Goal: Task Accomplishment & Management: Manage account settings

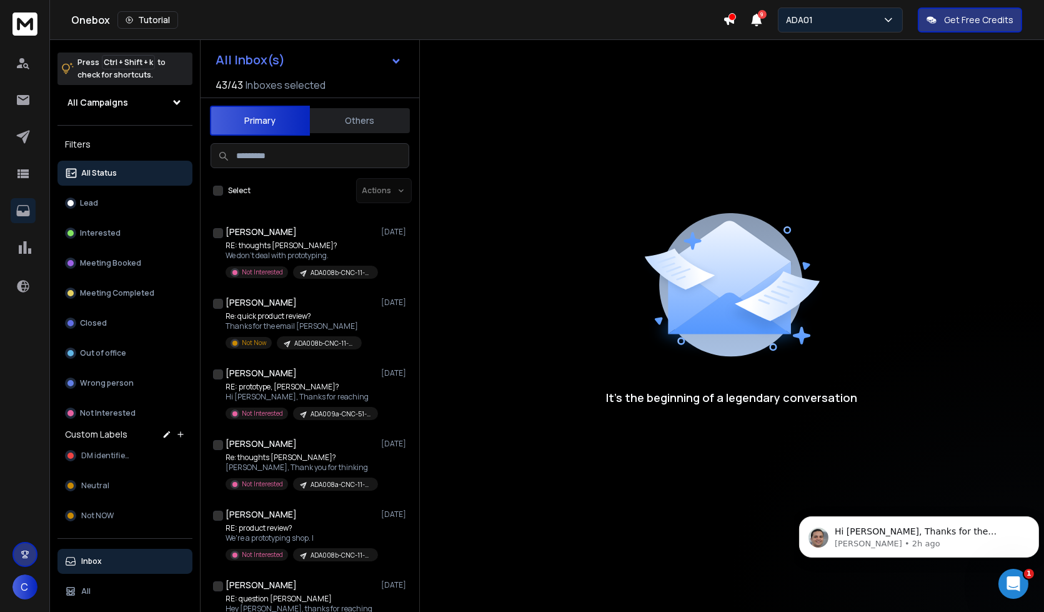
click at [862, 16] on div "ADA01" at bounding box center [840, 20] width 109 height 12
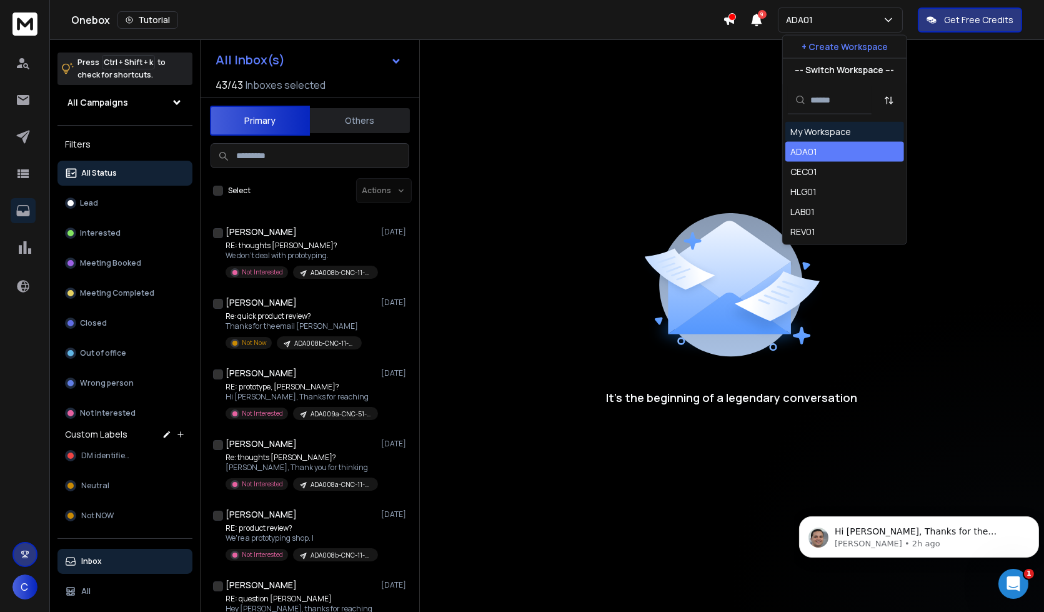
click at [832, 136] on div "My Workspace" at bounding box center [821, 132] width 61 height 12
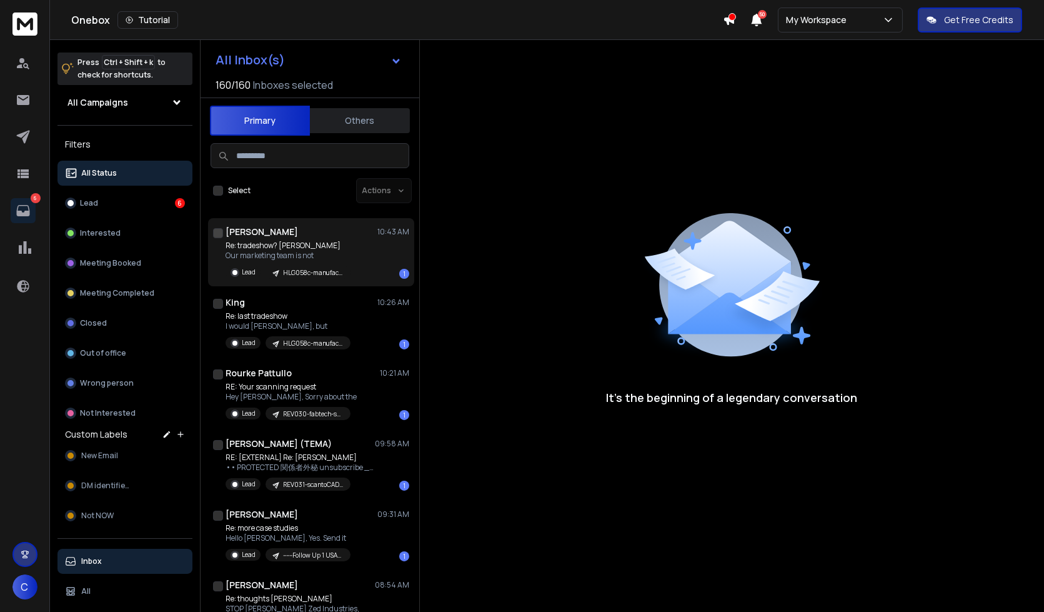
click at [371, 269] on div "Re: tradeshow? Mike Our marketing team is not Lead HLG058c-manufacturers 1" at bounding box center [318, 260] width 184 height 38
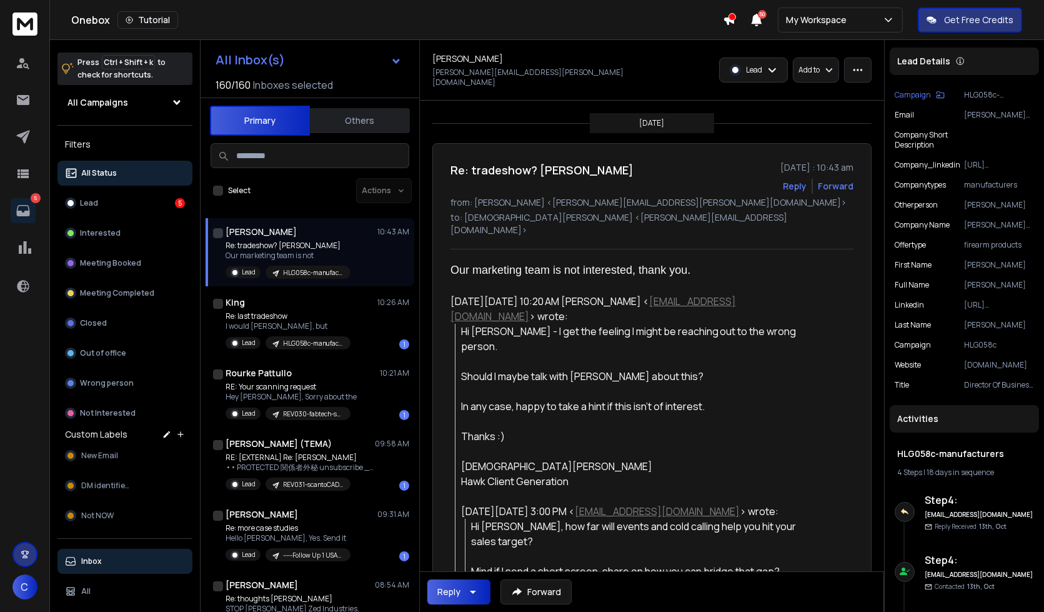
click at [771, 68] on icon at bounding box center [772, 70] width 7 height 4
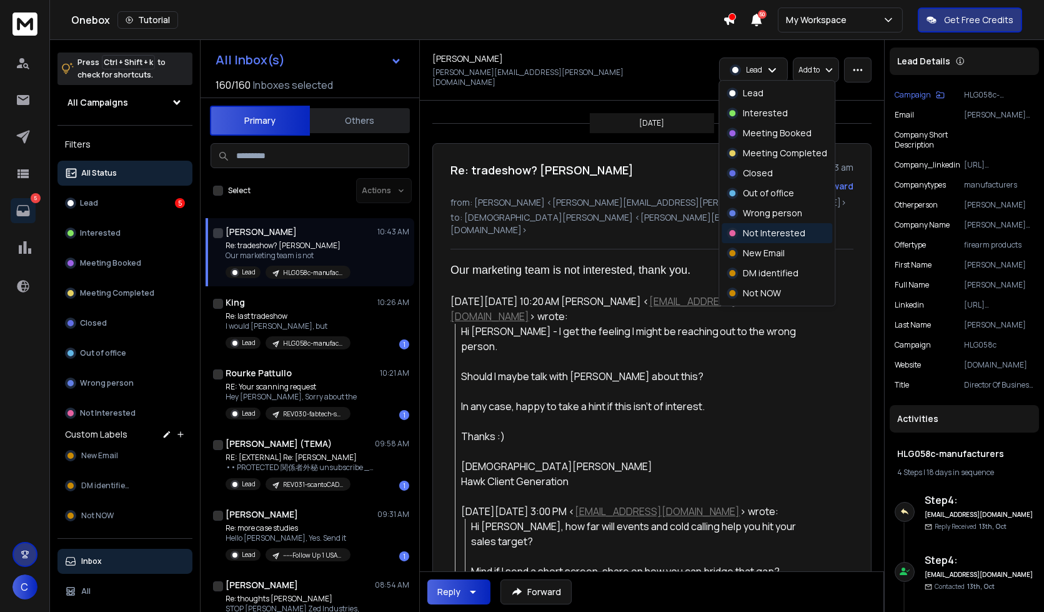
click at [769, 235] on p "Not Interested" at bounding box center [774, 233] width 62 height 12
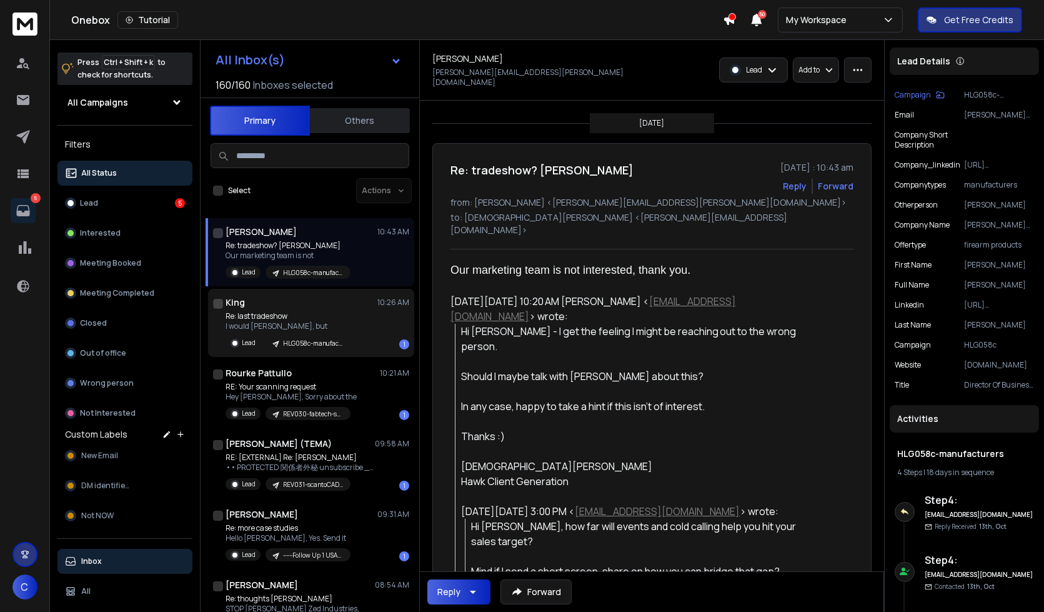
click at [289, 314] on p "Re: last tradeshow" at bounding box center [288, 316] width 125 height 10
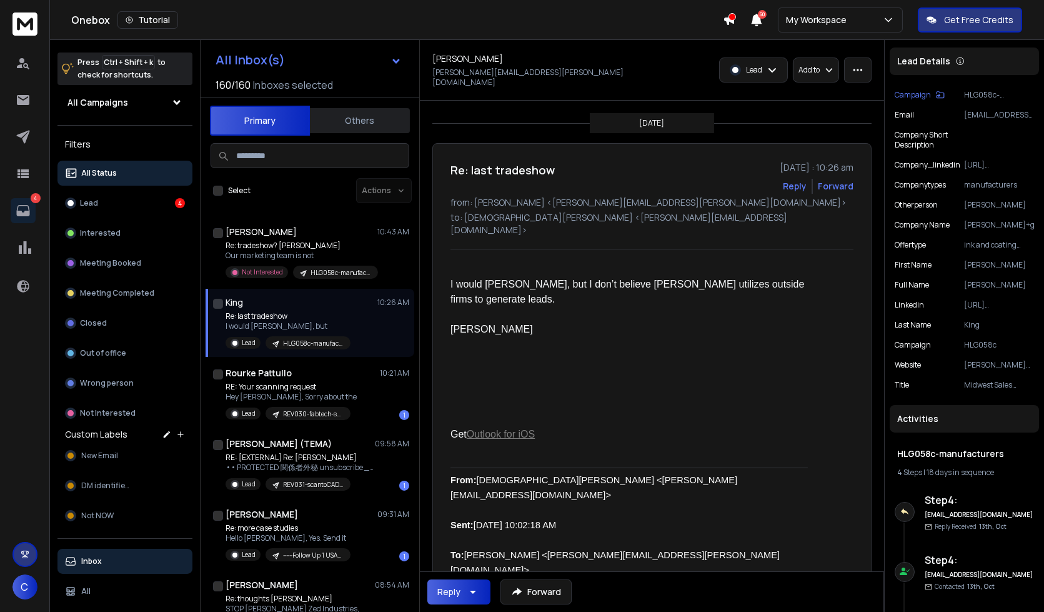
click at [748, 65] on p "Lead" at bounding box center [754, 70] width 16 height 10
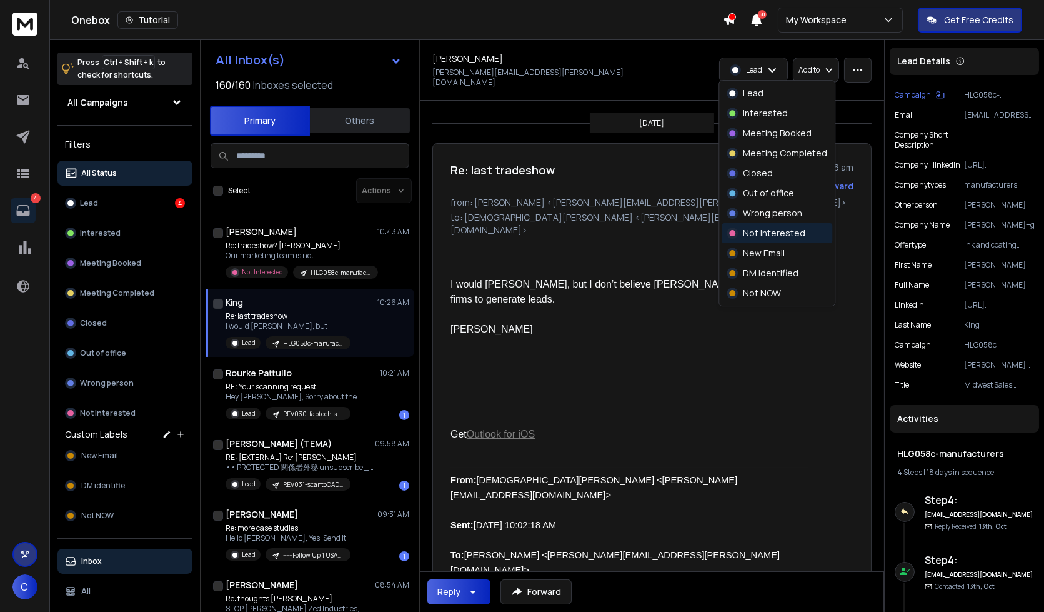
click at [752, 232] on p "Not Interested" at bounding box center [774, 233] width 62 height 12
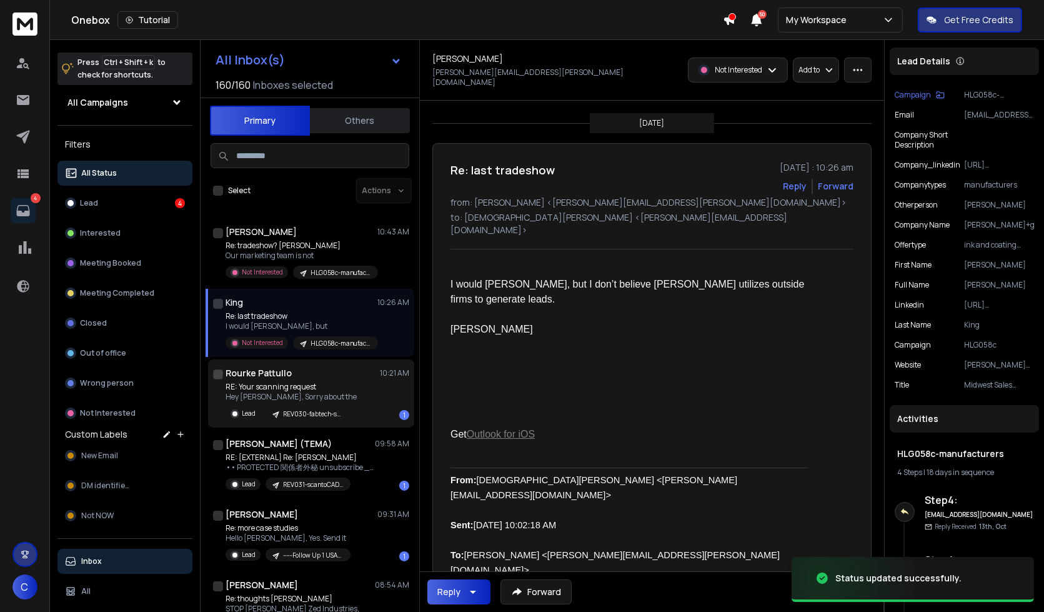
click at [317, 397] on p "Hey [PERSON_NAME], Sorry about the" at bounding box center [291, 397] width 131 height 10
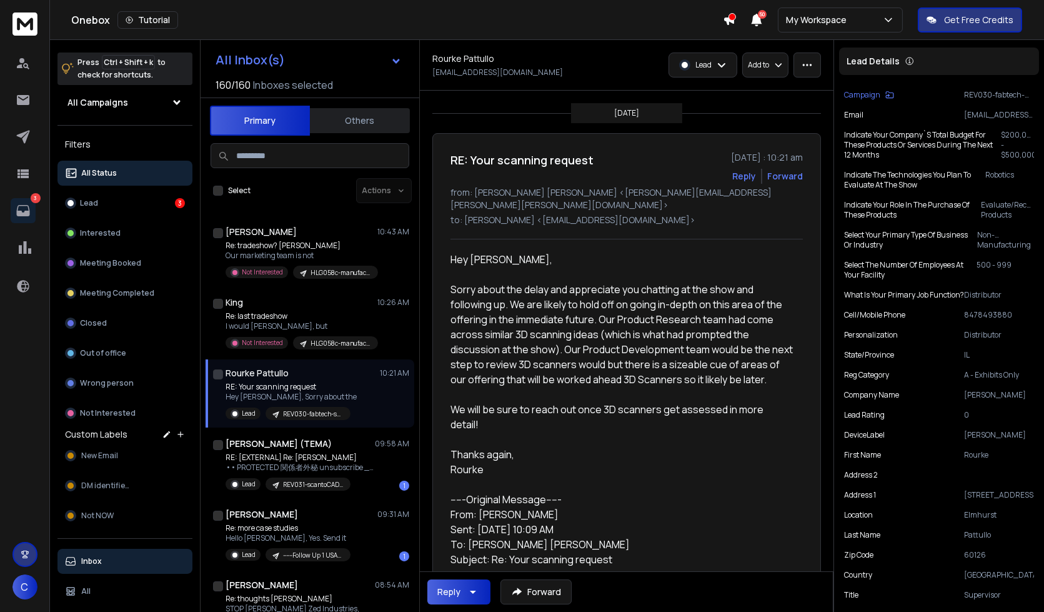
click at [696, 60] on p "Lead" at bounding box center [704, 65] width 16 height 10
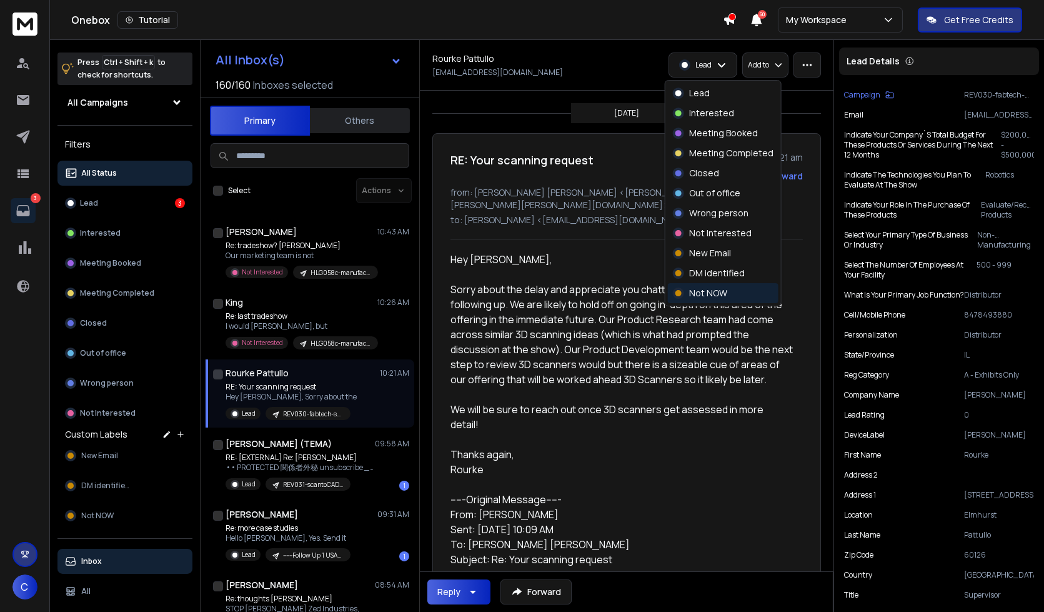
click at [722, 289] on p "Not NOW" at bounding box center [708, 293] width 38 height 12
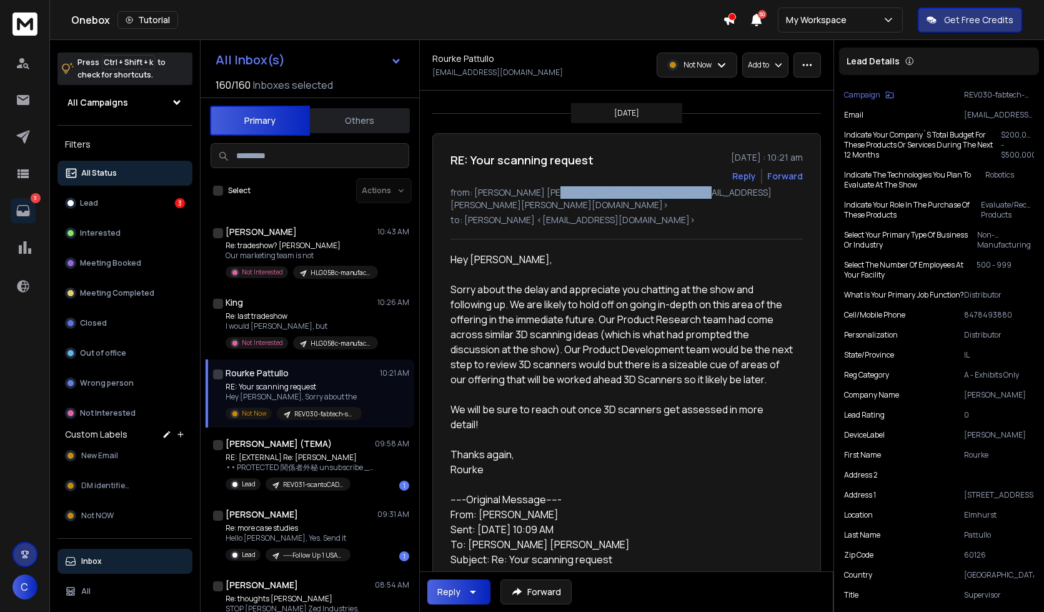
drag, startPoint x: 664, startPoint y: 191, endPoint x: 542, endPoint y: 190, distance: 121.9
click at [542, 190] on p "from: Rourke Pattullo <rourke.pattullo@mcmaster.com>" at bounding box center [627, 198] width 352 height 25
copy p "[EMAIL_ADDRESS][DOMAIN_NAME]"
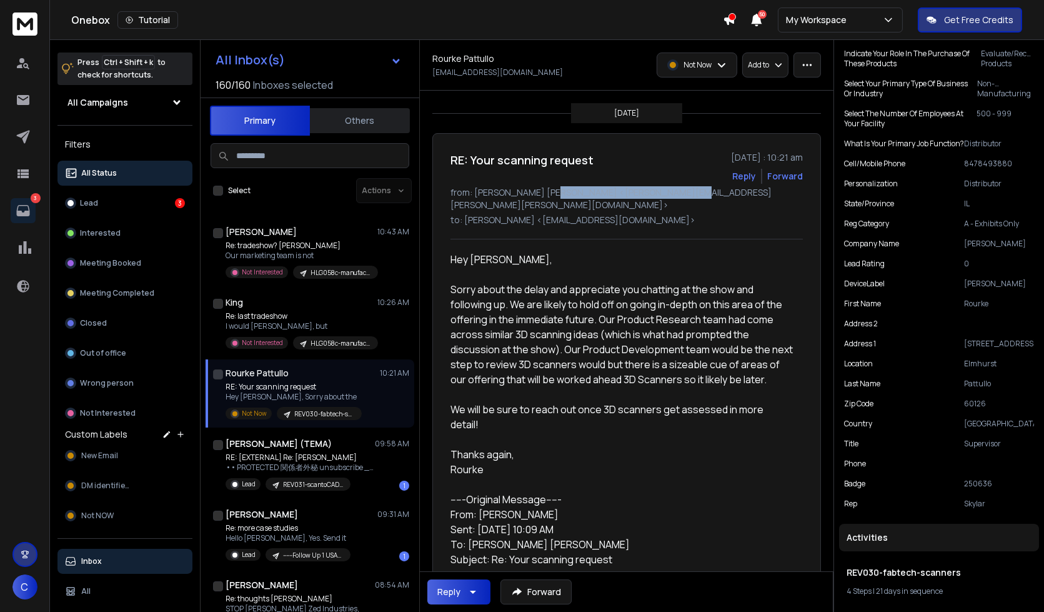
scroll to position [12, 0]
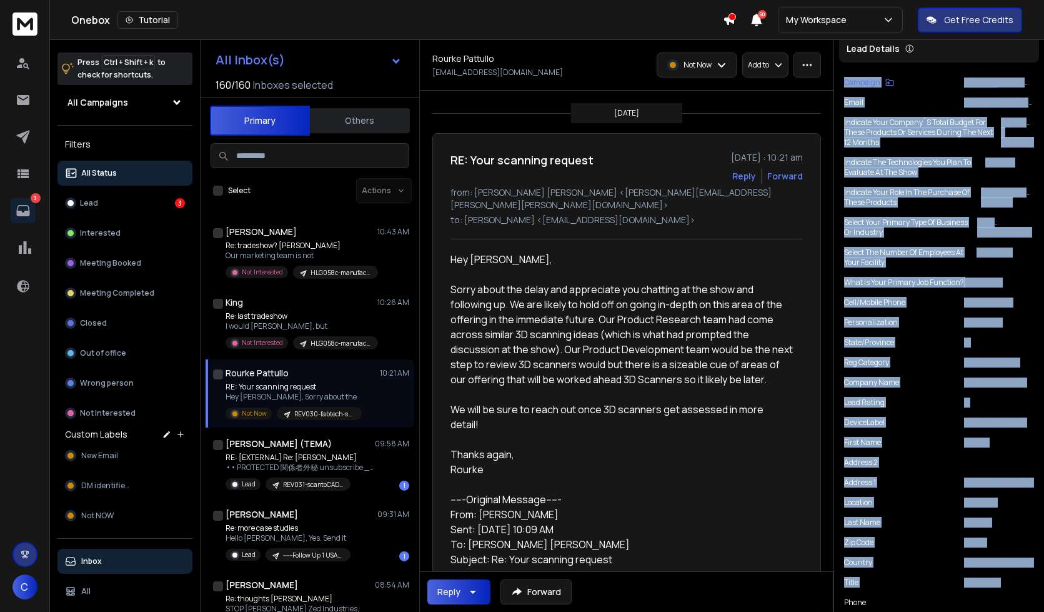
drag, startPoint x: 836, startPoint y: 82, endPoint x: 1024, endPoint y: 582, distance: 534.2
click at [1032, 588] on div "Lead Details Campaign REV030-fabtech-scanners Email rourke.pattullo@mcmaster.co…" at bounding box center [939, 346] width 211 height 612
copy div "Campaign REV030-fabtech-scanners Email rourke.pattullo@mcmaster.com Indicate yo…"
click at [848, 21] on p "My Workspace" at bounding box center [819, 20] width 66 height 12
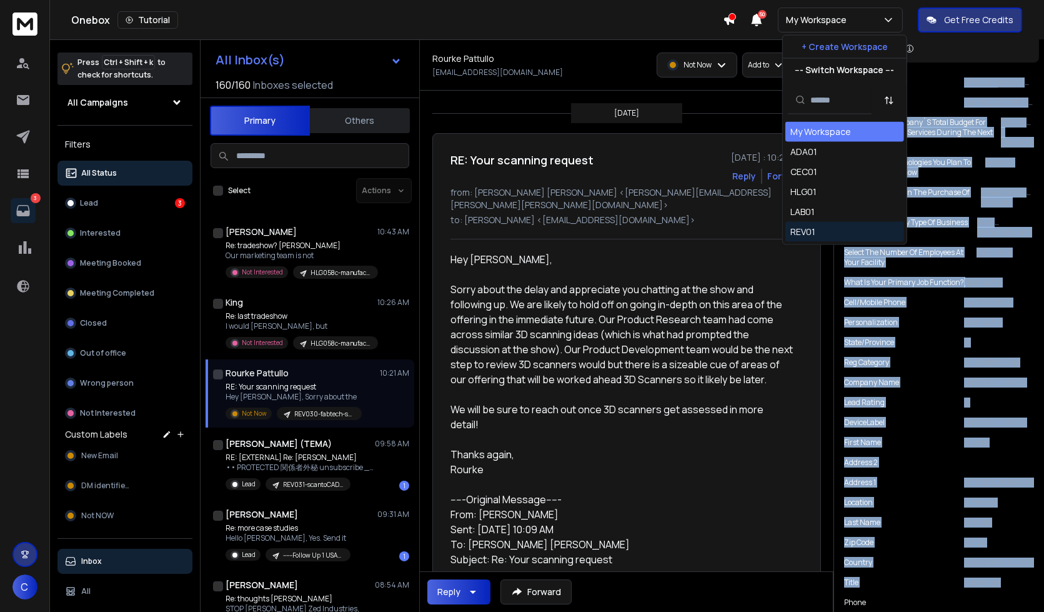
click at [811, 229] on div "REV01" at bounding box center [803, 232] width 25 height 12
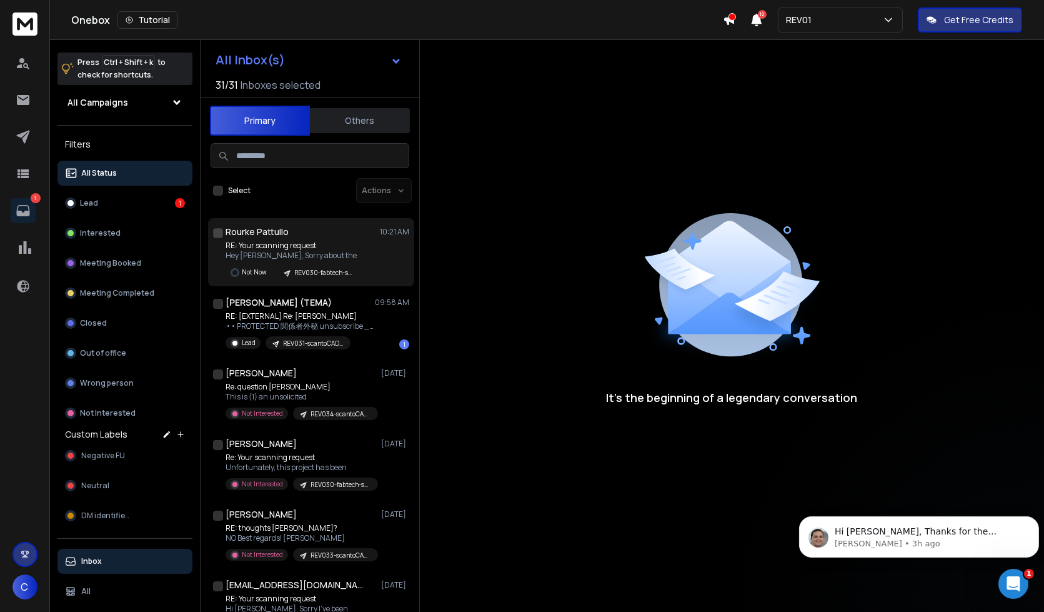
click at [342, 239] on div "Rourke Pattullo 10:21 AM RE: Your scanning request Hey [PERSON_NAME], Sorry abo…" at bounding box center [318, 252] width 184 height 53
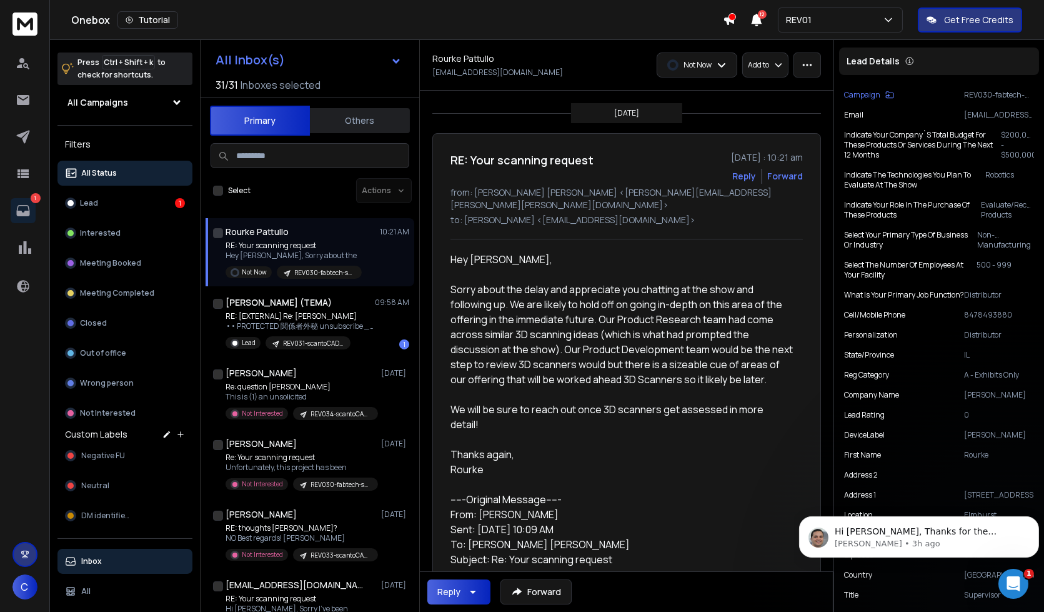
click at [698, 57] on div "Not Now" at bounding box center [696, 65] width 79 height 24
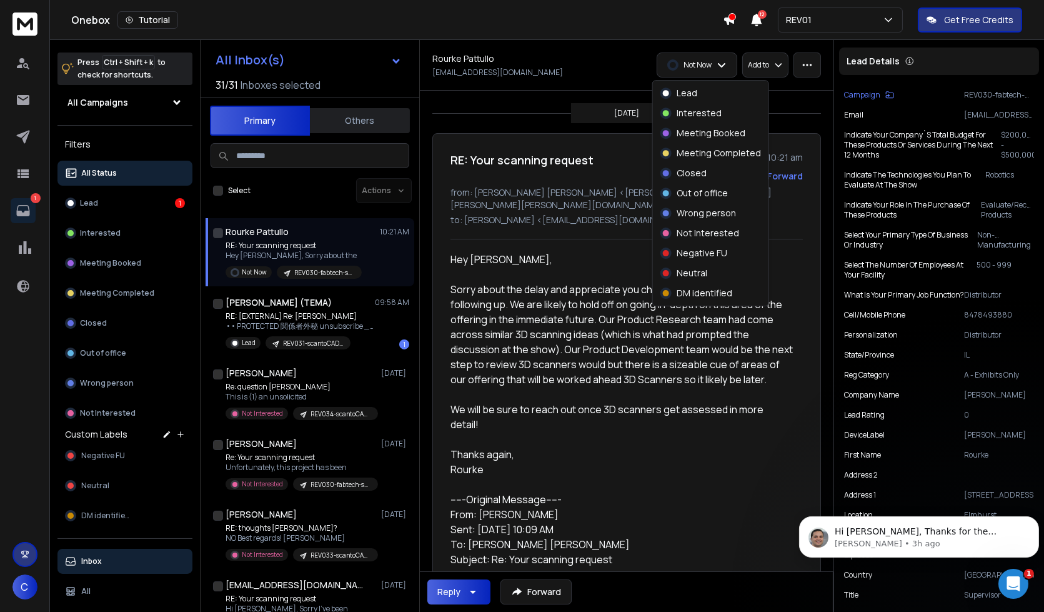
click at [176, 434] on icon at bounding box center [180, 434] width 9 height 9
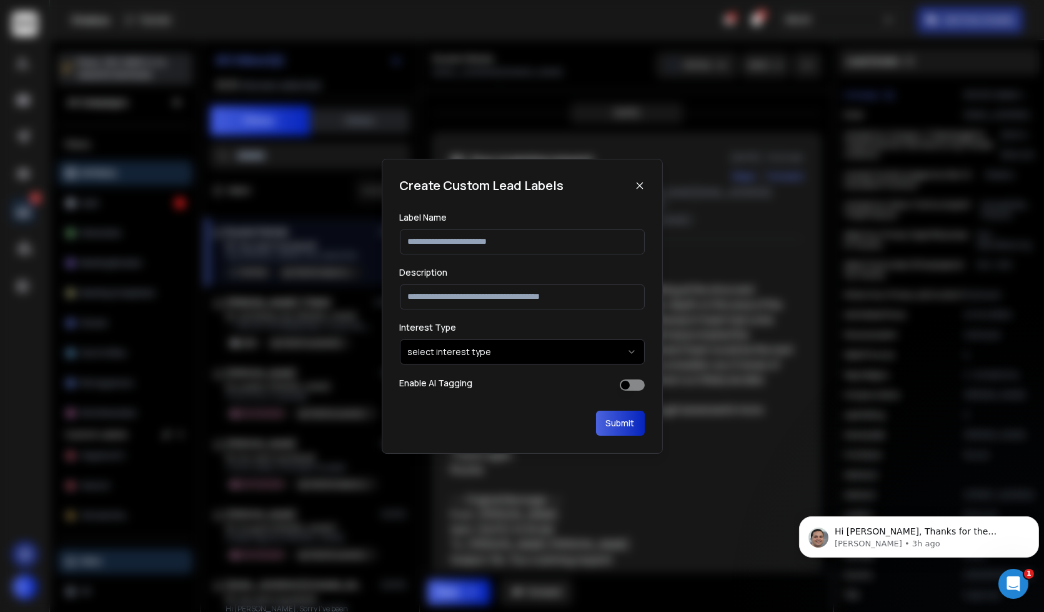
click at [457, 242] on input "Label Name" at bounding box center [522, 241] width 245 height 25
type input "*******"
click at [475, 295] on input "Description" at bounding box center [522, 296] width 245 height 25
type input "**********"
click at [515, 356] on button "select interest type" at bounding box center [522, 351] width 245 height 25
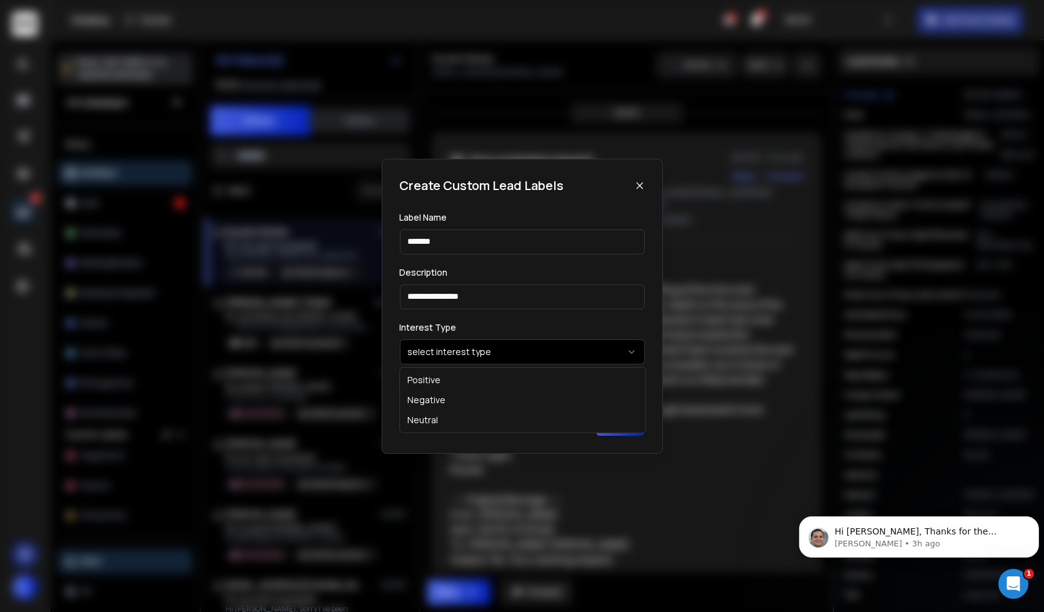
select select "*******"
click at [622, 422] on button "Submit" at bounding box center [620, 423] width 49 height 25
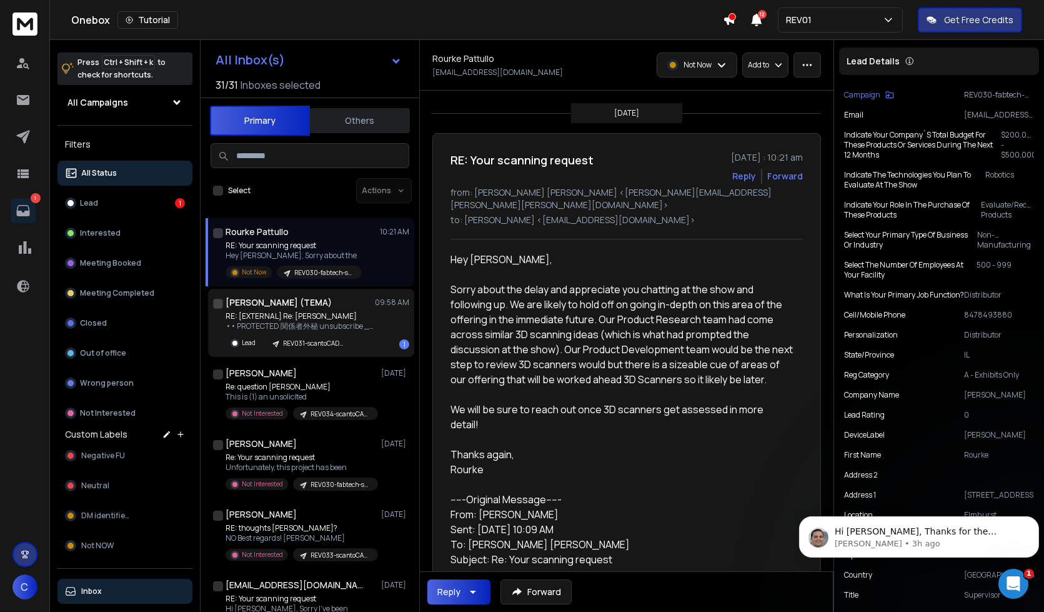
click at [278, 289] on div "[PERSON_NAME] (TEMA) 09:58 AM RE: [EXTERNAL] Re: [PERSON_NAME] •• PROTECTED 関係者…" at bounding box center [311, 323] width 206 height 68
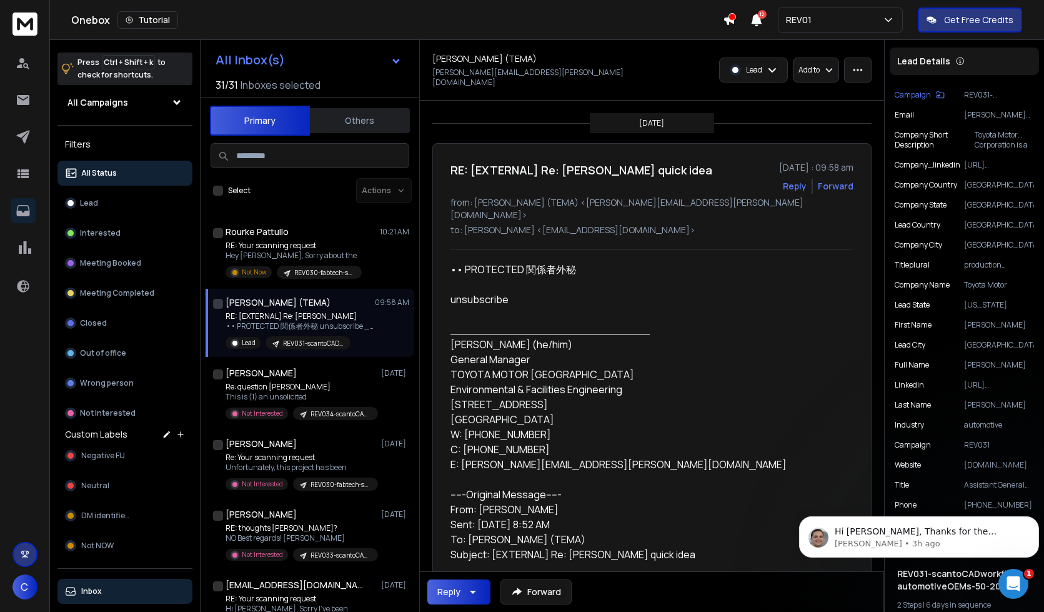
click at [754, 71] on div "Lead" at bounding box center [753, 70] width 67 height 24
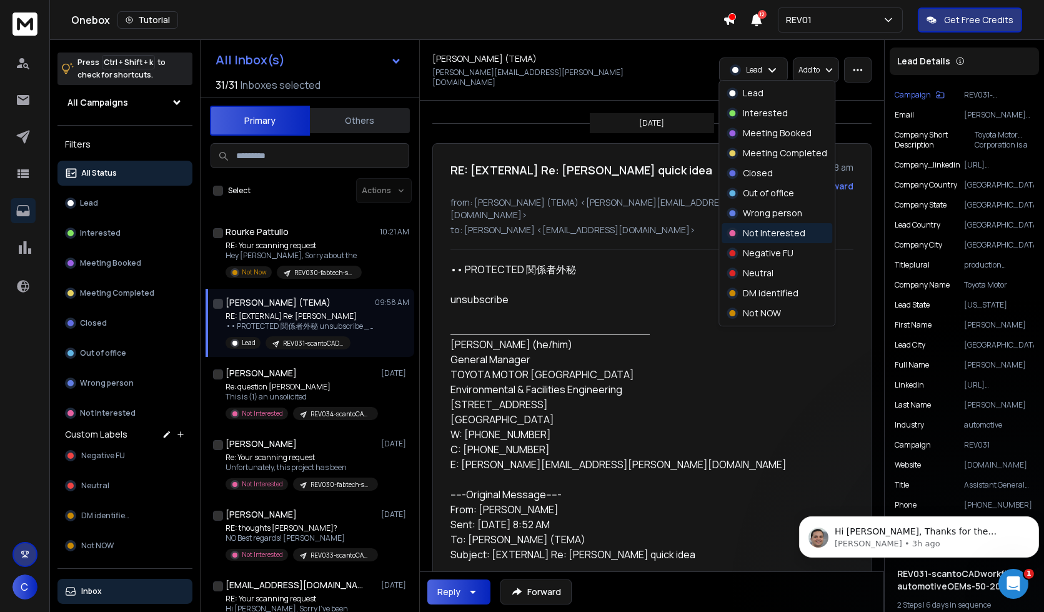
click at [774, 231] on p "Not Interested" at bounding box center [774, 233] width 62 height 12
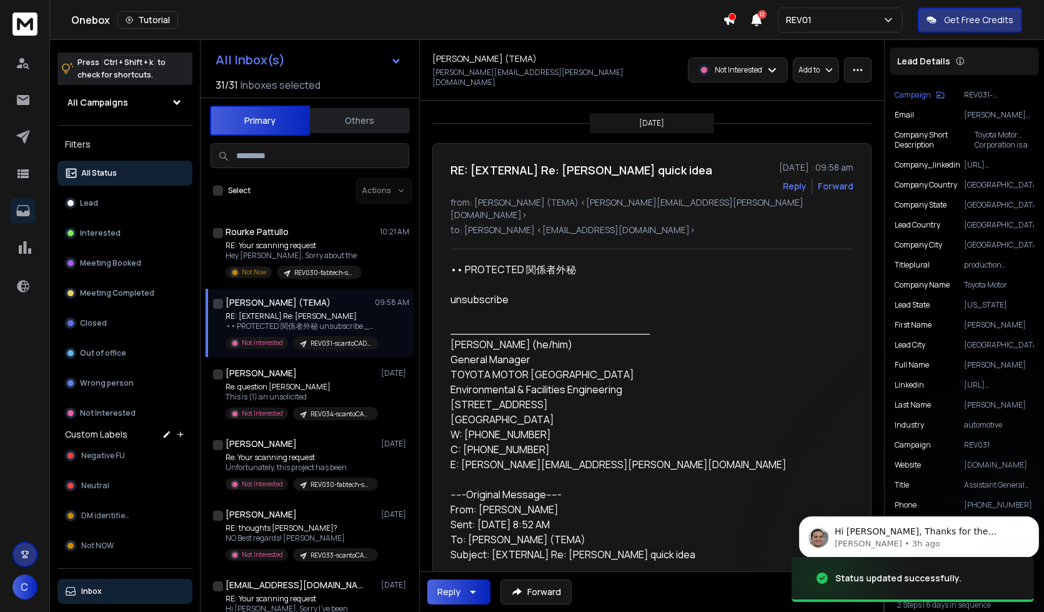
click at [864, 64] on button "button" at bounding box center [857, 69] width 27 height 25
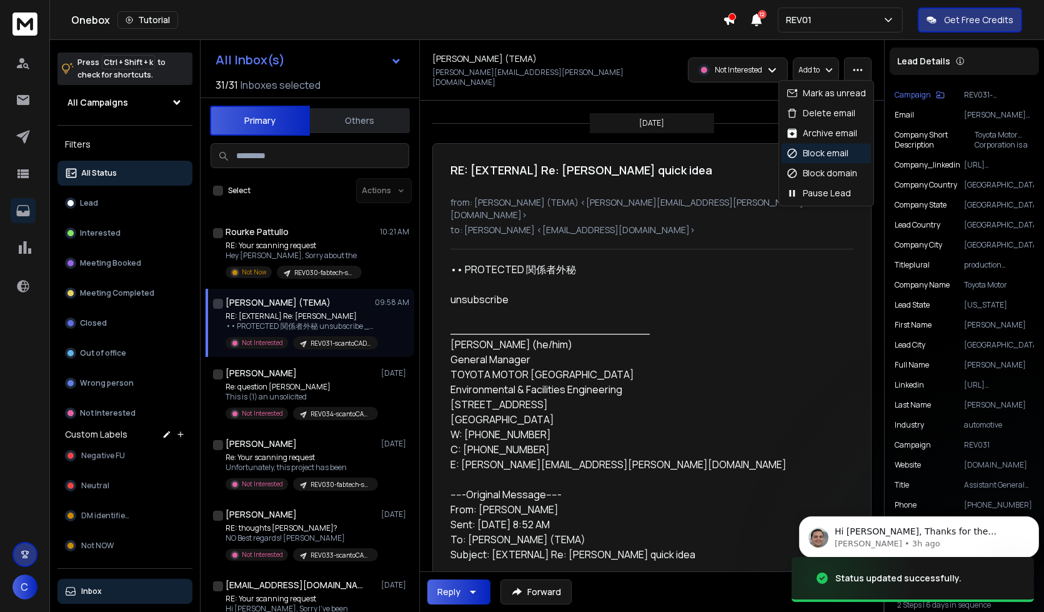
click at [839, 152] on div "Block email" at bounding box center [818, 153] width 62 height 12
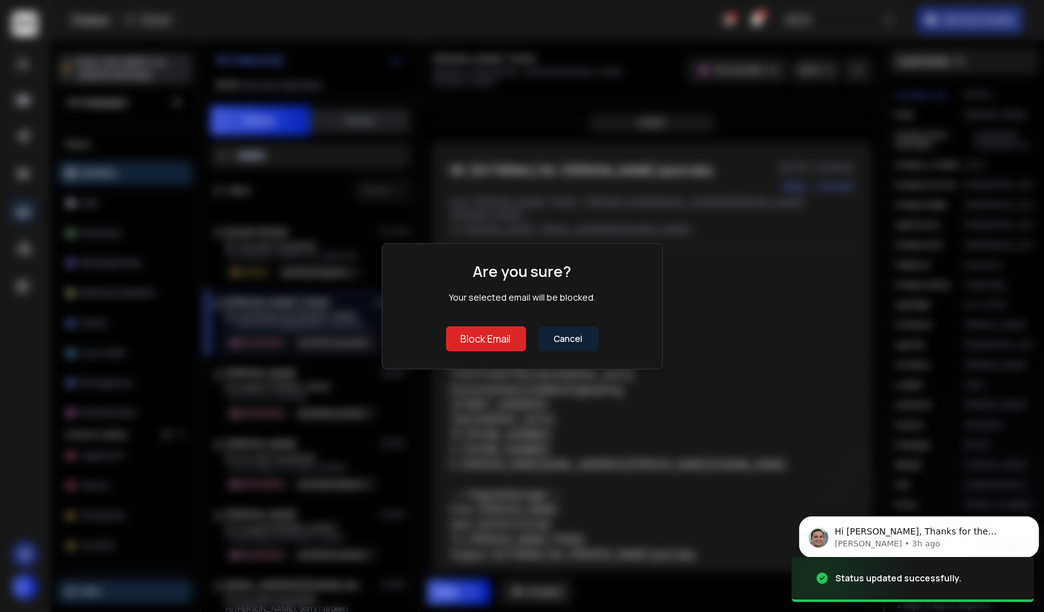
click at [491, 321] on div "Are you sure? Your selected email will be blocked. Block Email Cancel" at bounding box center [522, 306] width 245 height 90
click at [491, 338] on button "Block Email" at bounding box center [486, 338] width 80 height 25
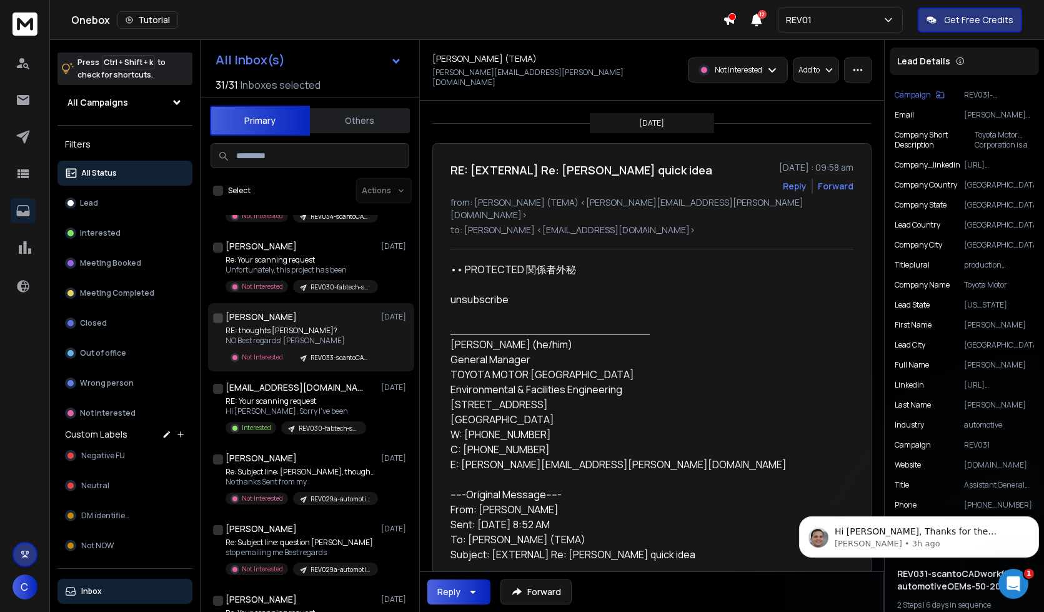
scroll to position [208, 0]
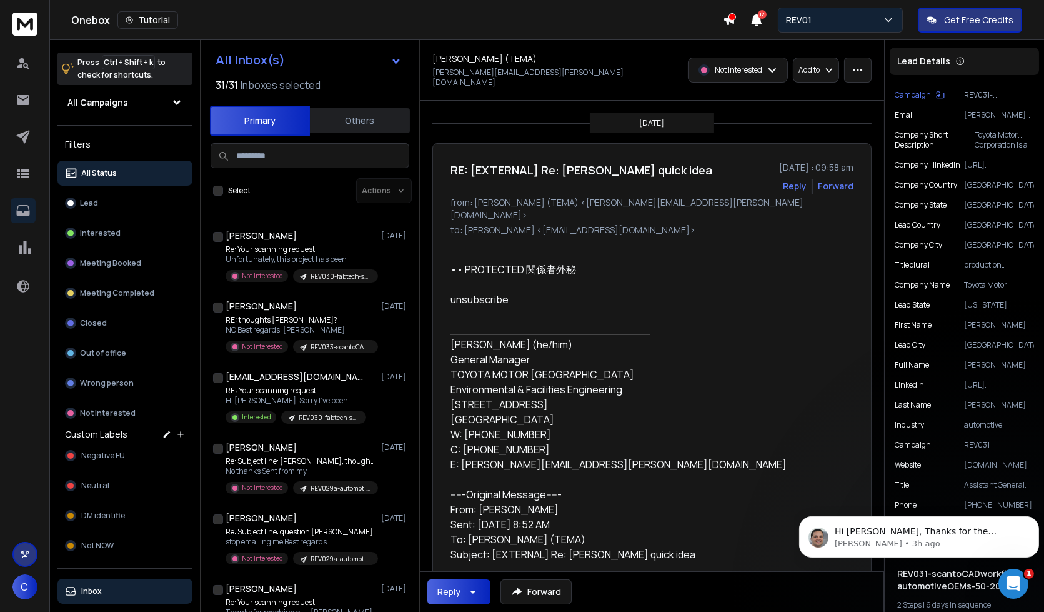
click at [866, 22] on div "REV01" at bounding box center [840, 20] width 109 height 12
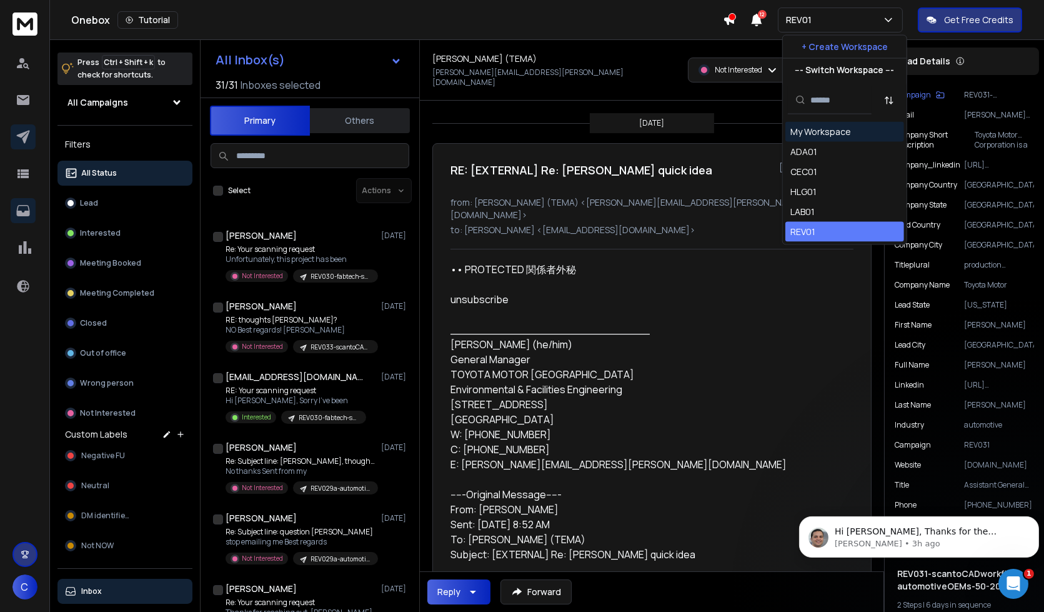
click at [26, 134] on icon at bounding box center [22, 137] width 13 height 13
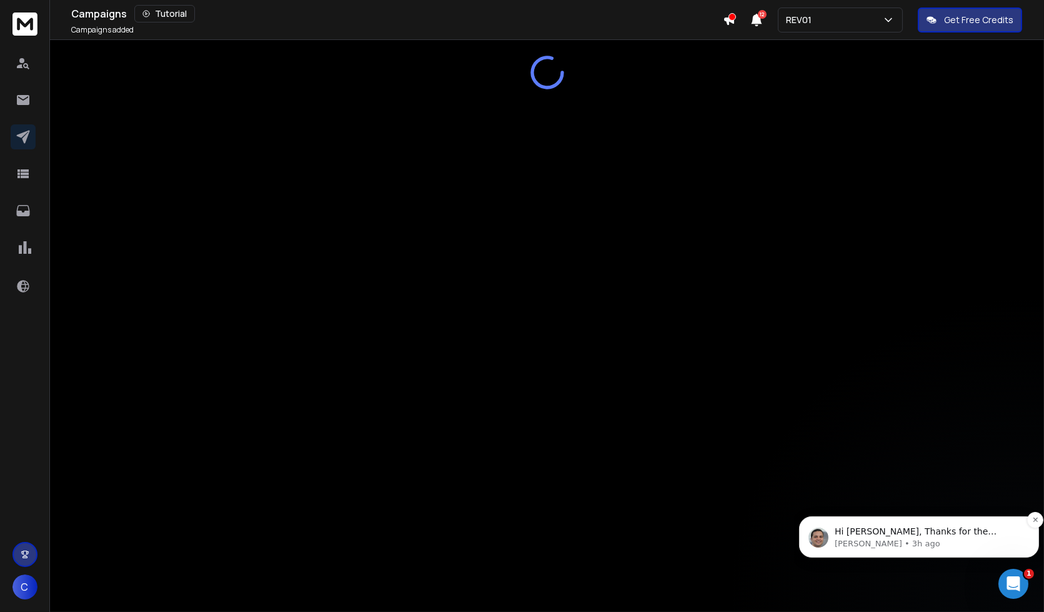
click at [882, 535] on span "Hi [PERSON_NAME], Thanks for the clarification. This isn’t actually a bug. The …" at bounding box center [925, 587] width 182 height 122
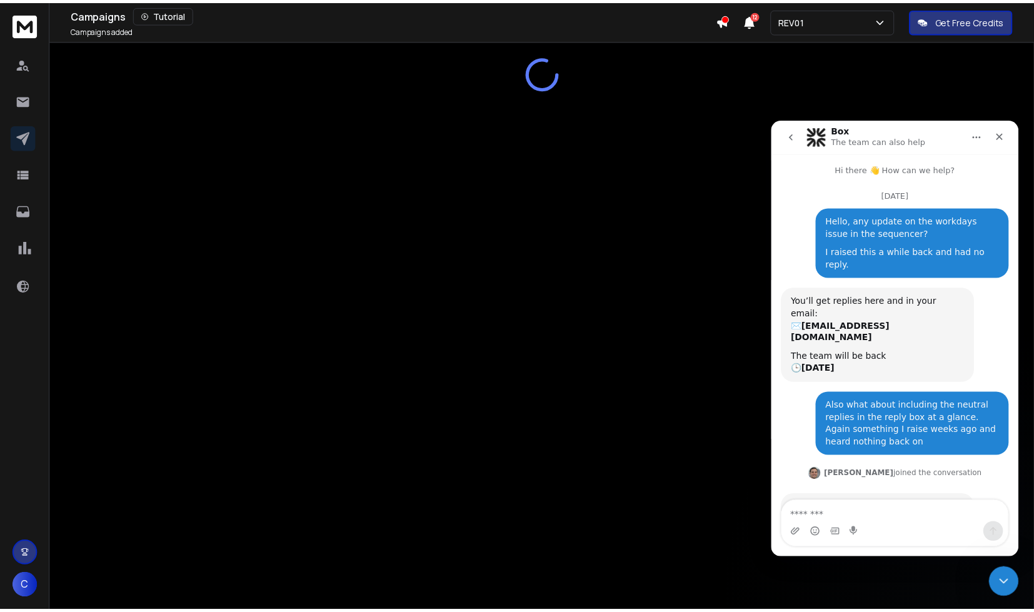
scroll to position [54, 0]
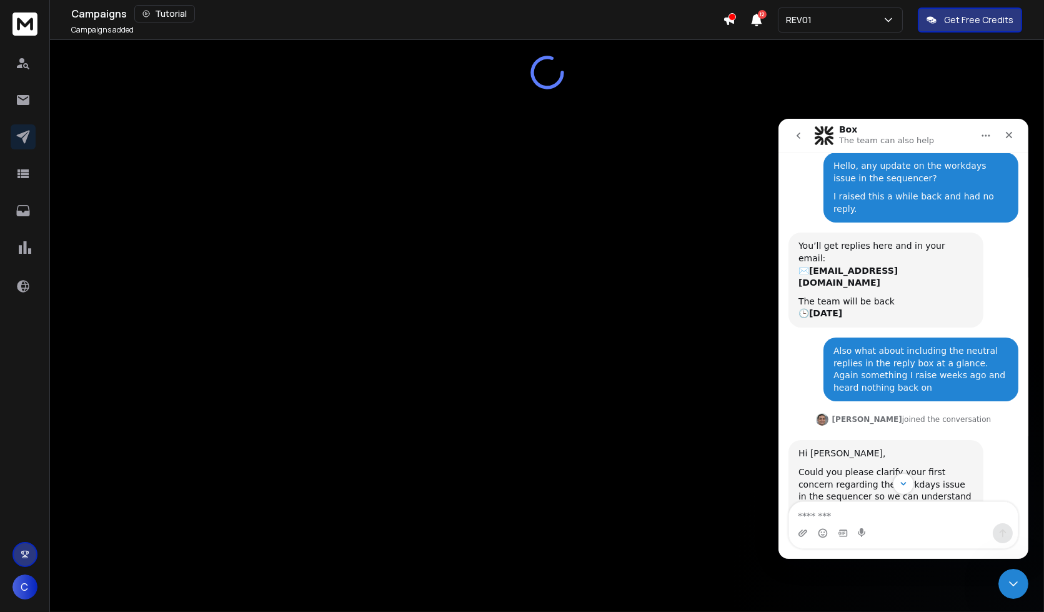
click at [912, 477] on div "Intercom messenger" at bounding box center [903, 482] width 250 height 21
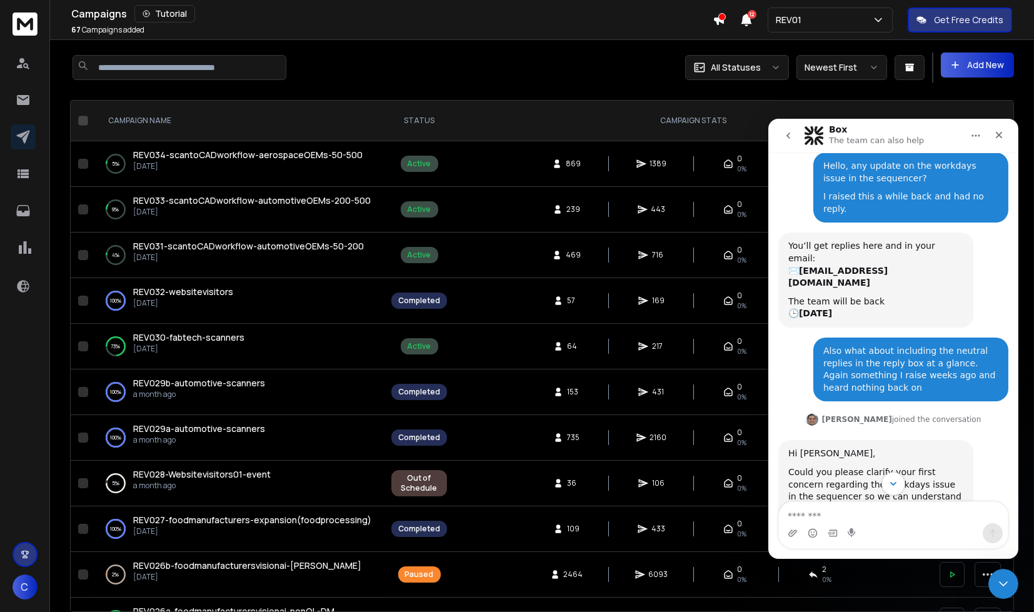
click at [895, 482] on icon "Scroll to bottom" at bounding box center [892, 482] width 11 height 11
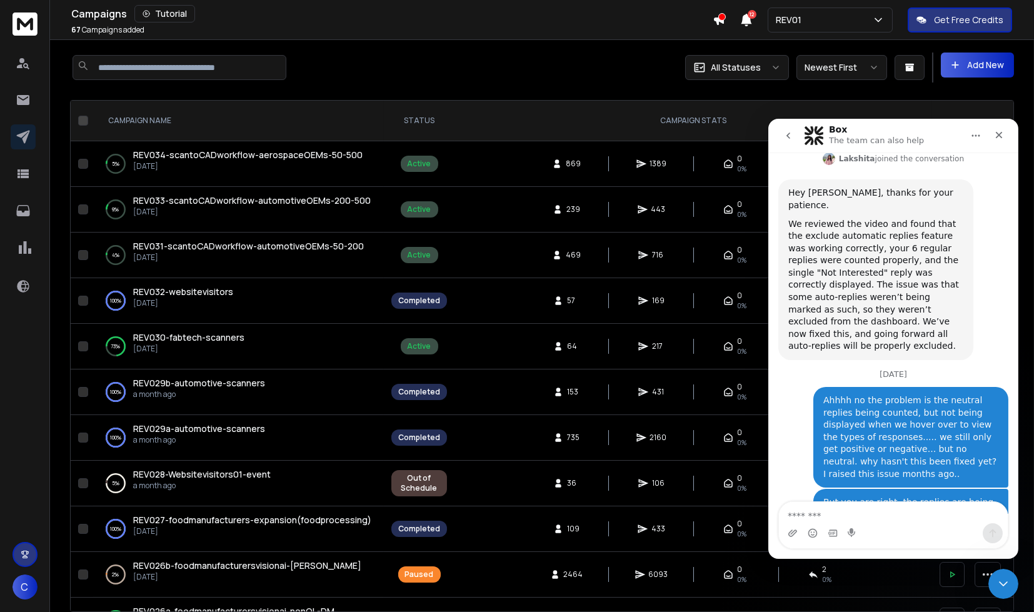
scroll to position [3050, 0]
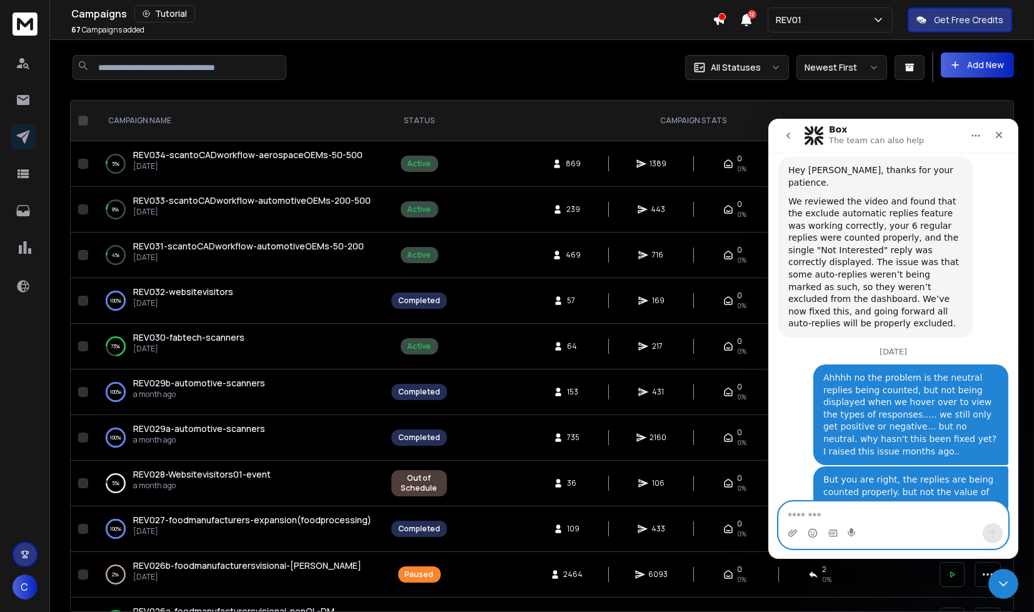
drag, startPoint x: 910, startPoint y: 461, endPoint x: 861, endPoint y: 517, distance: 74.0
click at [861, 516] on textarea "Message…" at bounding box center [892, 511] width 229 height 21
click at [1005, 582] on icon "Close Intercom Messenger" at bounding box center [1001, 581] width 15 height 15
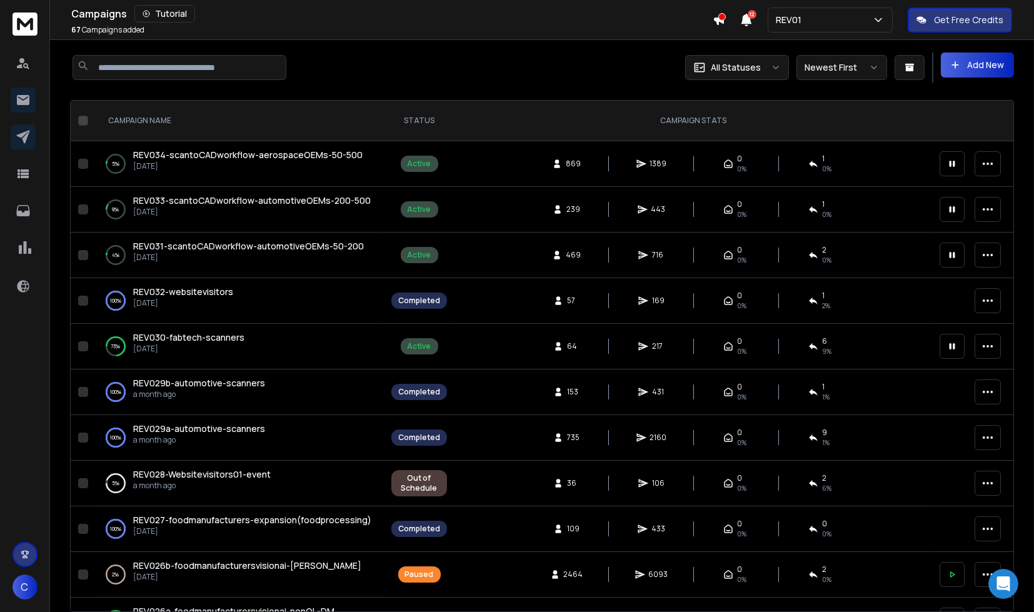
click at [32, 101] on link at bounding box center [23, 99] width 25 height 25
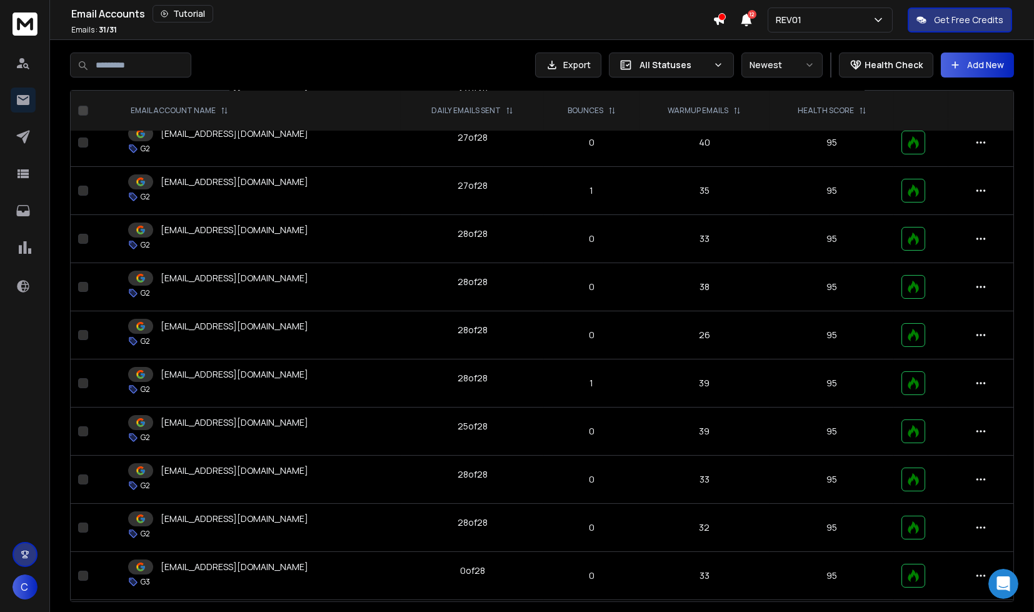
scroll to position [539, 0]
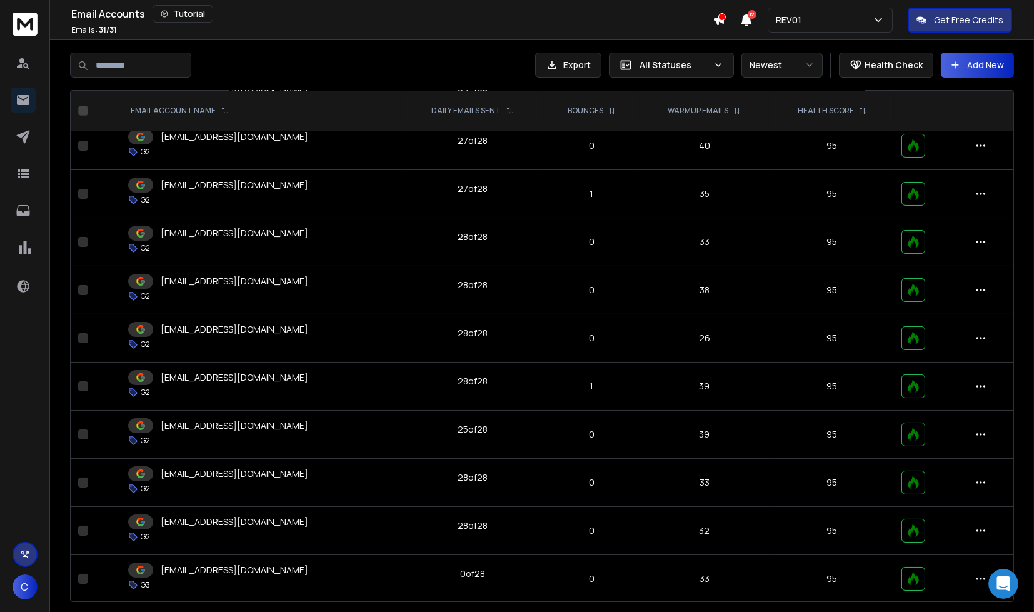
click at [713, 66] on div "All Statuses" at bounding box center [671, 64] width 125 height 25
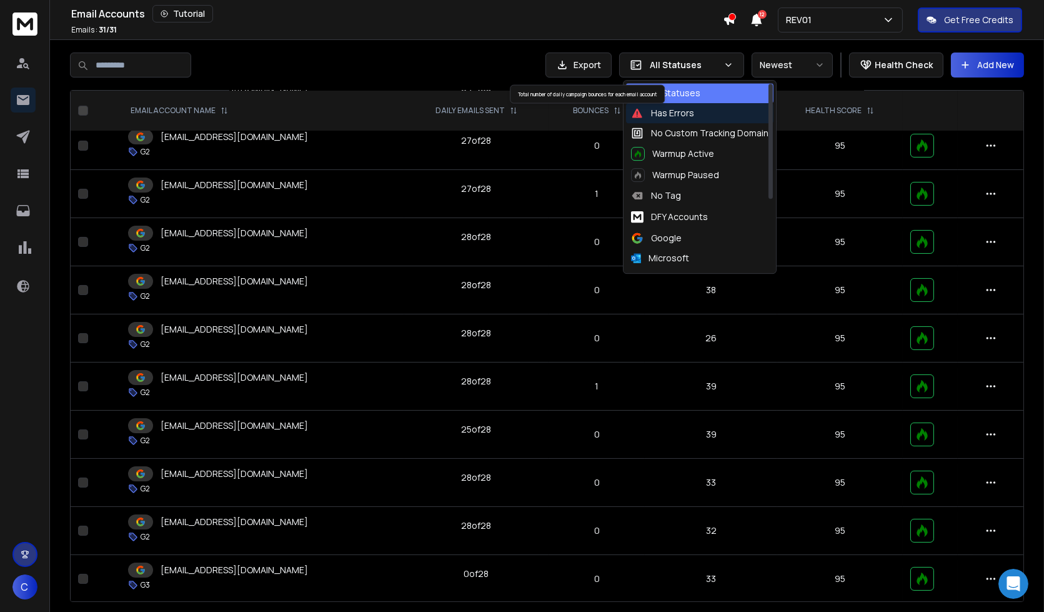
click at [419, 63] on div at bounding box center [304, 64] width 468 height 25
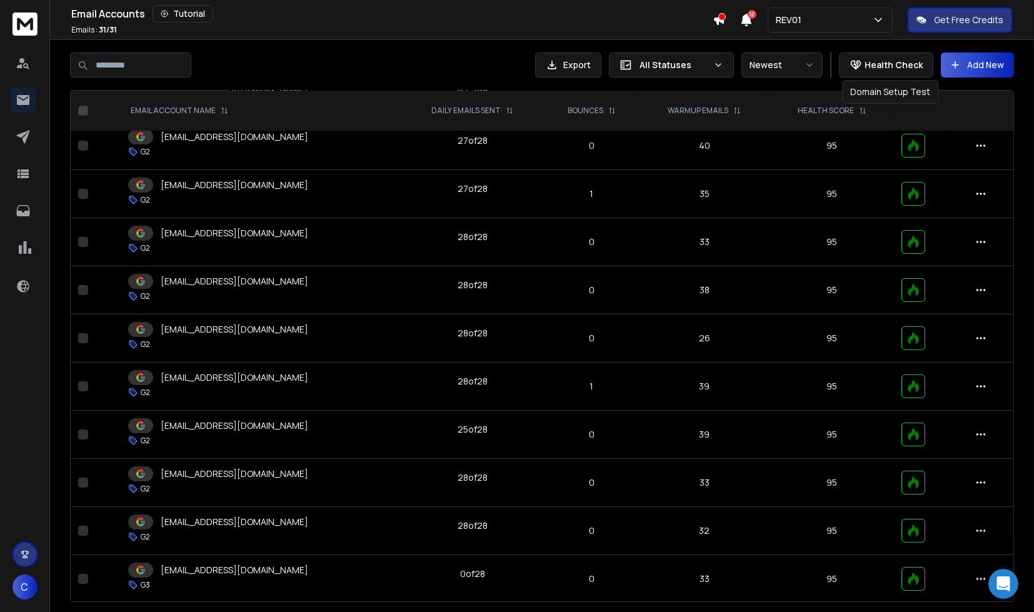
click at [807, 63] on icon "button" at bounding box center [809, 65] width 10 height 10
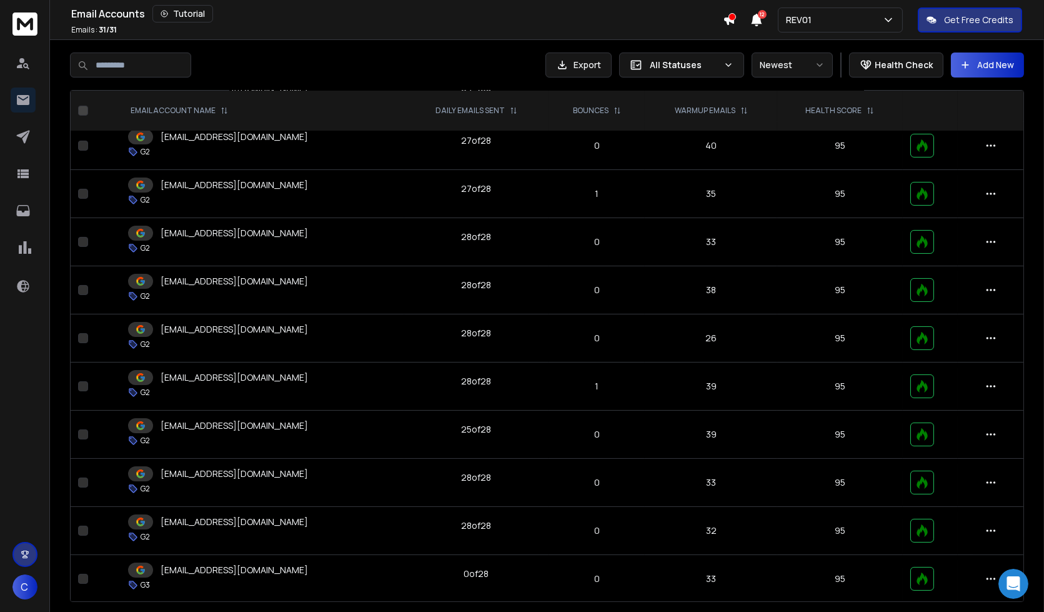
click at [352, 47] on div "Export All Statuses Newest Health Check Add New EMAIL ACCOUNT NAME DAILY EMAILS…" at bounding box center [547, 327] width 994 height 574
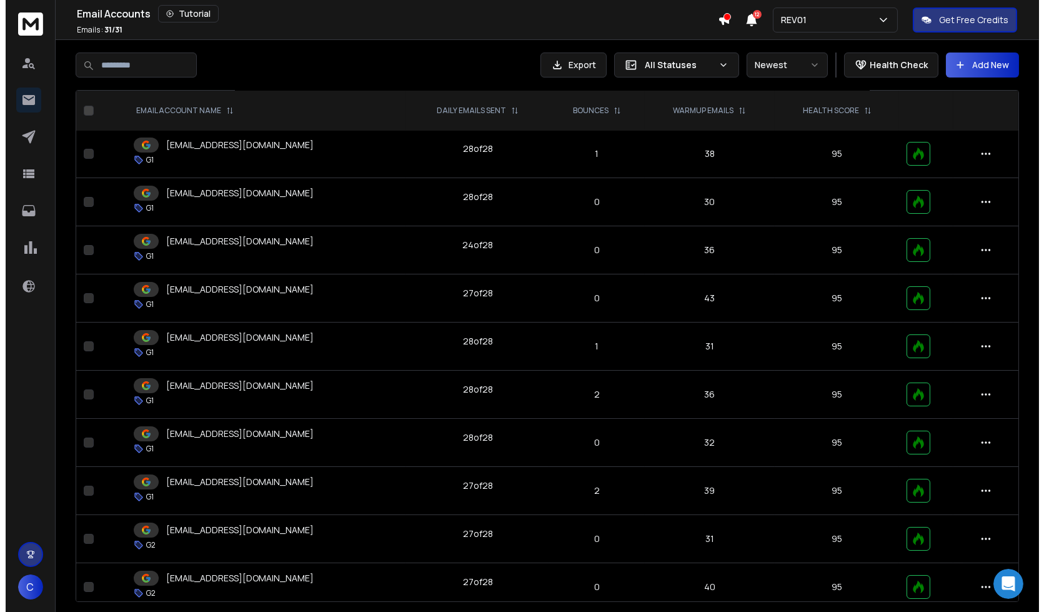
scroll to position [0, 0]
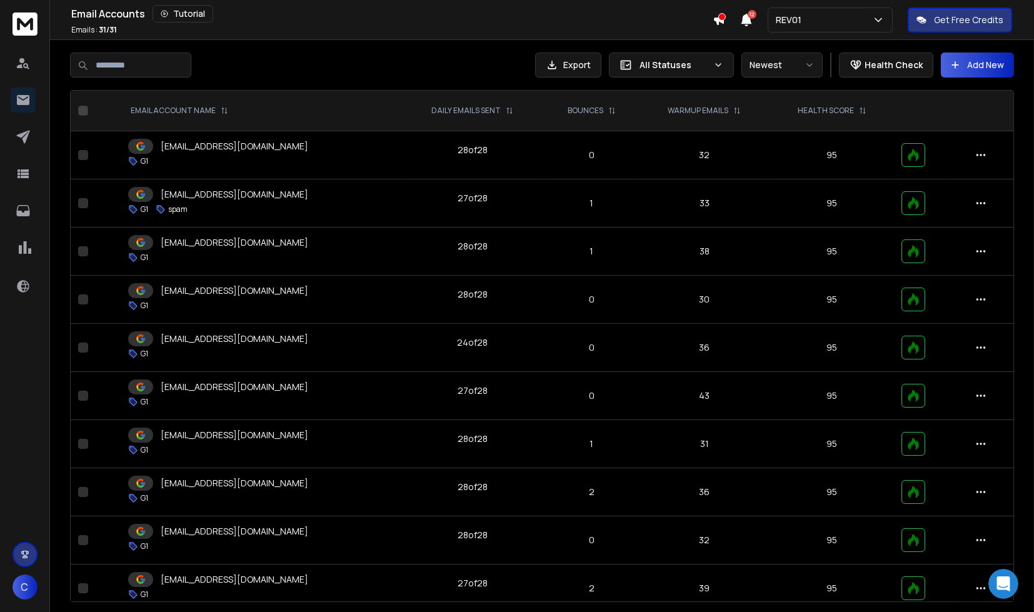
click at [723, 61] on icon at bounding box center [718, 65] width 10 height 10
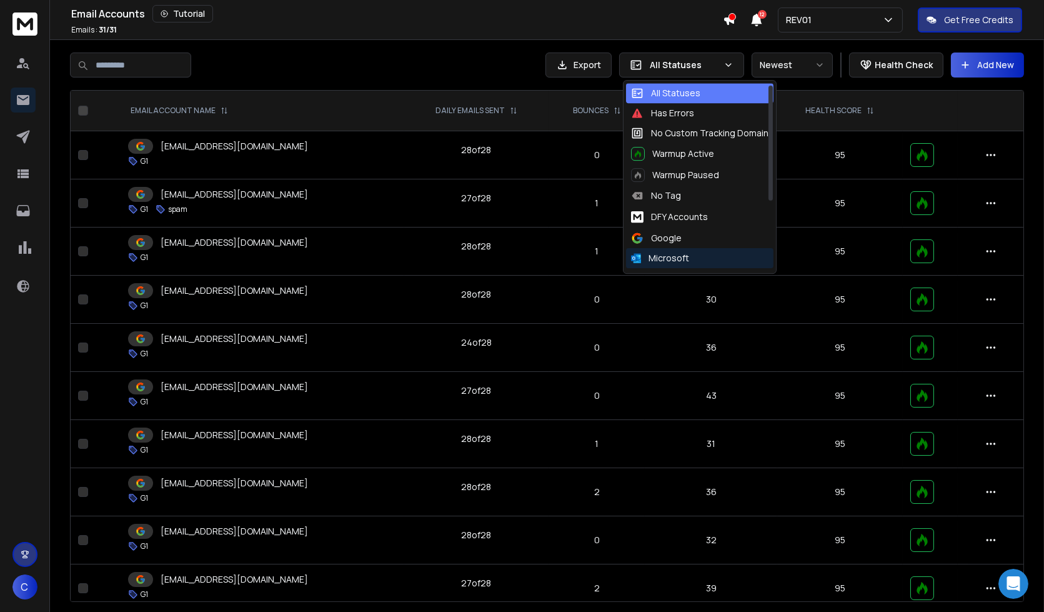
scroll to position [116, 0]
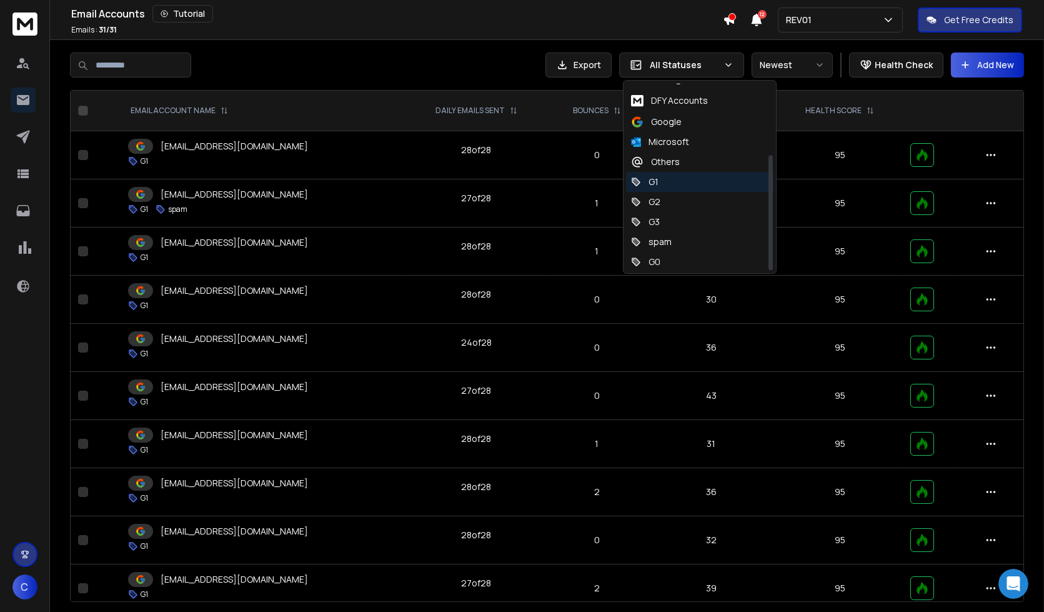
click at [687, 186] on div "G1" at bounding box center [699, 182] width 147 height 20
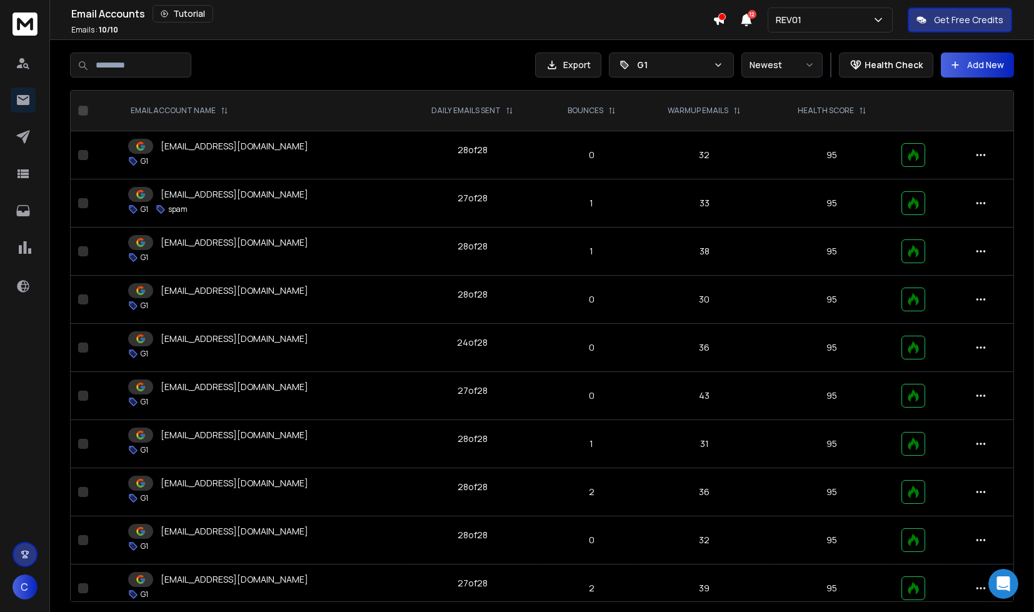
click at [686, 62] on p "G1" at bounding box center [672, 65] width 71 height 12
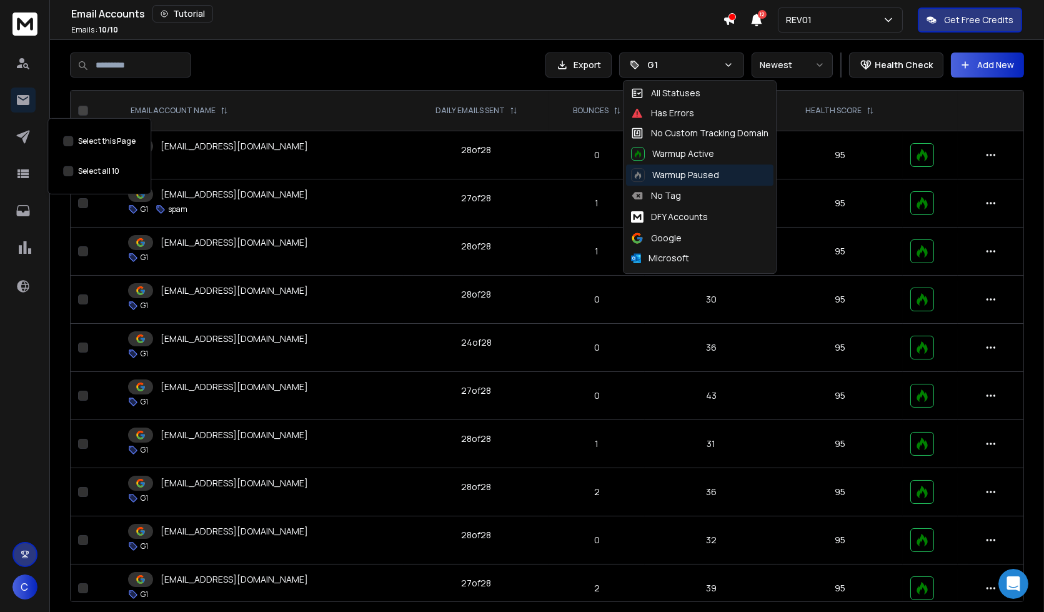
click at [81, 107] on button "Select this Page" at bounding box center [83, 111] width 10 height 10
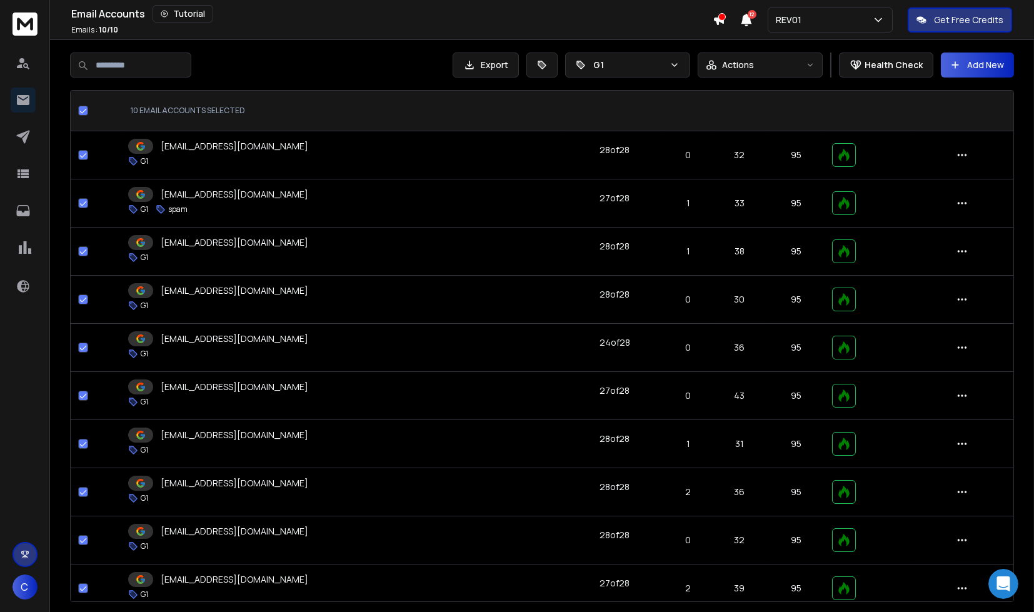
click at [645, 74] on div "G1" at bounding box center [627, 64] width 125 height 25
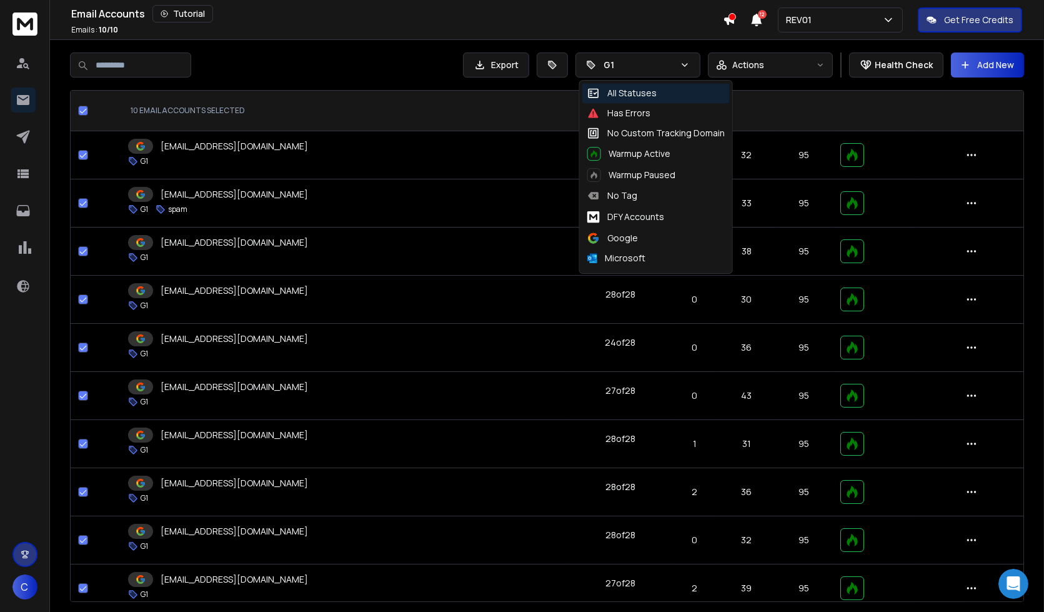
click at [650, 67] on p "G1" at bounding box center [639, 65] width 71 height 12
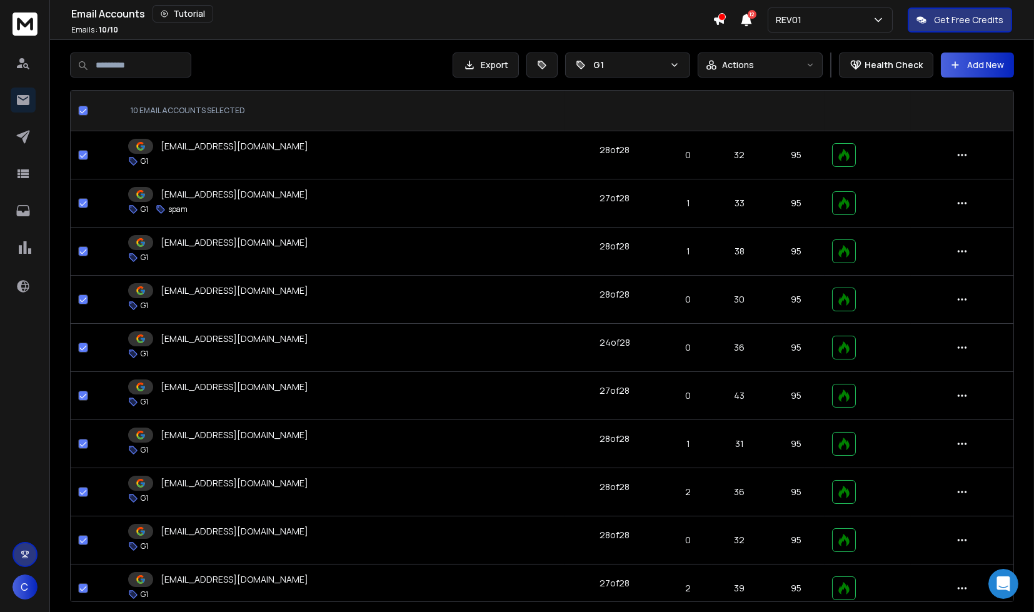
click at [650, 64] on p "G1" at bounding box center [628, 65] width 71 height 12
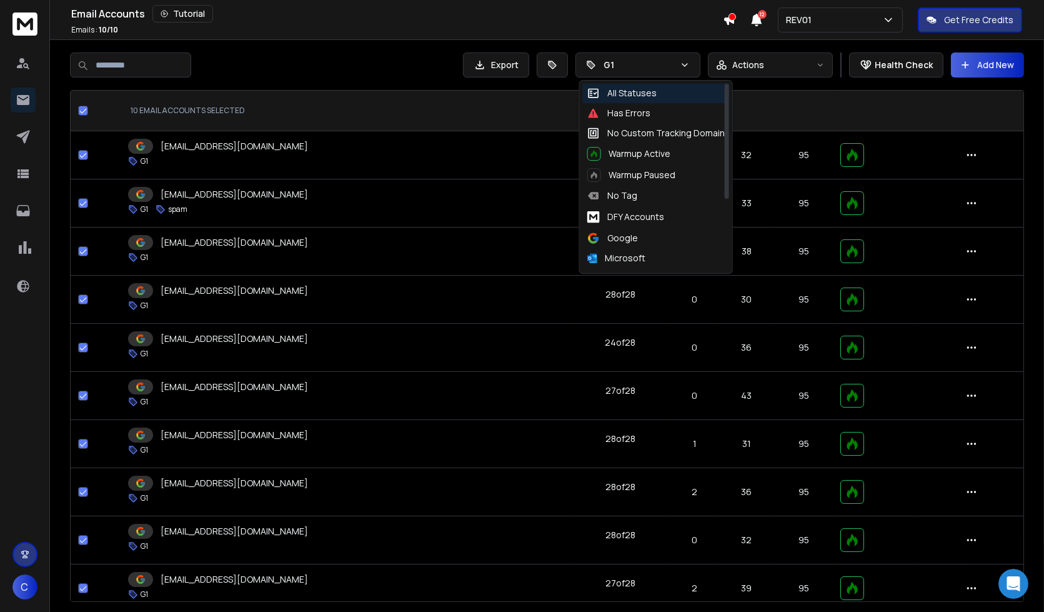
drag, startPoint x: 644, startPoint y: 97, endPoint x: 636, endPoint y: 98, distance: 8.1
click at [643, 98] on div "All Statuses" at bounding box center [621, 93] width 69 height 12
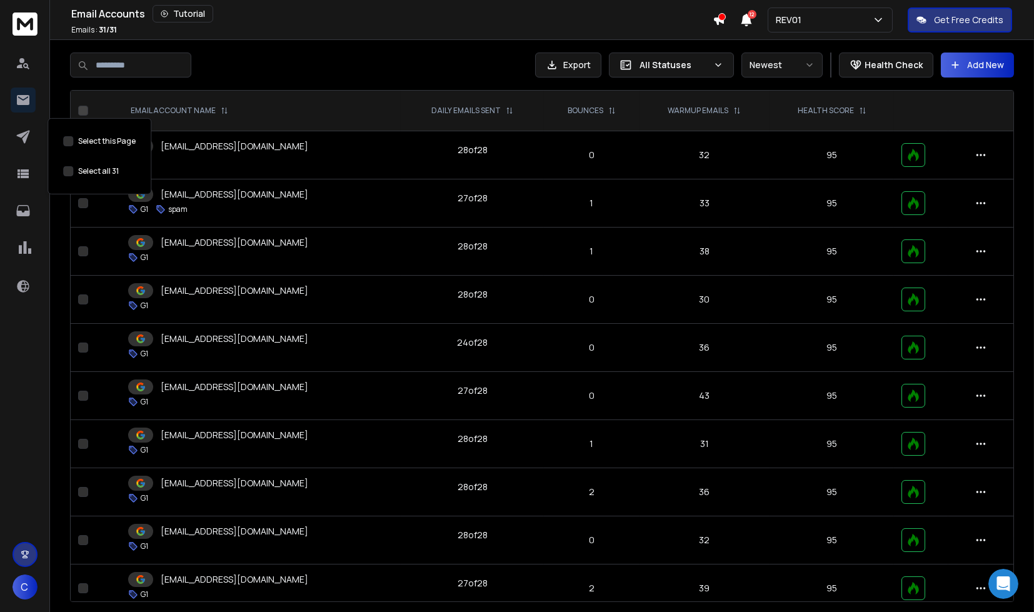
click at [81, 109] on button "Select this Page" at bounding box center [83, 111] width 10 height 10
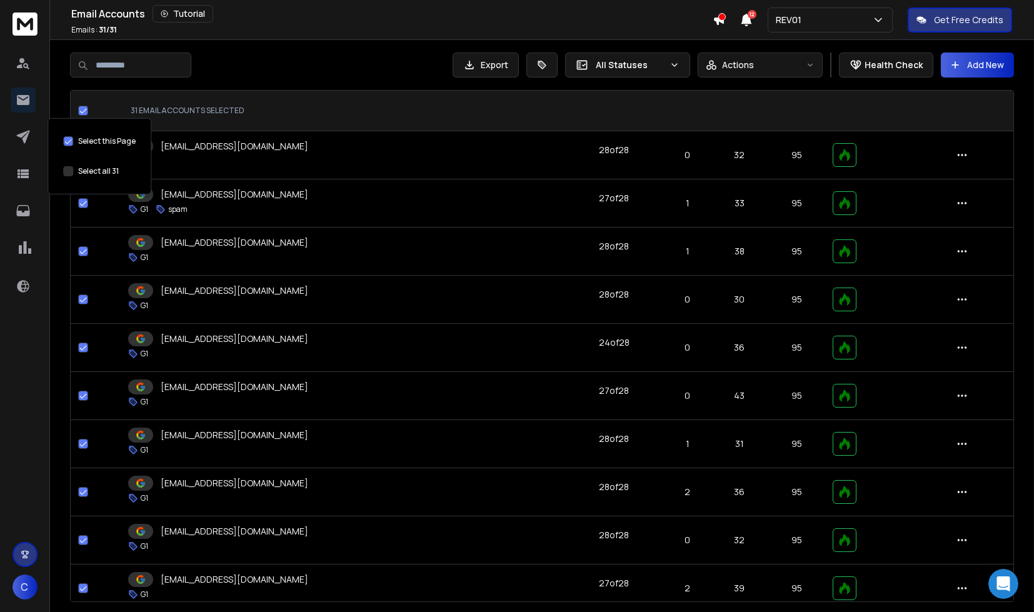
click at [69, 172] on button "Select this Page" at bounding box center [68, 171] width 10 height 10
click at [805, 66] on button "Actions" at bounding box center [759, 64] width 125 height 25
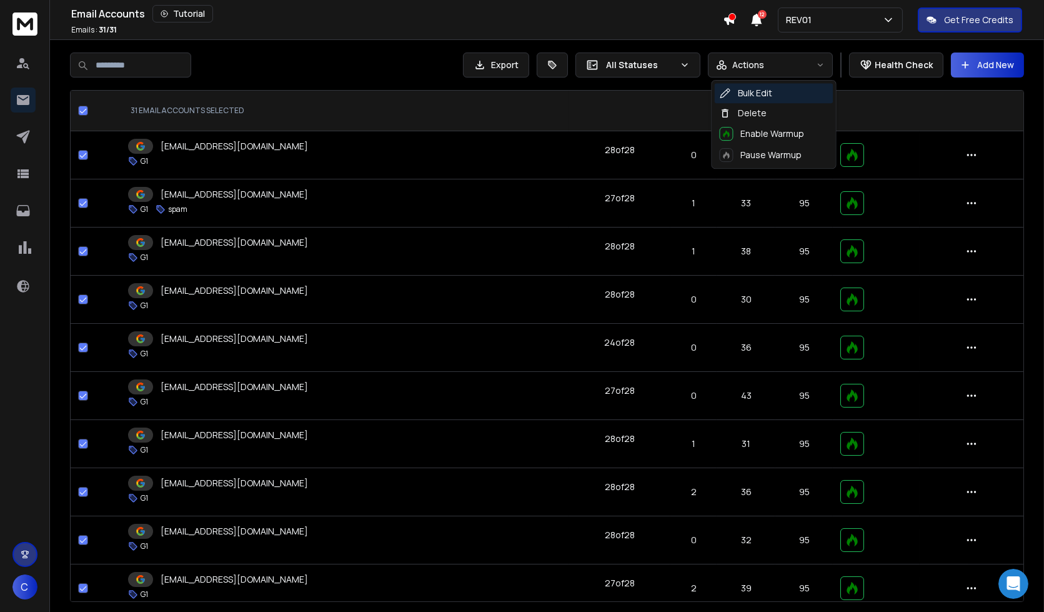
click at [753, 94] on div "Bulk Edit" at bounding box center [746, 93] width 53 height 12
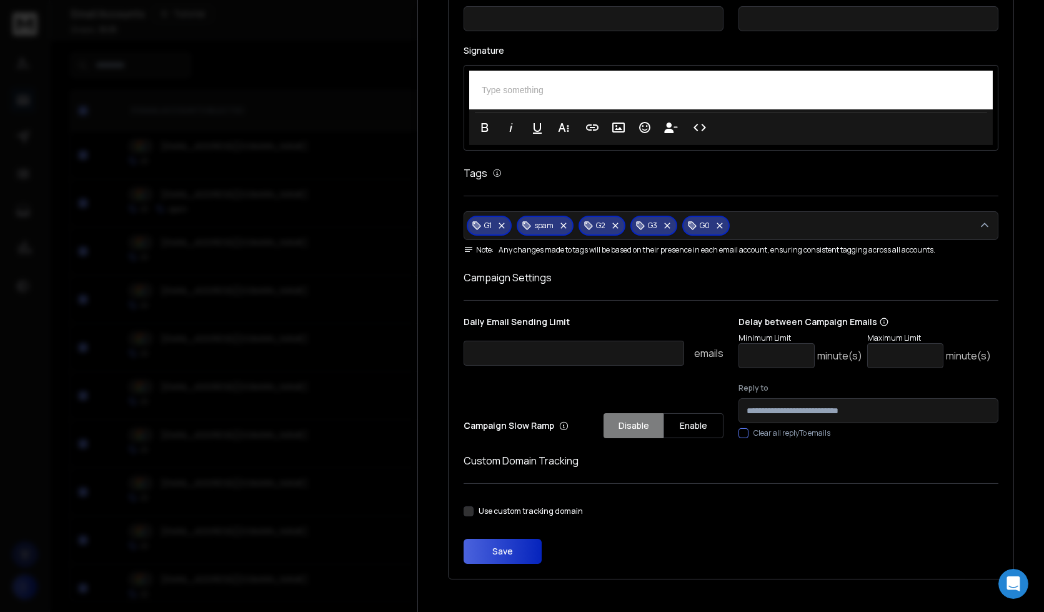
scroll to position [140, 0]
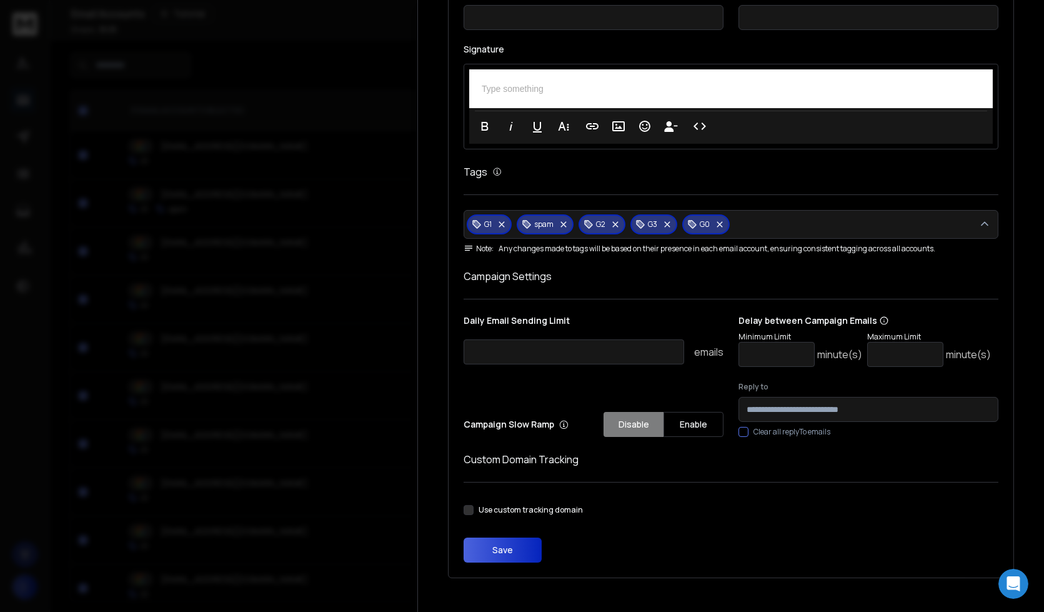
click at [556, 352] on input "number" at bounding box center [574, 351] width 221 height 25
type input "**"
click at [508, 552] on button "Save" at bounding box center [503, 549] width 78 height 25
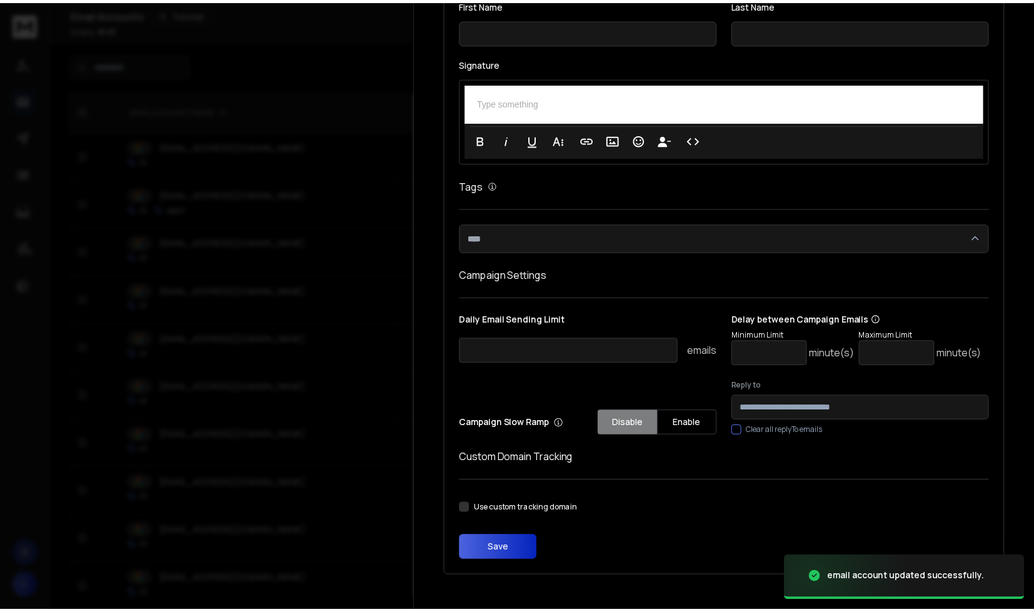
scroll to position [125, 0]
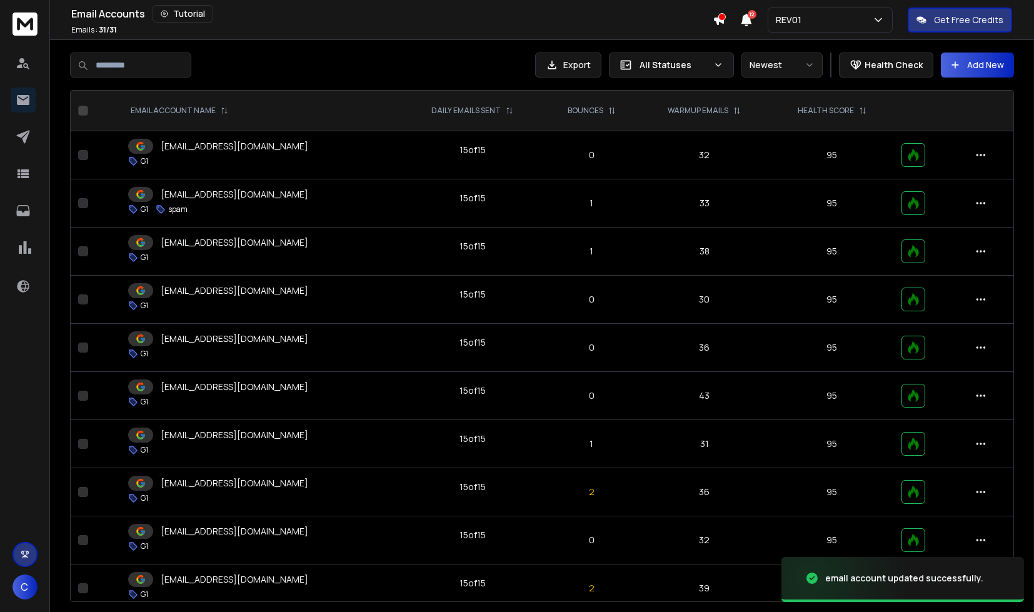
click at [359, 59] on div at bounding box center [298, 64] width 457 height 25
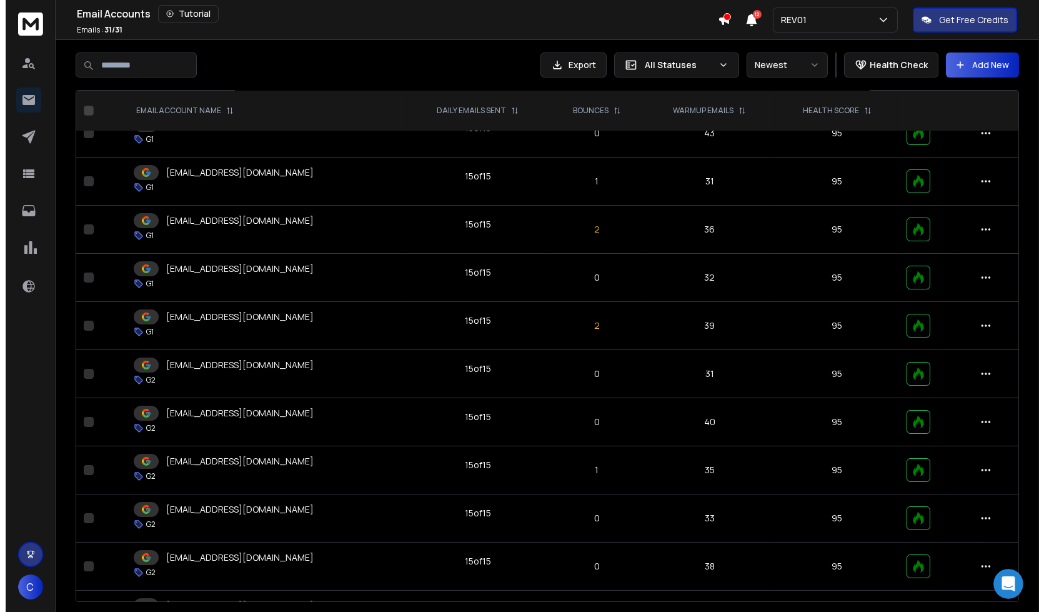
scroll to position [261, 0]
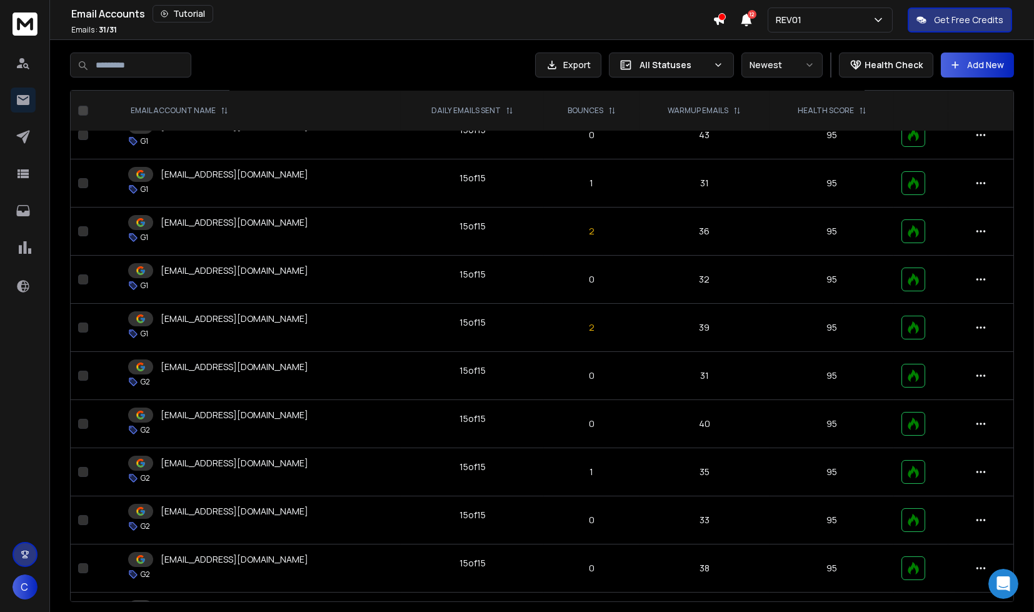
click at [222, 174] on p "[EMAIL_ADDRESS][DOMAIN_NAME]" at bounding box center [234, 174] width 147 height 12
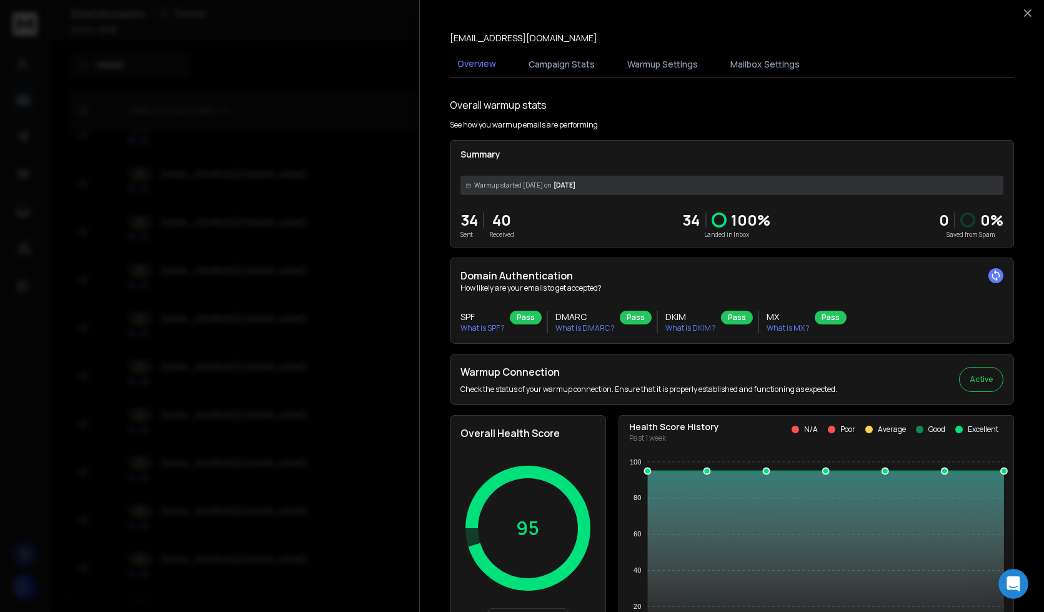
scroll to position [0, 0]
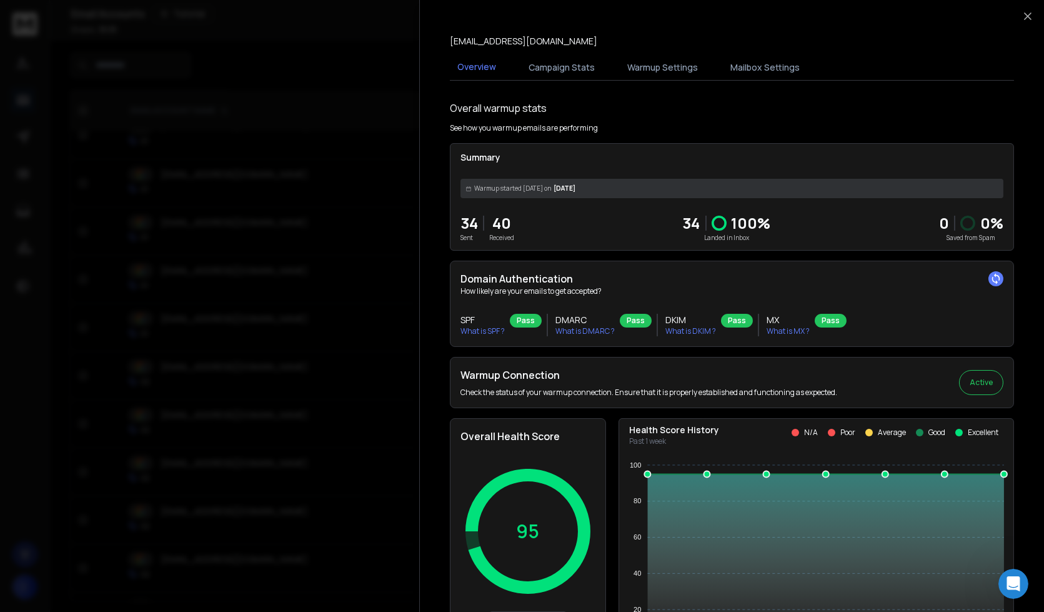
click at [668, 53] on div "[EMAIL_ADDRESS][DOMAIN_NAME] Overview Campaign Stats Warmup Settings Mailbox Se…" at bounding box center [732, 496] width 594 height 962
click at [666, 59] on button "Warmup Settings" at bounding box center [663, 67] width 86 height 27
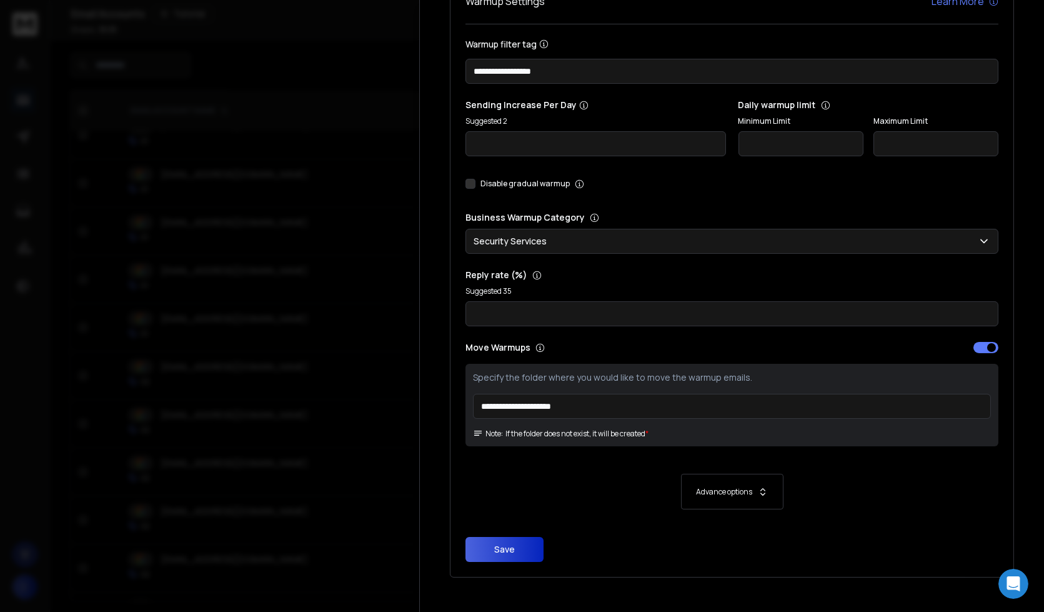
click at [326, 204] on div at bounding box center [522, 306] width 1044 height 612
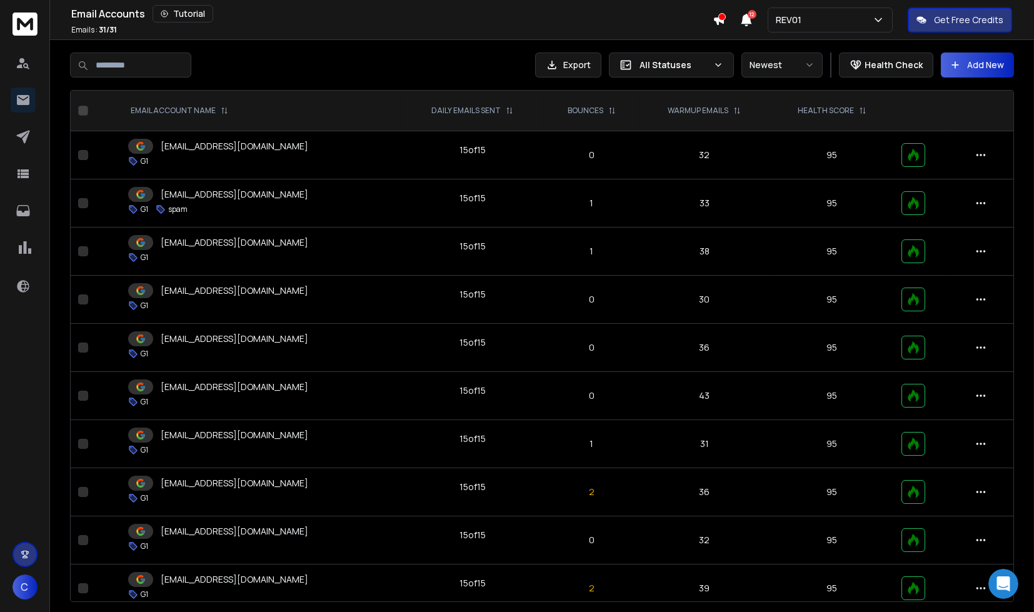
click at [382, 31] on div "Emails : 31 / 31" at bounding box center [391, 30] width 641 height 10
click at [241, 33] on div "Emails : 31 / 31" at bounding box center [391, 30] width 641 height 10
click at [26, 97] on icon at bounding box center [23, 99] width 15 height 15
click at [30, 135] on link at bounding box center [23, 136] width 25 height 25
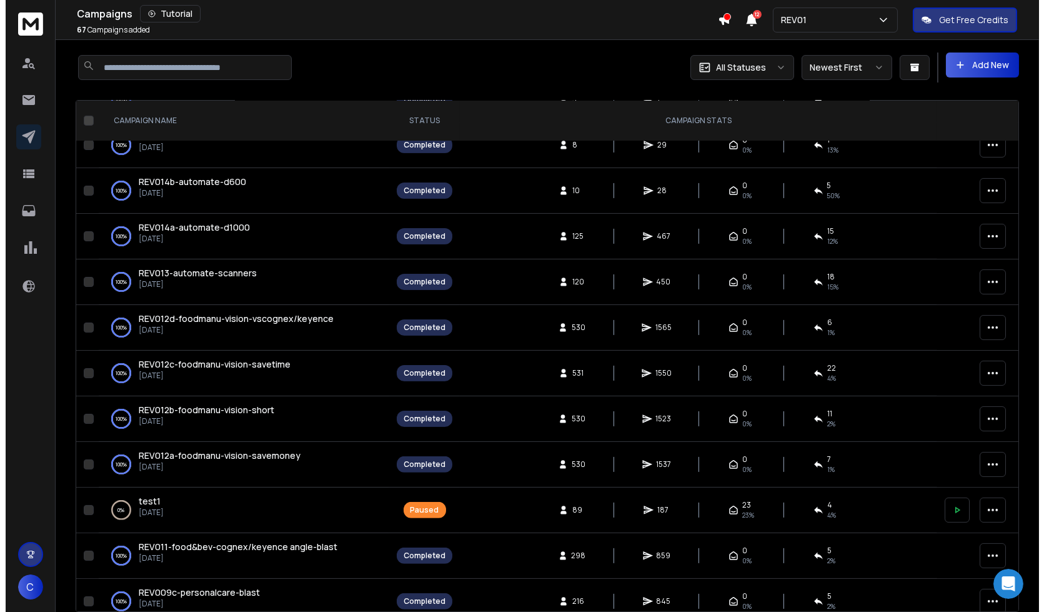
scroll to position [1389, 0]
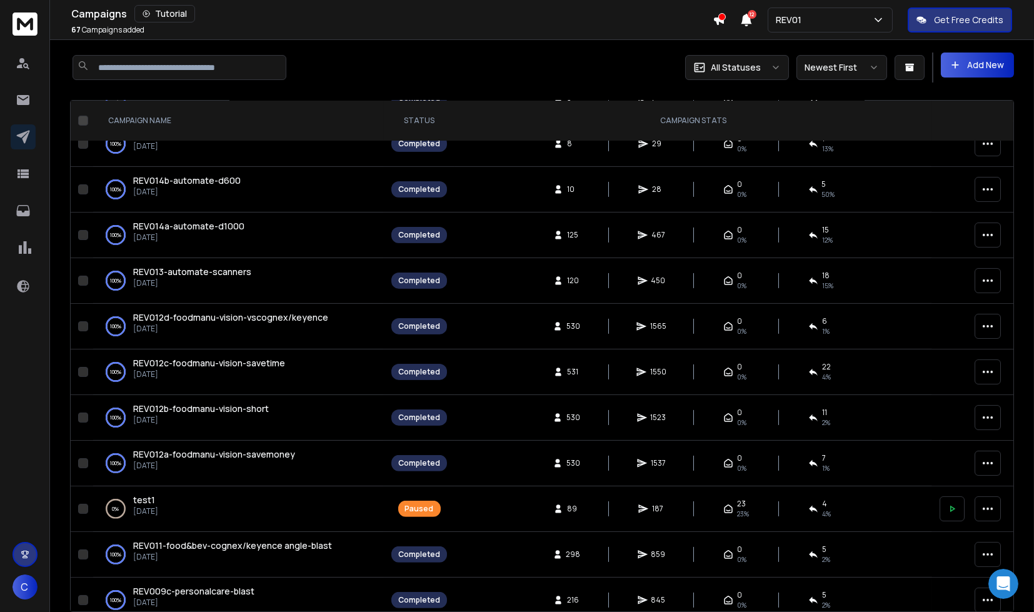
click at [148, 494] on span "test1" at bounding box center [144, 500] width 22 height 12
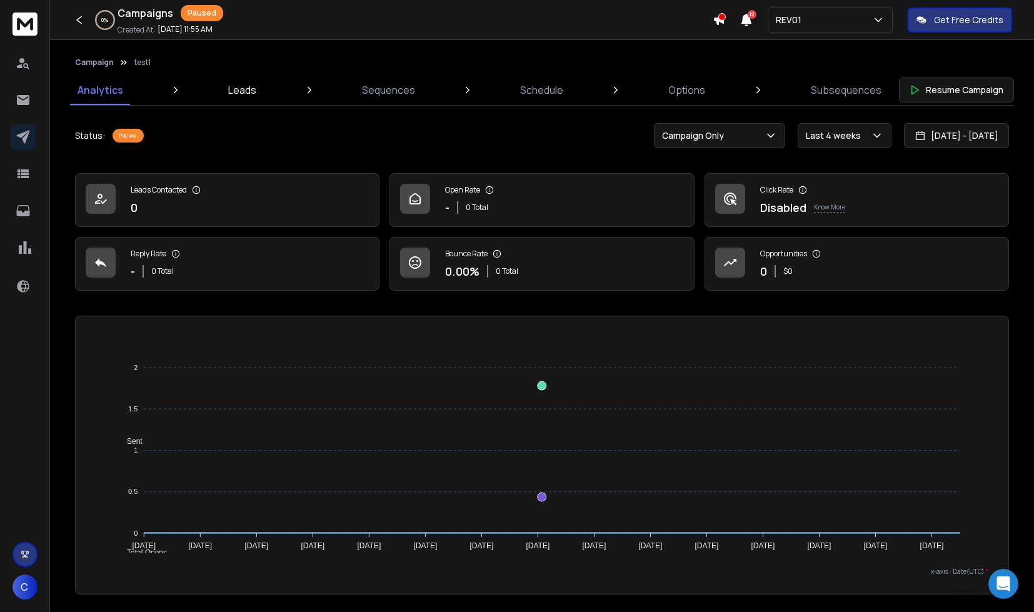
click at [260, 93] on link "Leads" at bounding box center [242, 90] width 43 height 30
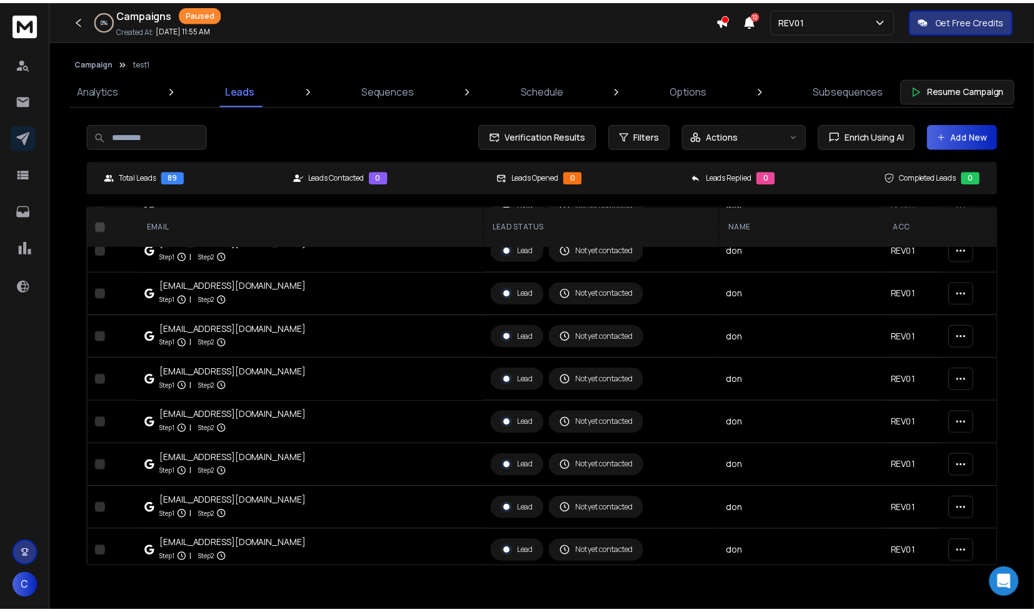
scroll to position [1836, 0]
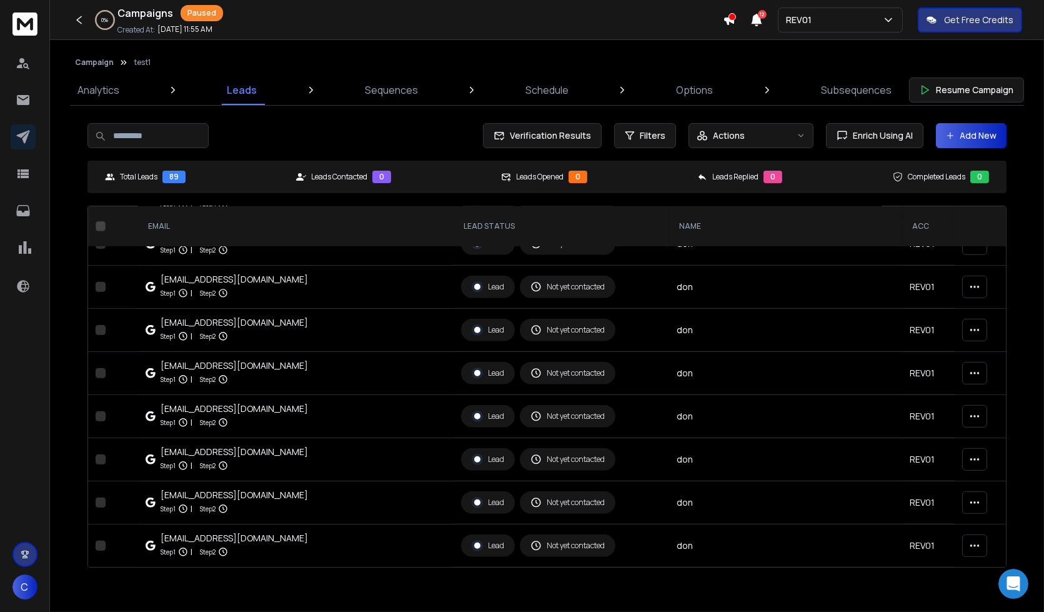
click at [89, 61] on button "Campaign" at bounding box center [94, 62] width 39 height 10
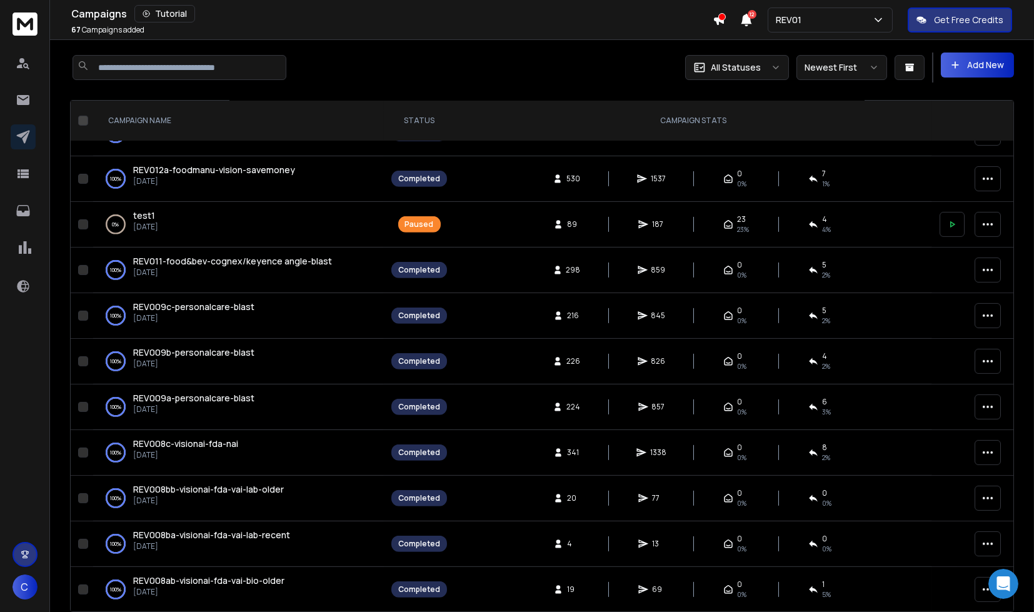
scroll to position [1736, 0]
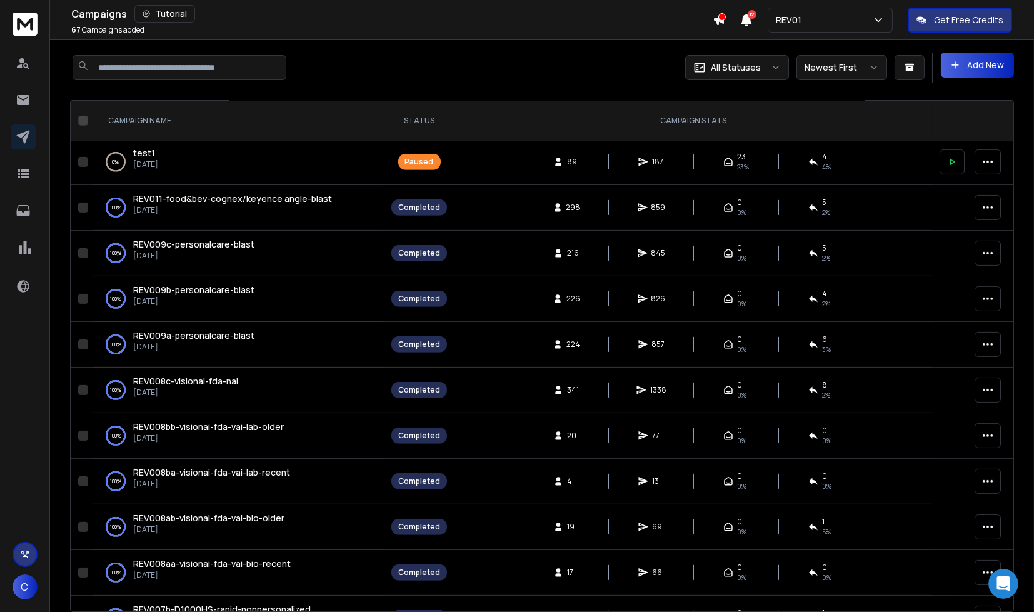
click at [147, 147] on span "test1" at bounding box center [144, 153] width 22 height 12
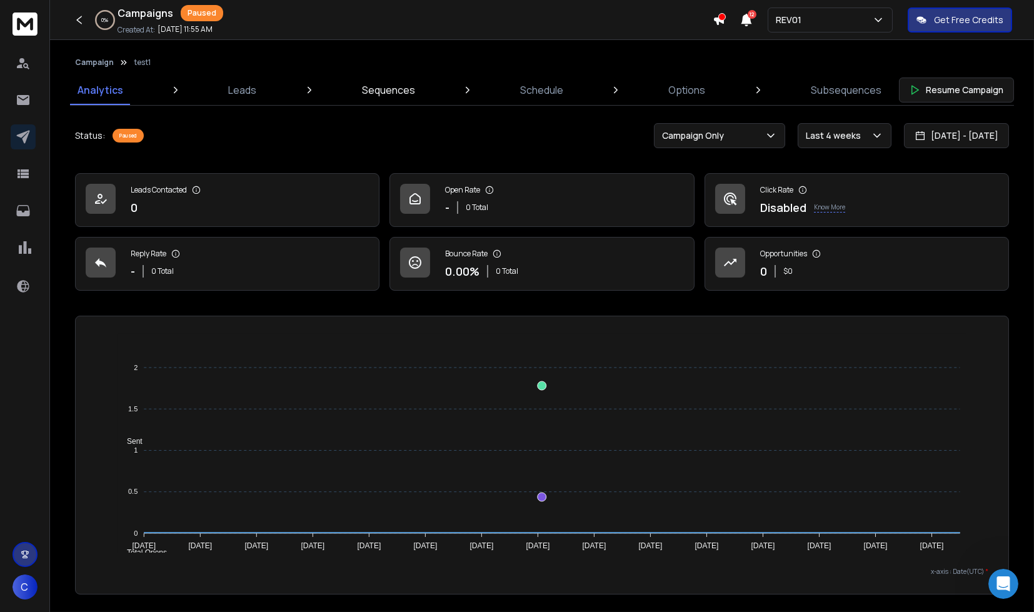
click at [379, 89] on p "Sequences" at bounding box center [388, 89] width 53 height 15
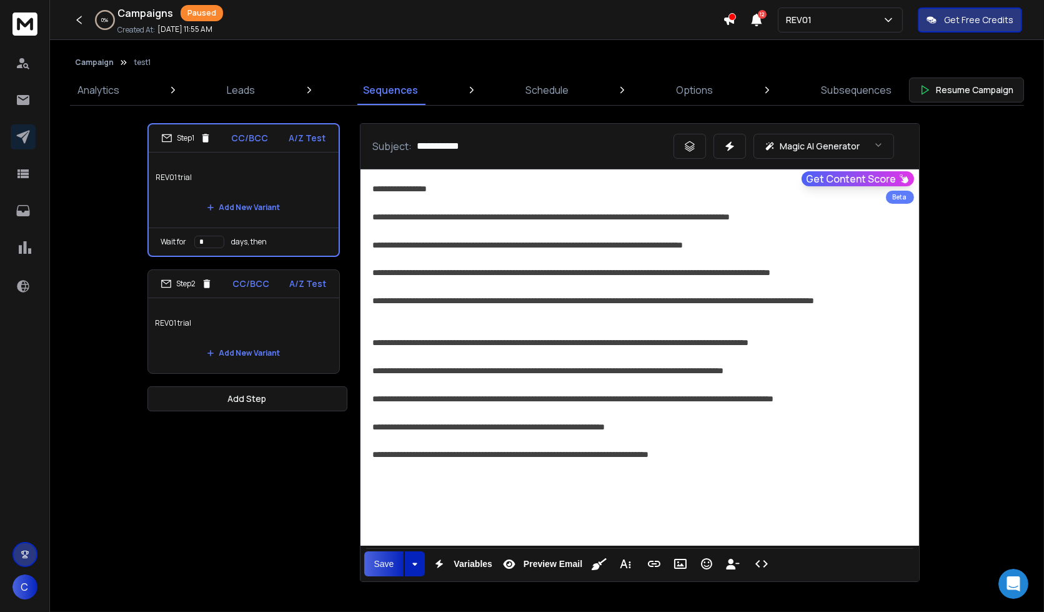
click at [207, 316] on p "REV01 trial" at bounding box center [244, 323] width 176 height 35
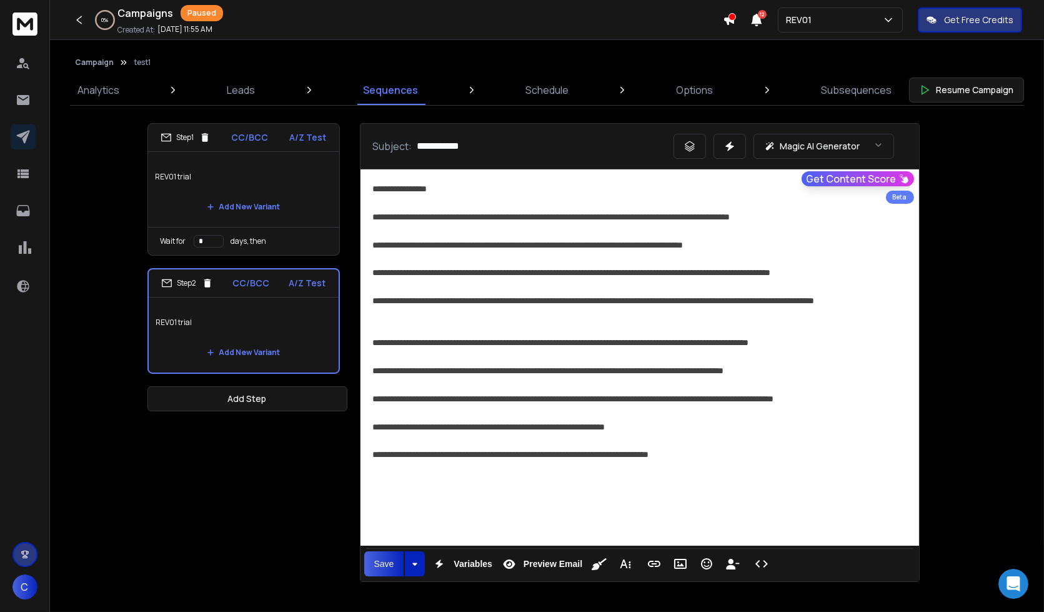
click at [230, 174] on p "REV01 trial" at bounding box center [244, 176] width 176 height 35
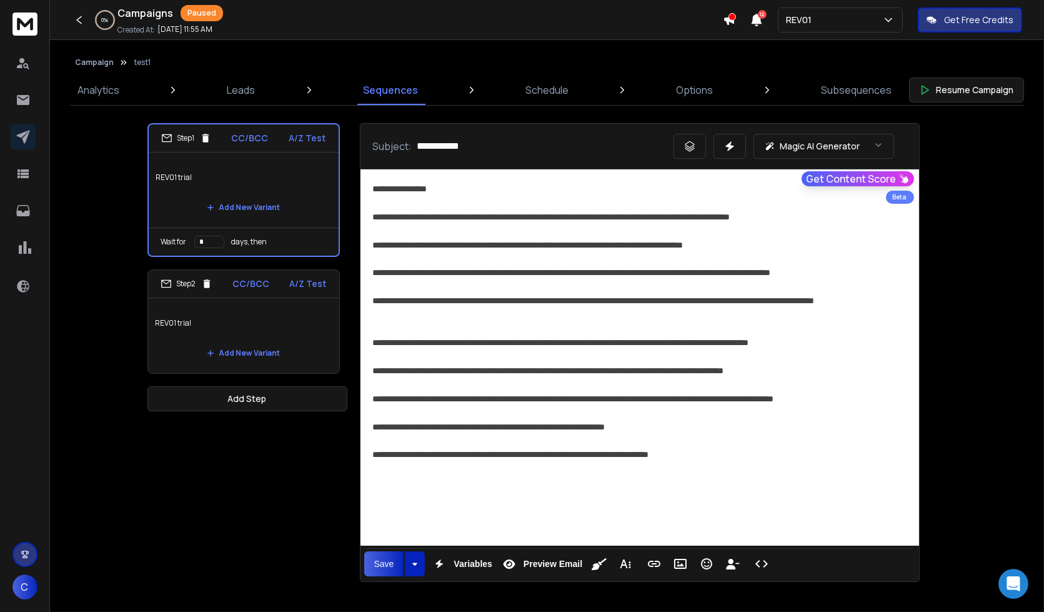
click at [206, 323] on p "REV01 trial" at bounding box center [244, 323] width 176 height 35
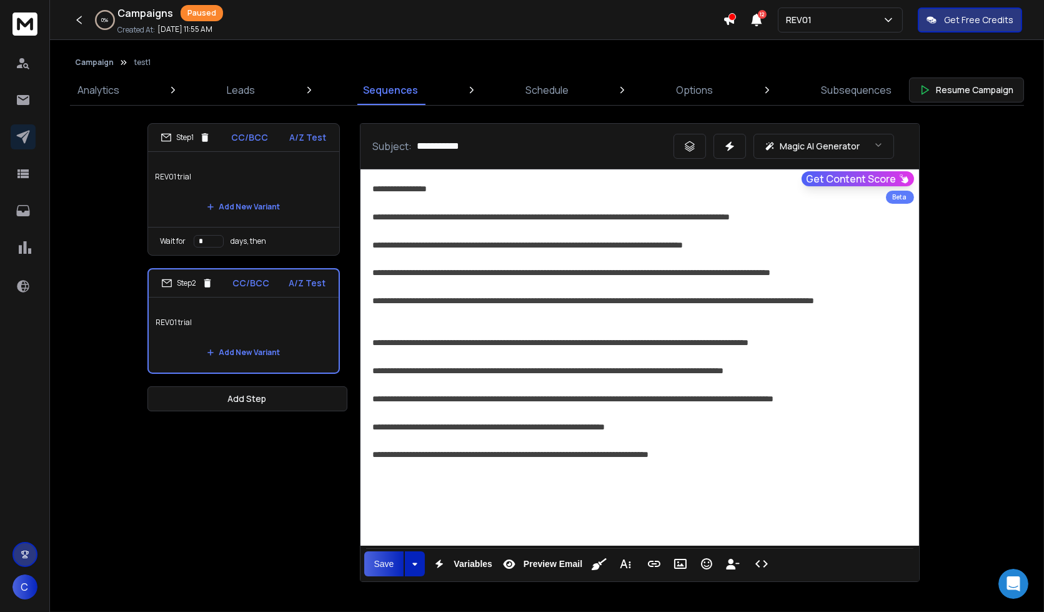
click at [230, 174] on p "REV01 trial" at bounding box center [244, 176] width 176 height 35
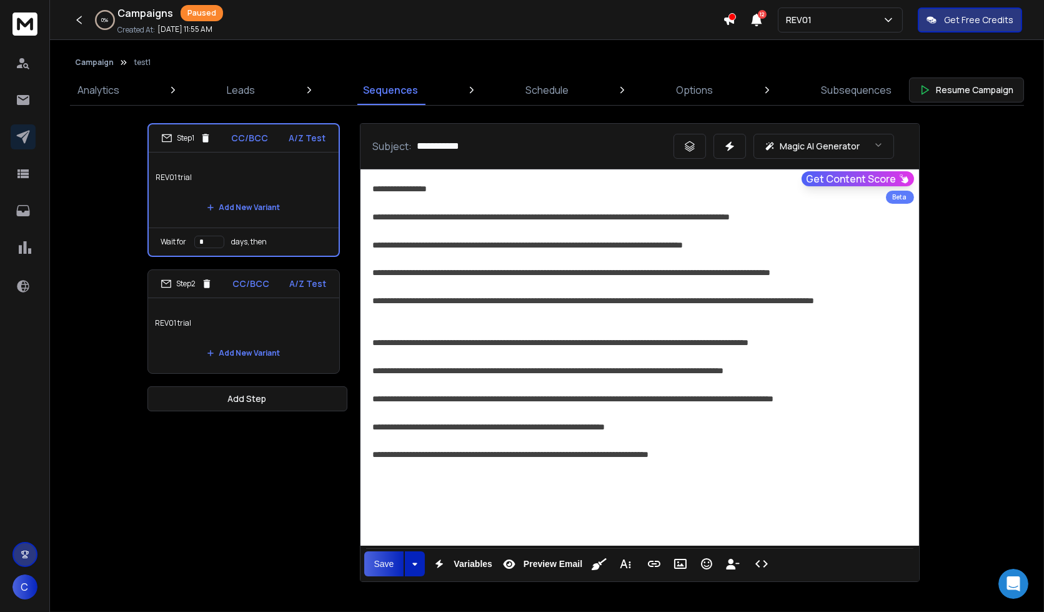
click at [209, 310] on p "REV01 trial" at bounding box center [244, 323] width 176 height 35
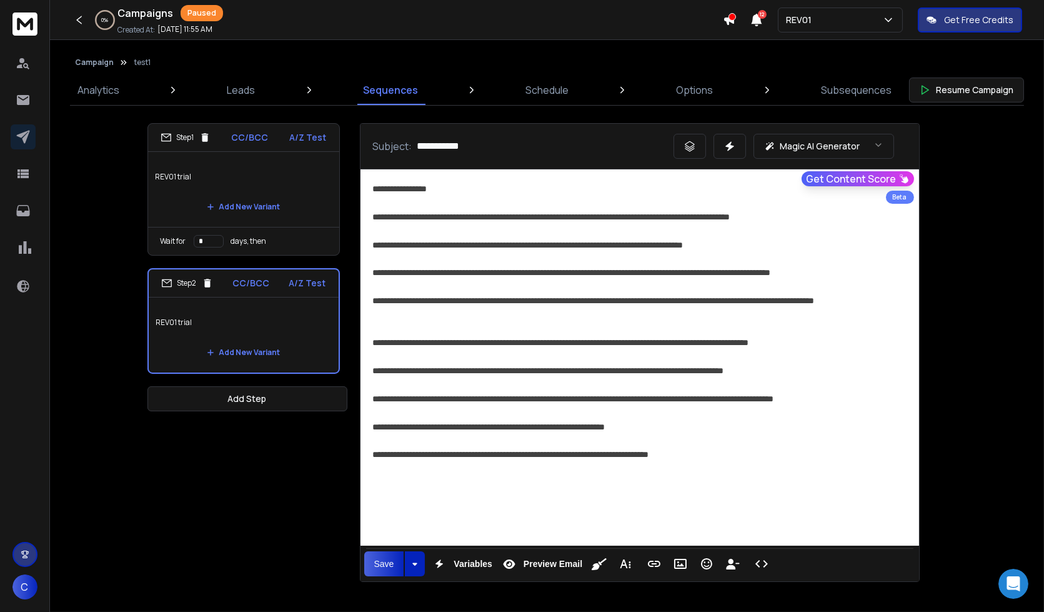
click at [212, 286] on icon at bounding box center [207, 282] width 11 height 11
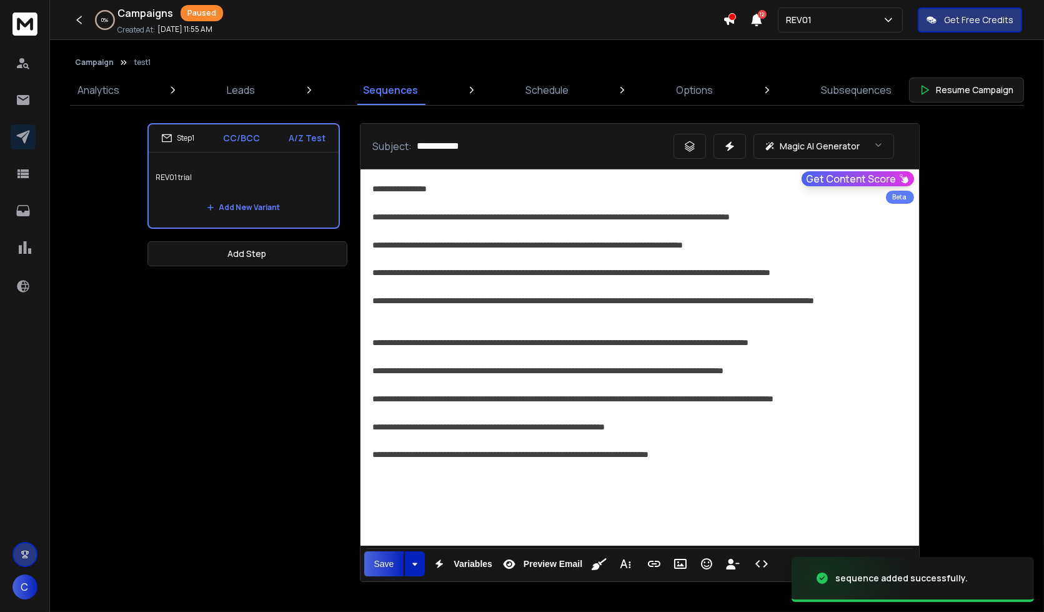
click at [92, 65] on button "Campaign" at bounding box center [94, 62] width 39 height 10
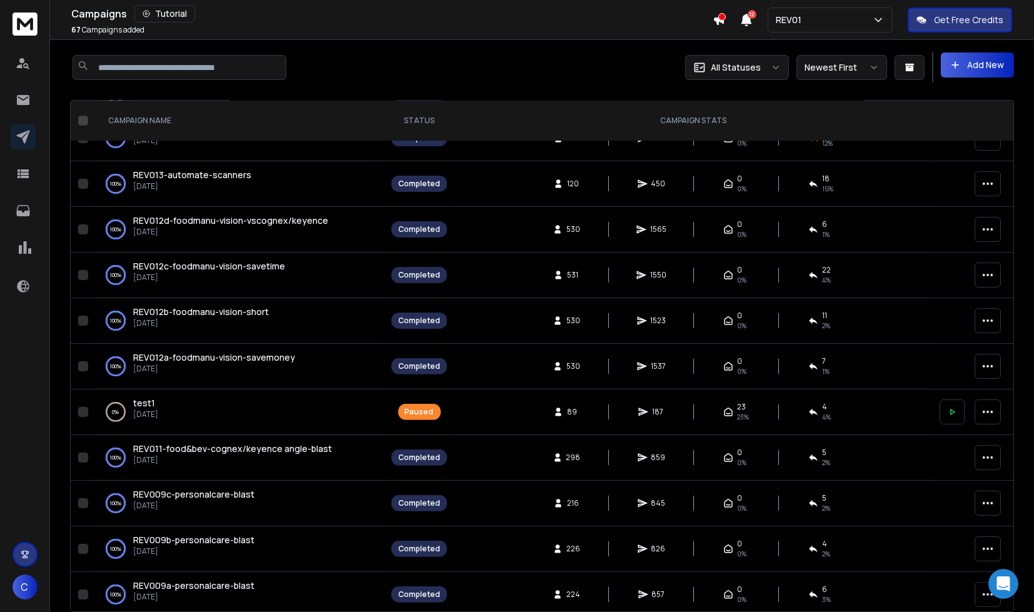
scroll to position [1597, 0]
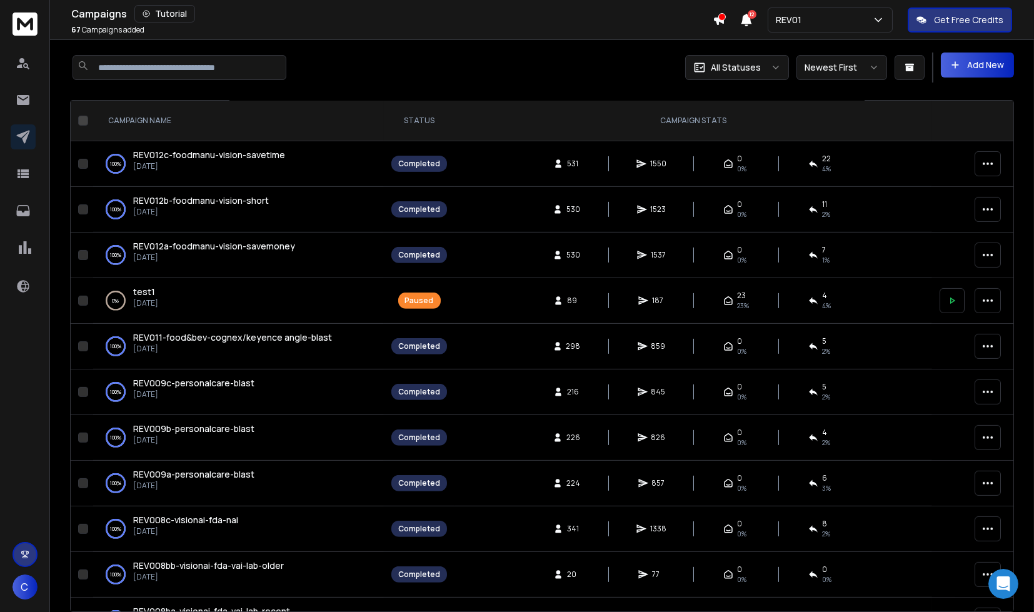
click at [974, 288] on button "button" at bounding box center [987, 300] width 26 height 25
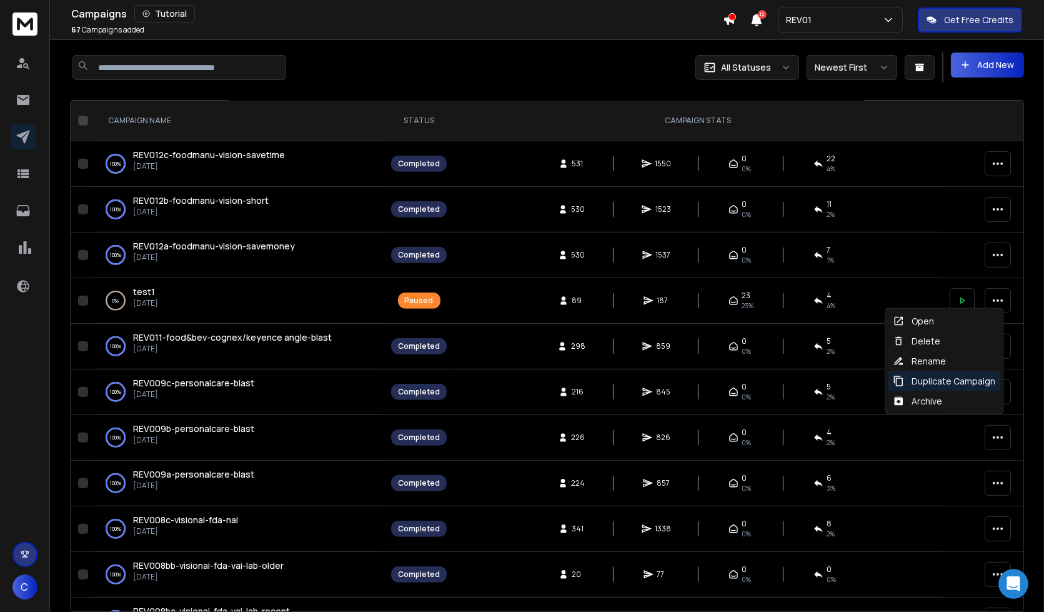
click at [930, 376] on div "Duplicate Campaign" at bounding box center [944, 381] width 102 height 12
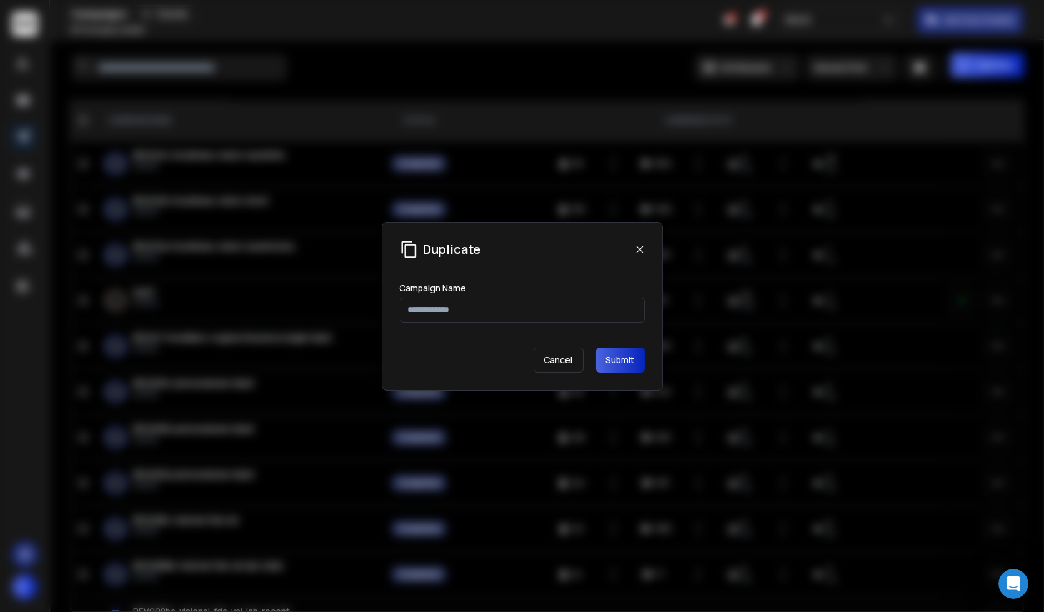
click at [486, 298] on input "text" at bounding box center [522, 309] width 245 height 25
type input "*"
type input "*****"
click at [596, 347] on button "Submit" at bounding box center [620, 359] width 49 height 25
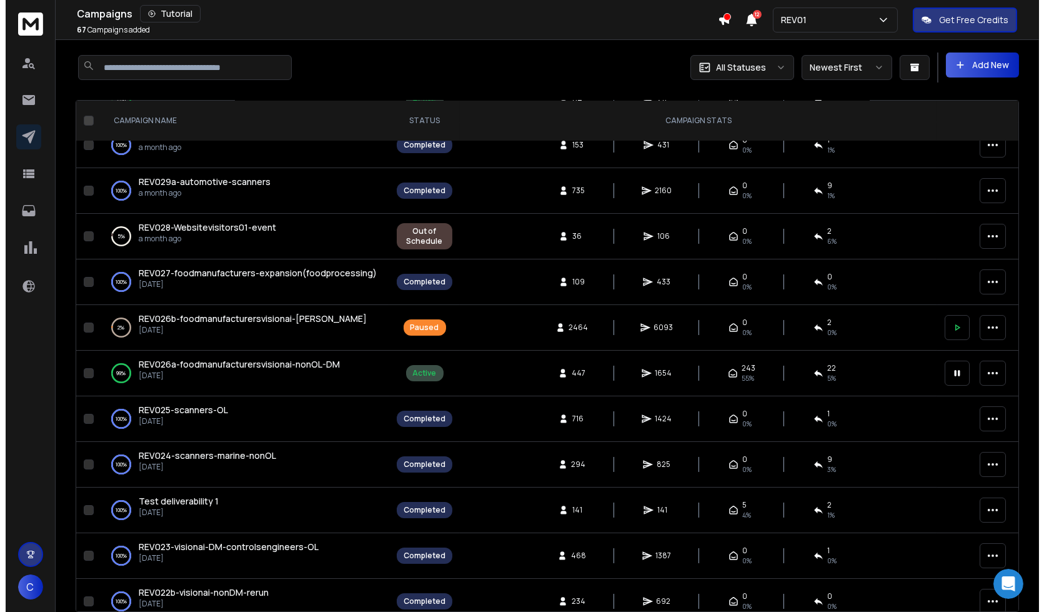
scroll to position [0, 0]
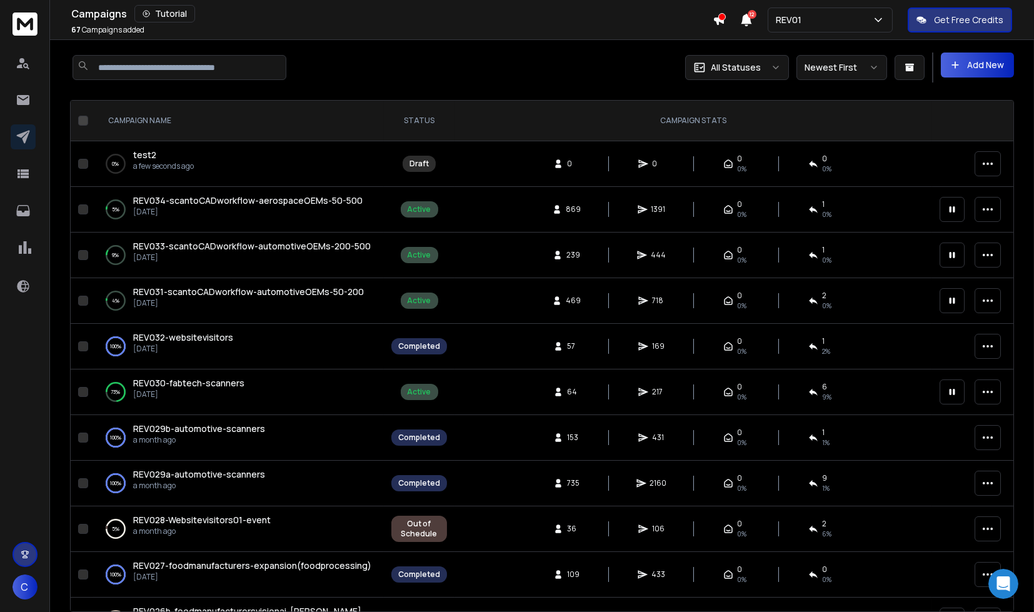
click at [142, 156] on span "test2" at bounding box center [144, 155] width 23 height 12
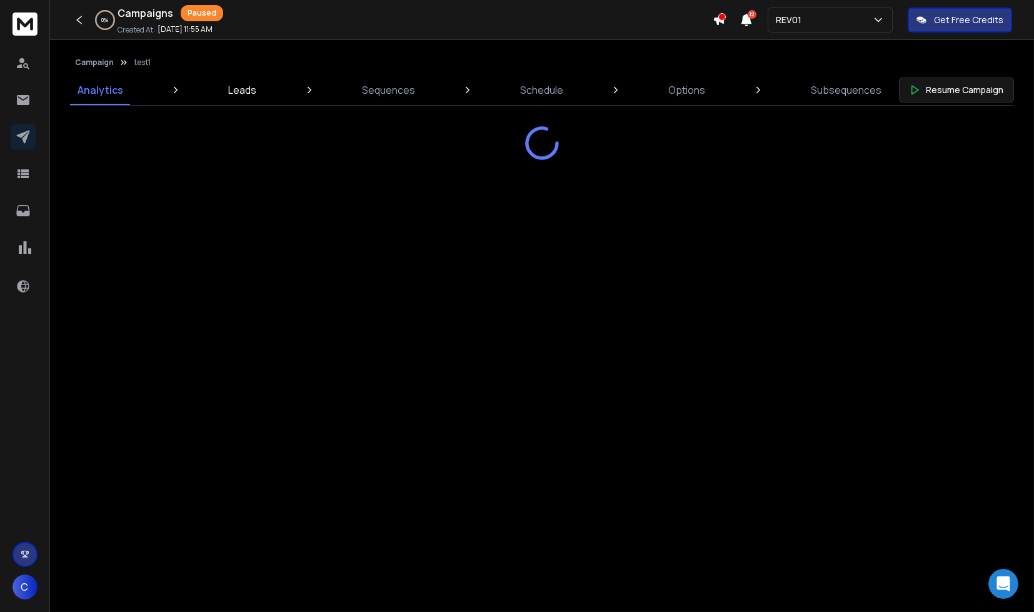
click at [244, 86] on p "Leads" at bounding box center [242, 89] width 28 height 15
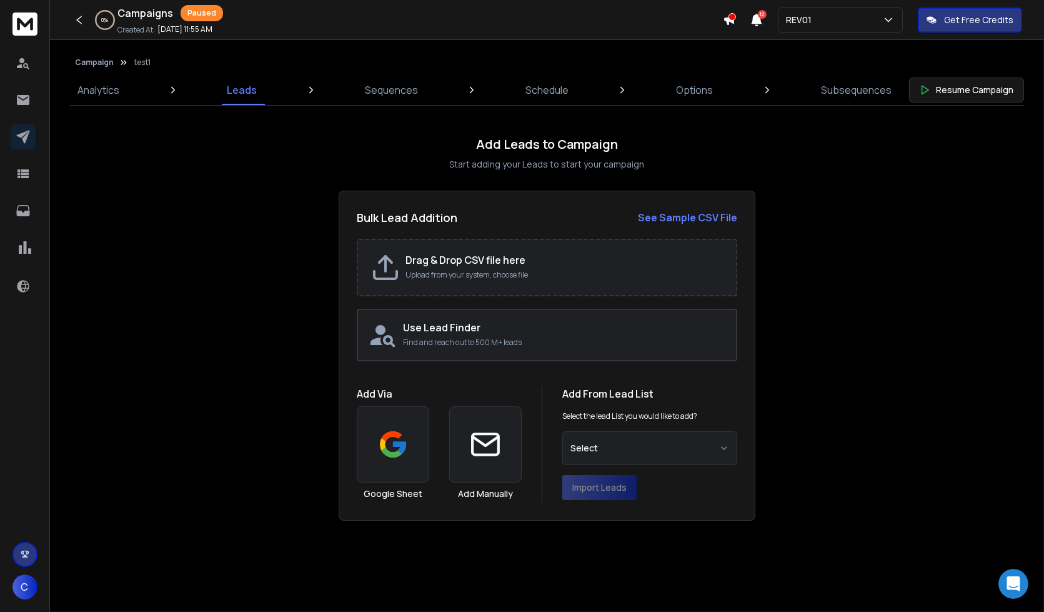
click at [455, 259] on h2 "Drag & Drop CSV file here" at bounding box center [565, 259] width 318 height 15
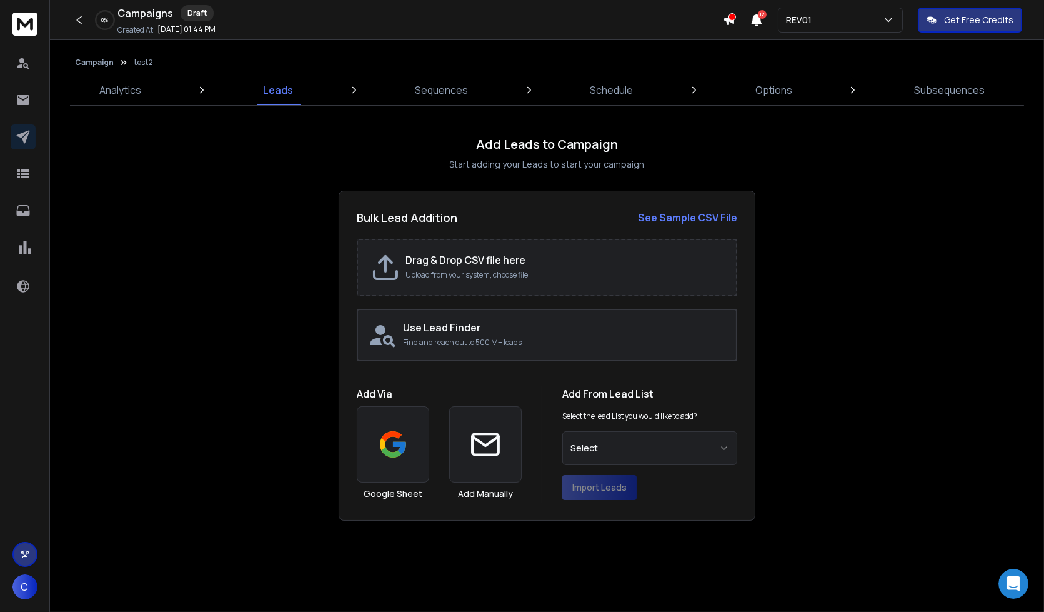
type input "**********"
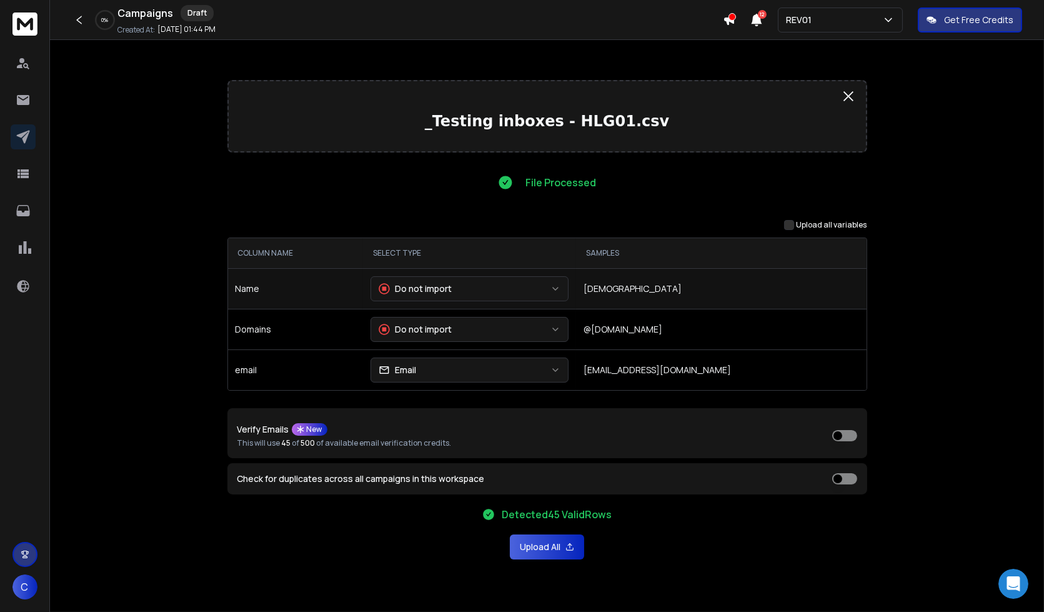
click at [436, 289] on div "Do not import" at bounding box center [415, 288] width 73 height 12
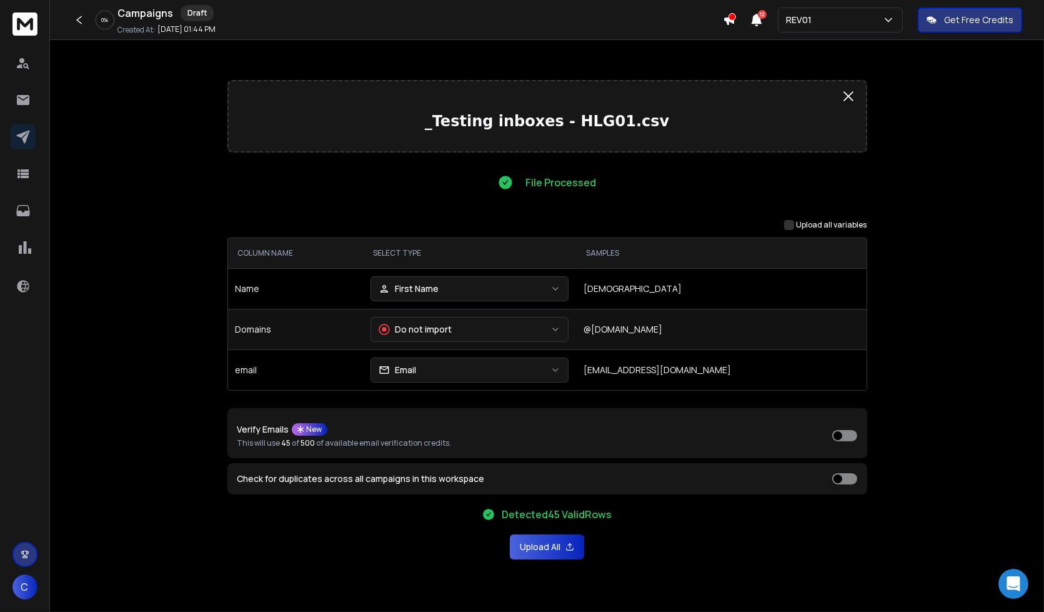
click at [444, 326] on div "Do not import" at bounding box center [415, 329] width 73 height 12
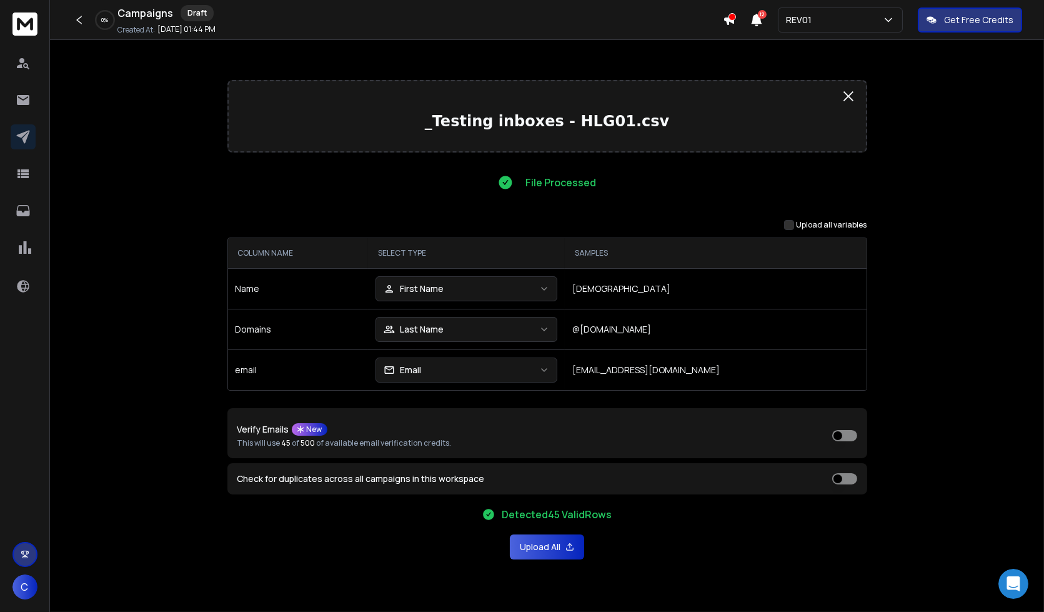
click at [549, 546] on button "Upload All" at bounding box center [547, 546] width 74 height 25
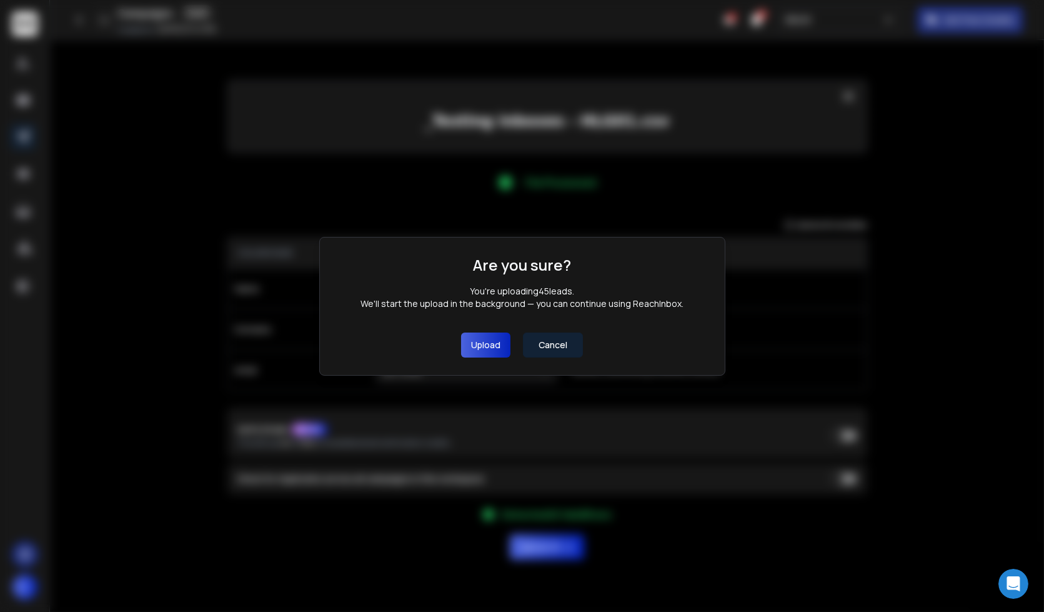
click at [484, 364] on div "Are you sure? You're uploading 45 lead s . We'll start the upload in the backgr…" at bounding box center [522, 306] width 406 height 139
click at [491, 347] on button "Upload" at bounding box center [485, 344] width 49 height 25
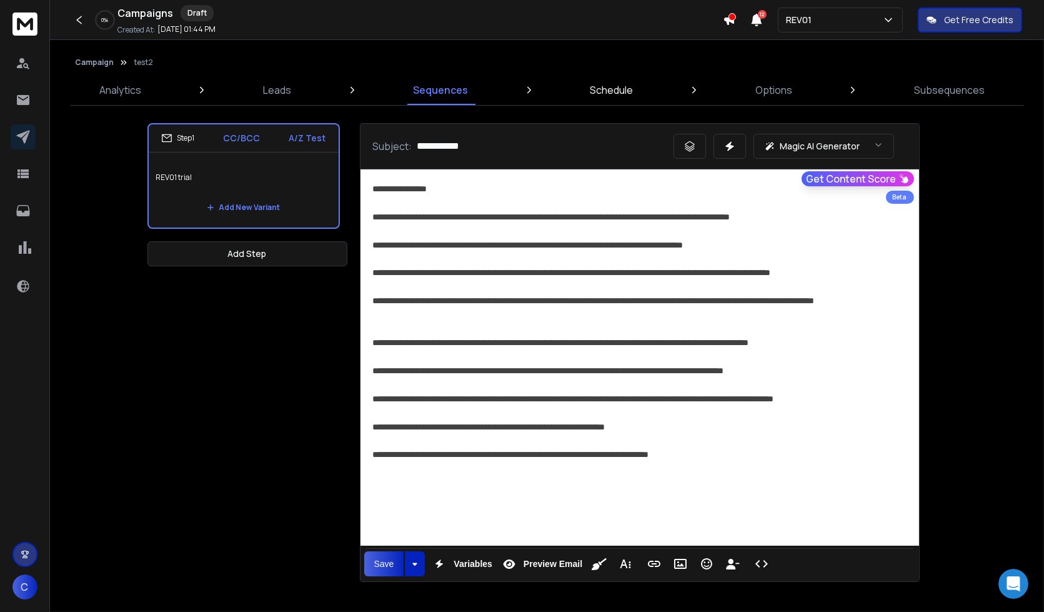
click at [631, 92] on p "Schedule" at bounding box center [612, 89] width 43 height 15
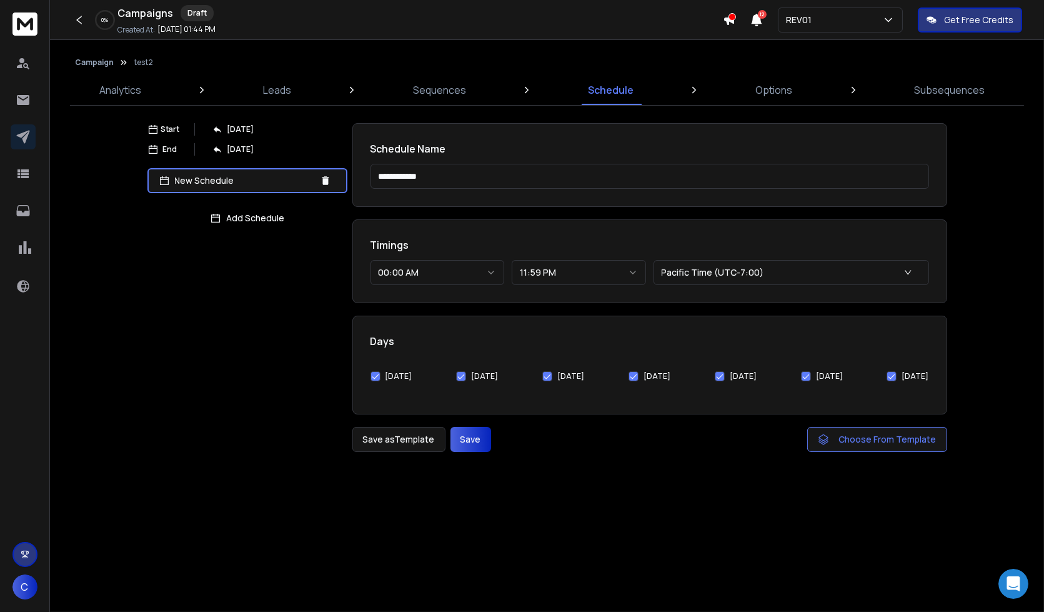
click at [236, 147] on p "[DATE]" at bounding box center [240, 149] width 27 height 10
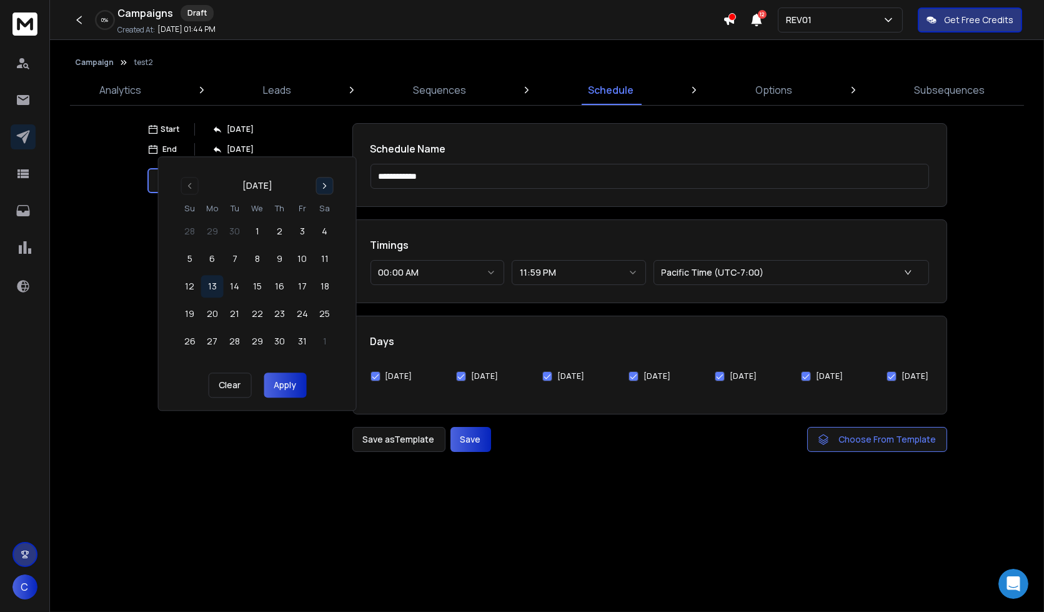
click at [324, 184] on icon "Go to next month" at bounding box center [325, 185] width 2 height 5
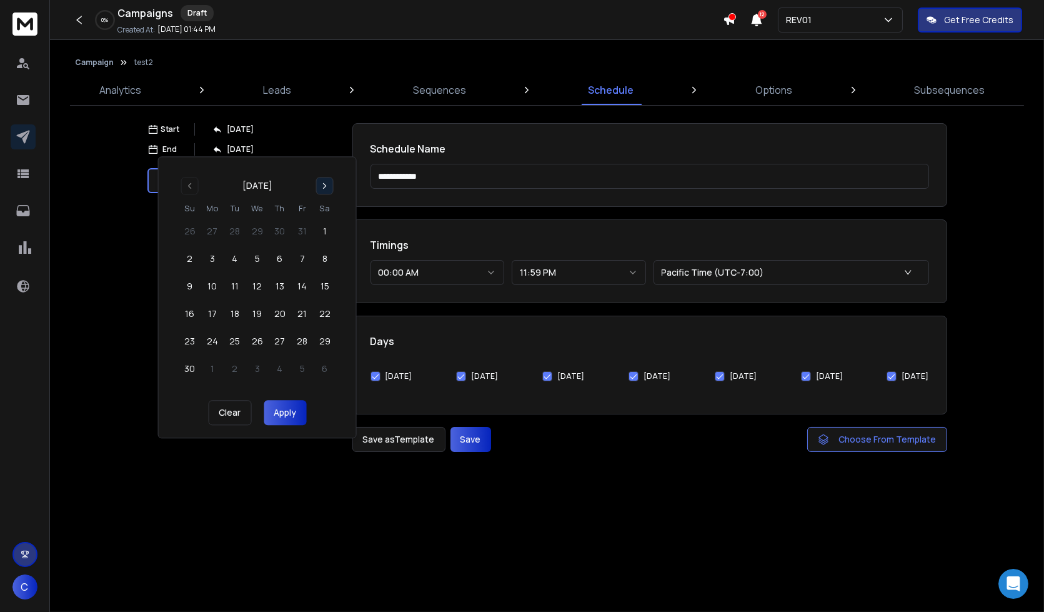
click at [322, 184] on icon "Go to next month" at bounding box center [325, 186] width 10 height 10
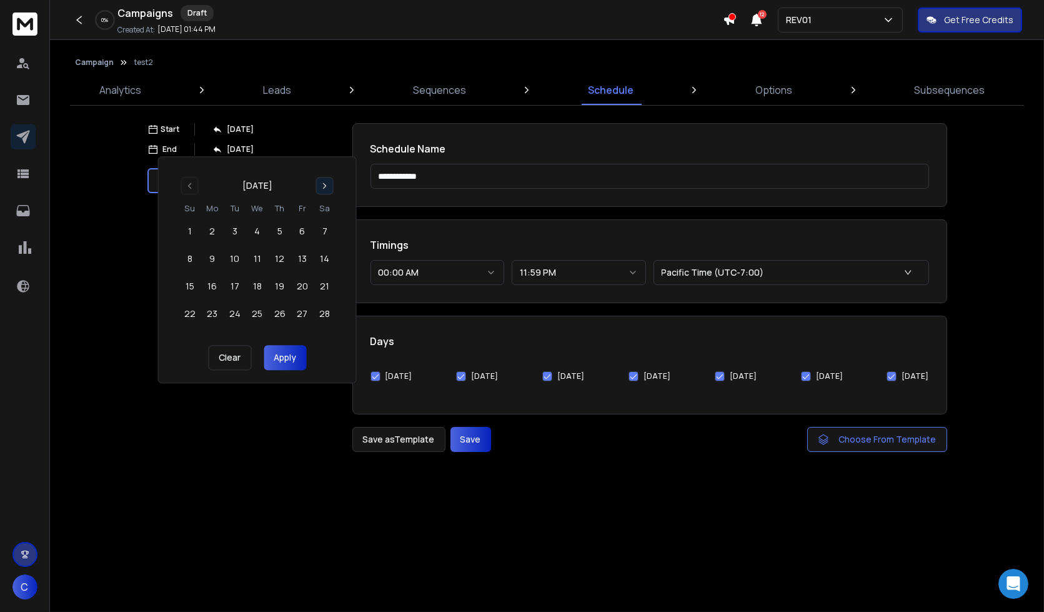
click at [322, 184] on icon "Go to next month" at bounding box center [325, 186] width 10 height 10
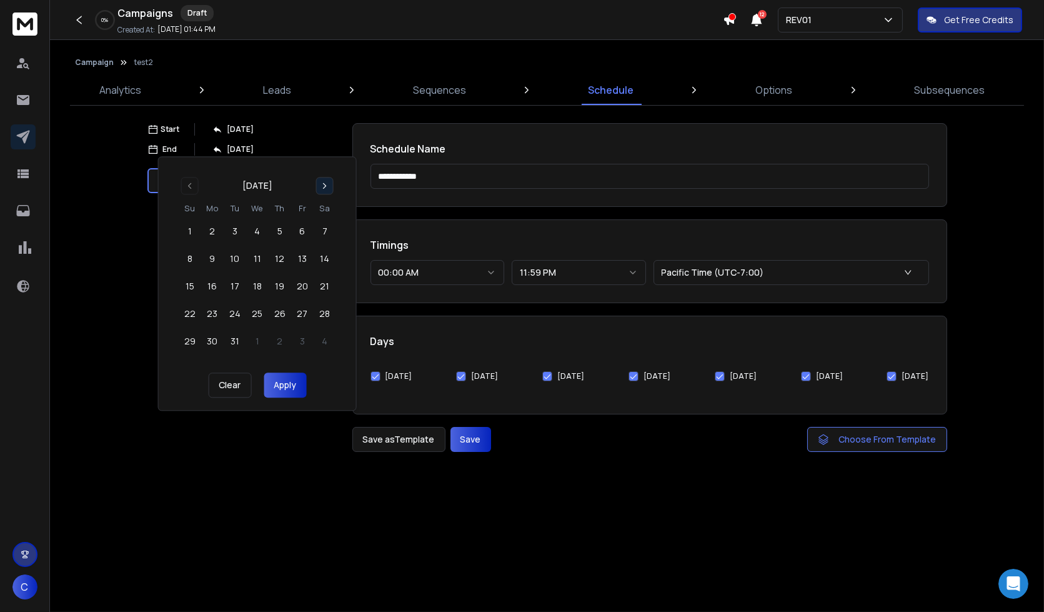
click at [322, 184] on icon "Go to next month" at bounding box center [325, 186] width 10 height 10
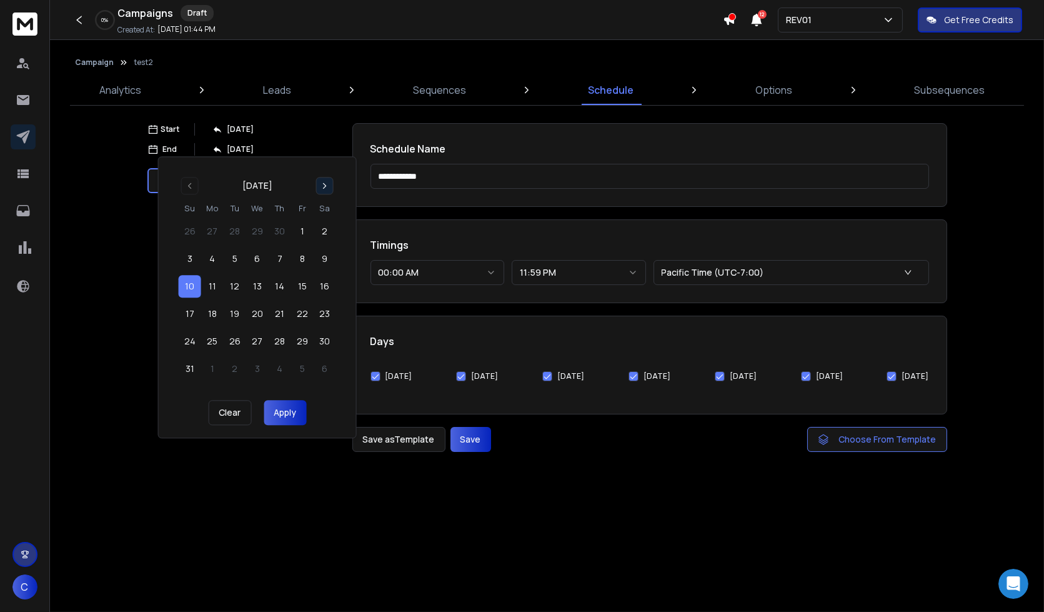
click at [320, 184] on icon "Go to next month" at bounding box center [325, 186] width 10 height 10
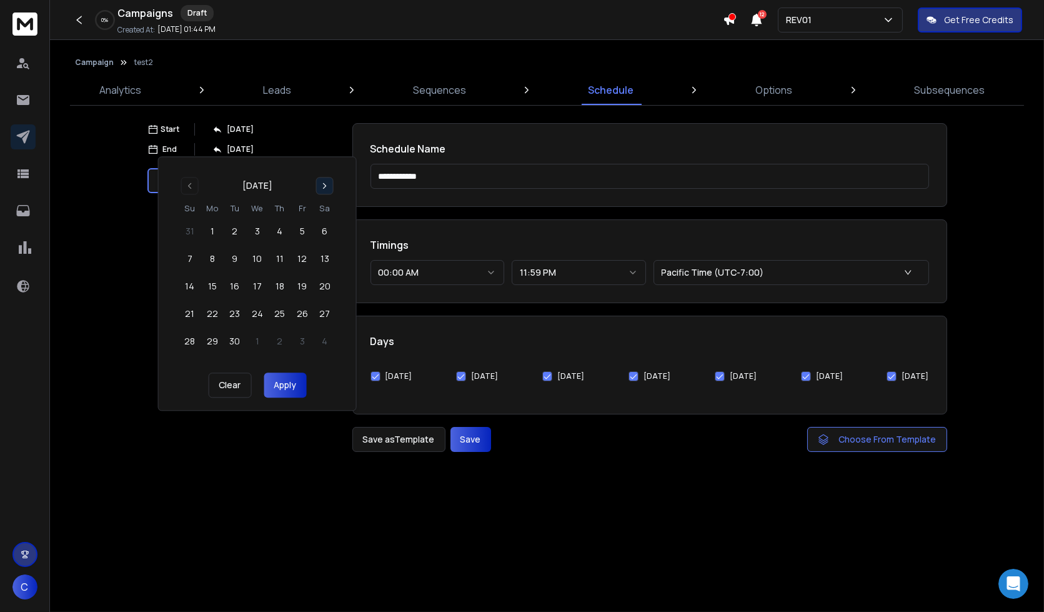
click at [321, 184] on icon "Go to next month" at bounding box center [325, 186] width 10 height 10
click at [212, 438] on div "**********" at bounding box center [547, 287] width 800 height 329
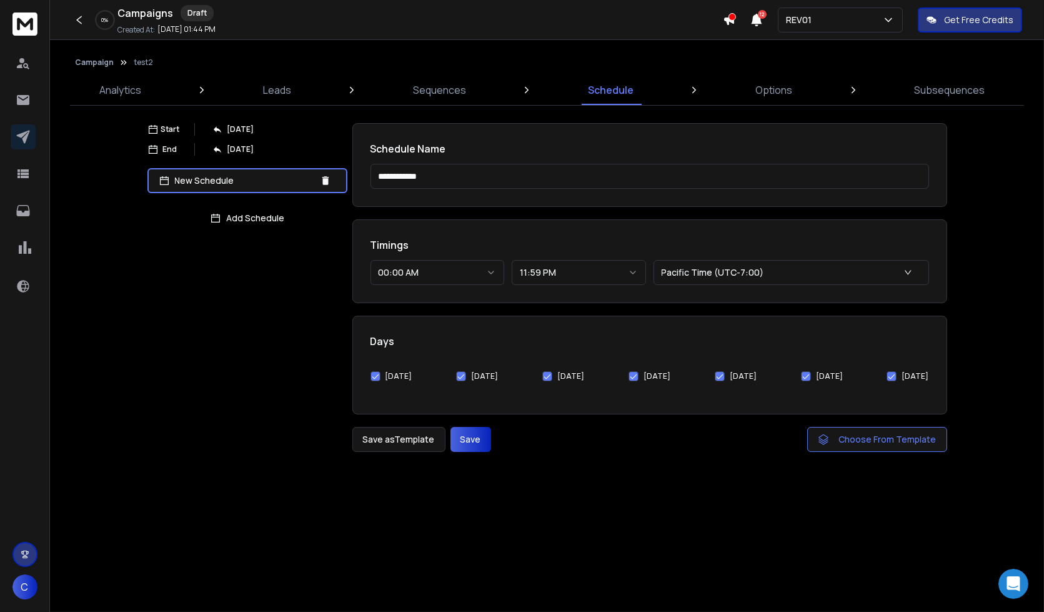
click at [459, 438] on button "Save" at bounding box center [471, 439] width 41 height 25
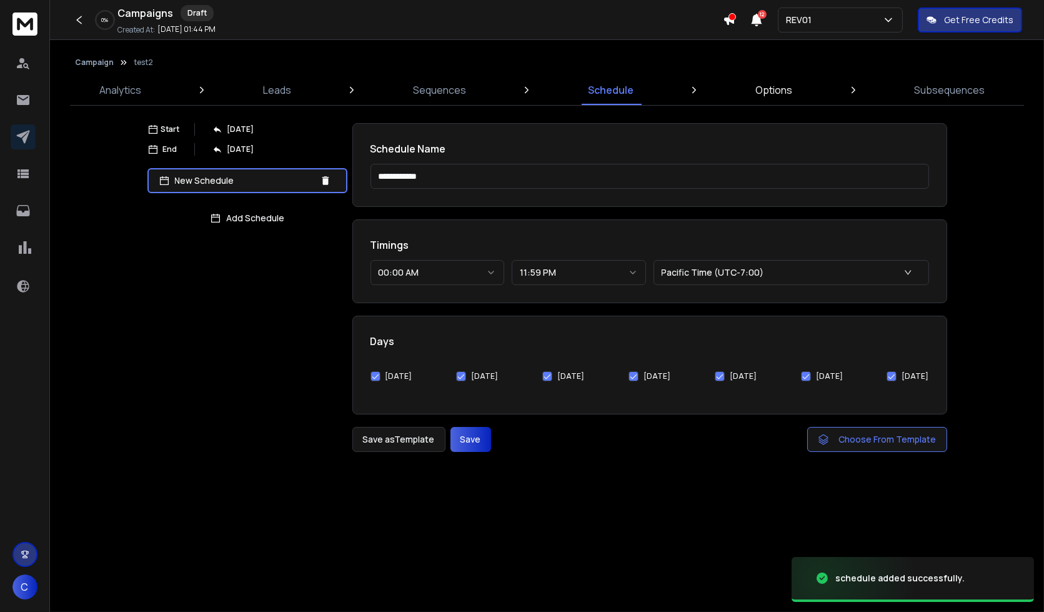
click at [769, 90] on p "Options" at bounding box center [774, 89] width 37 height 15
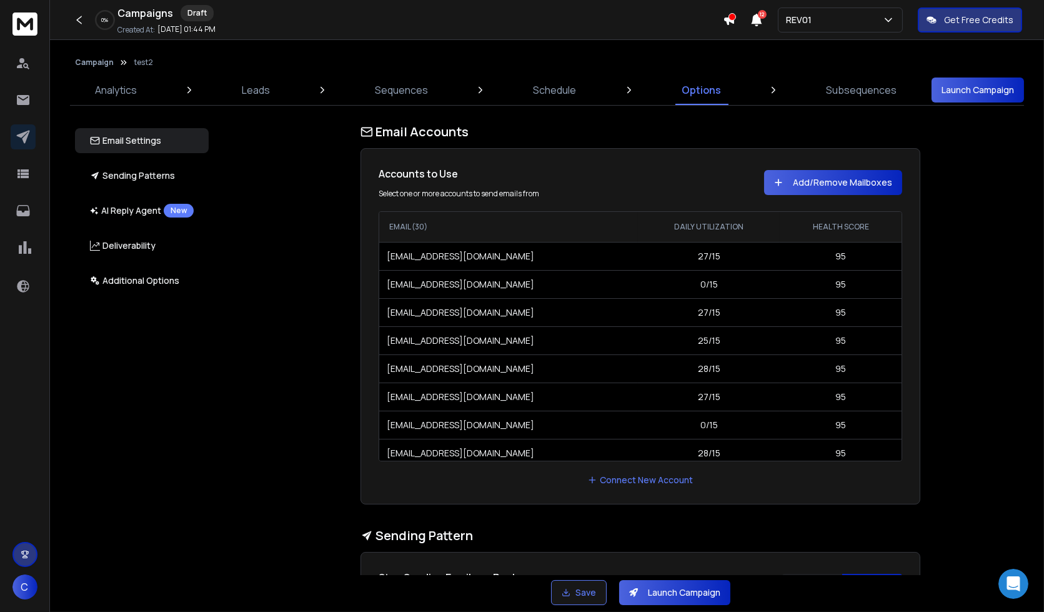
click at [986, 90] on button "Launch Campaign" at bounding box center [978, 89] width 92 height 25
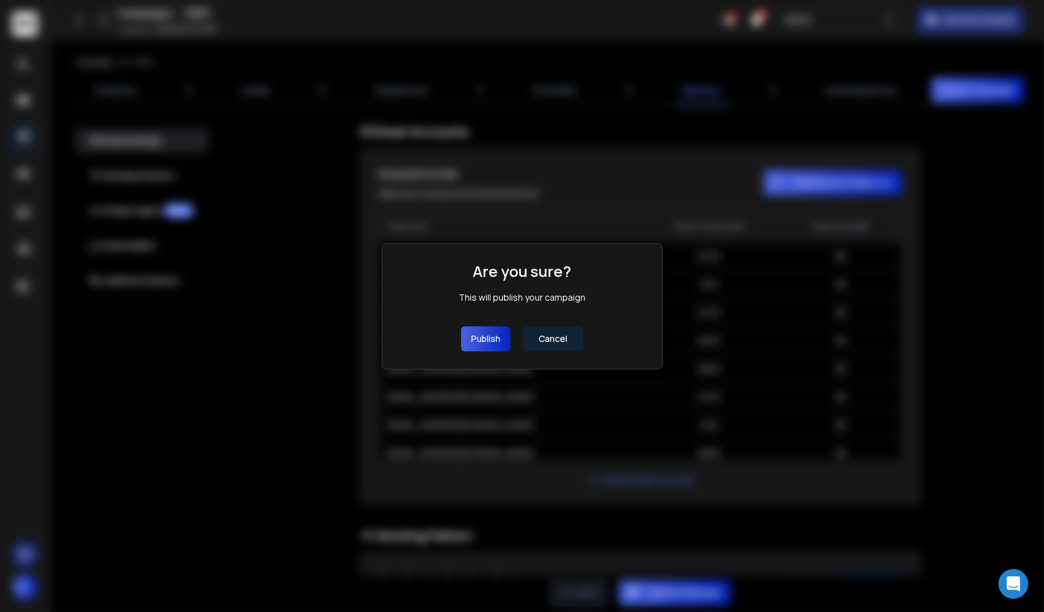
click at [490, 341] on button "Publish" at bounding box center [485, 338] width 49 height 25
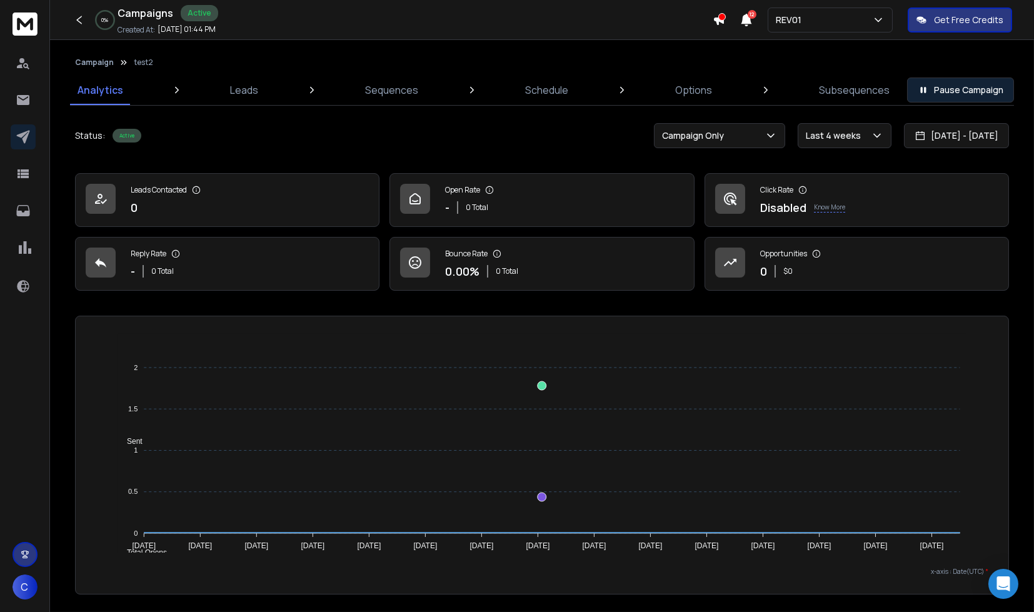
click at [925, 92] on icon at bounding box center [924, 90] width 6 height 6
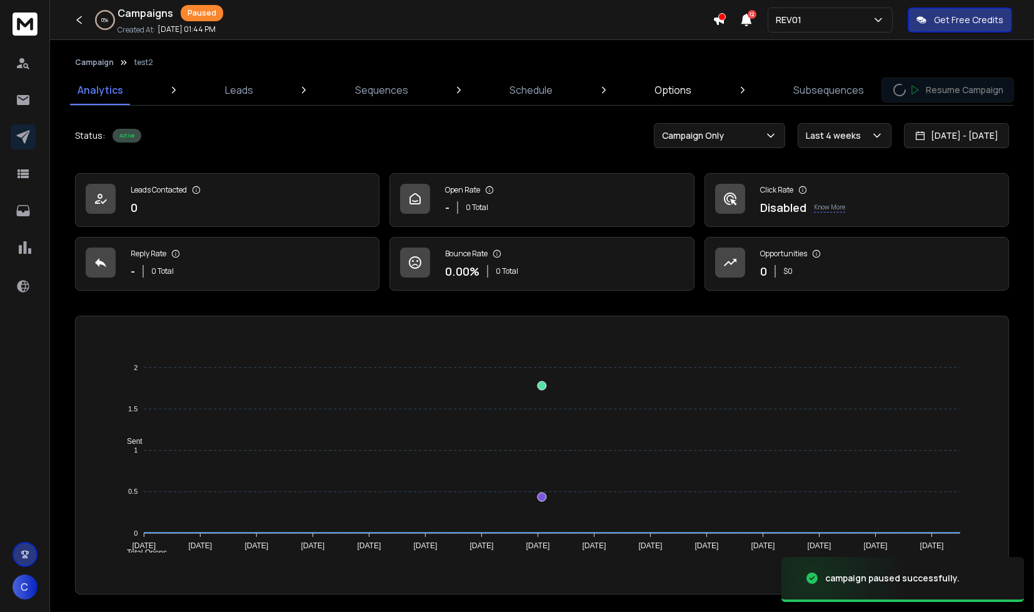
click at [682, 96] on p "Options" at bounding box center [672, 89] width 37 height 15
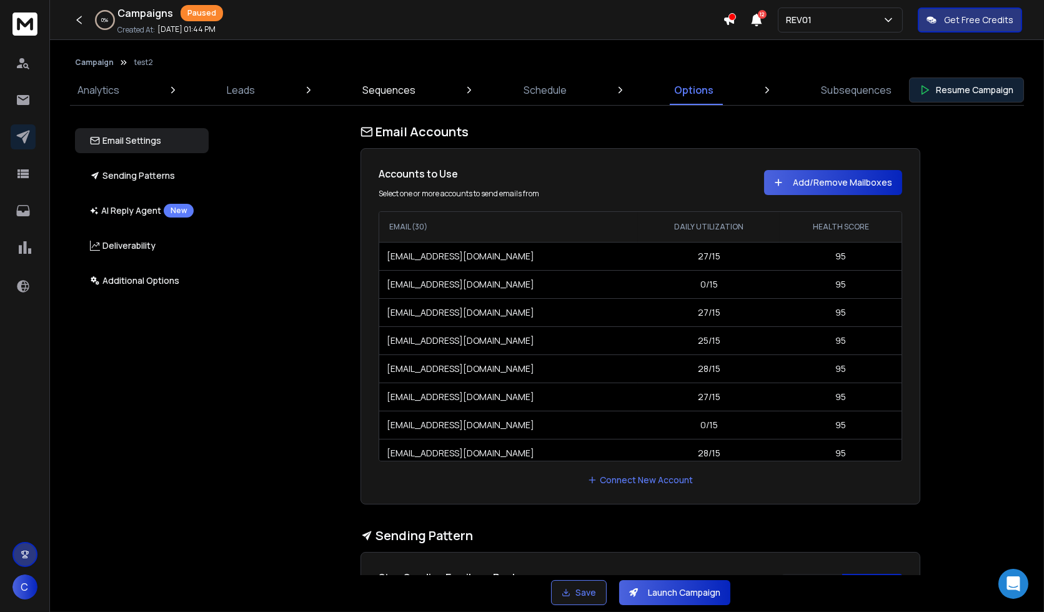
click at [411, 90] on p "Sequences" at bounding box center [388, 89] width 53 height 15
click at [511, 88] on div "Analytics Leads Sequences Schedule Options Subsequences" at bounding box center [484, 90] width 829 height 30
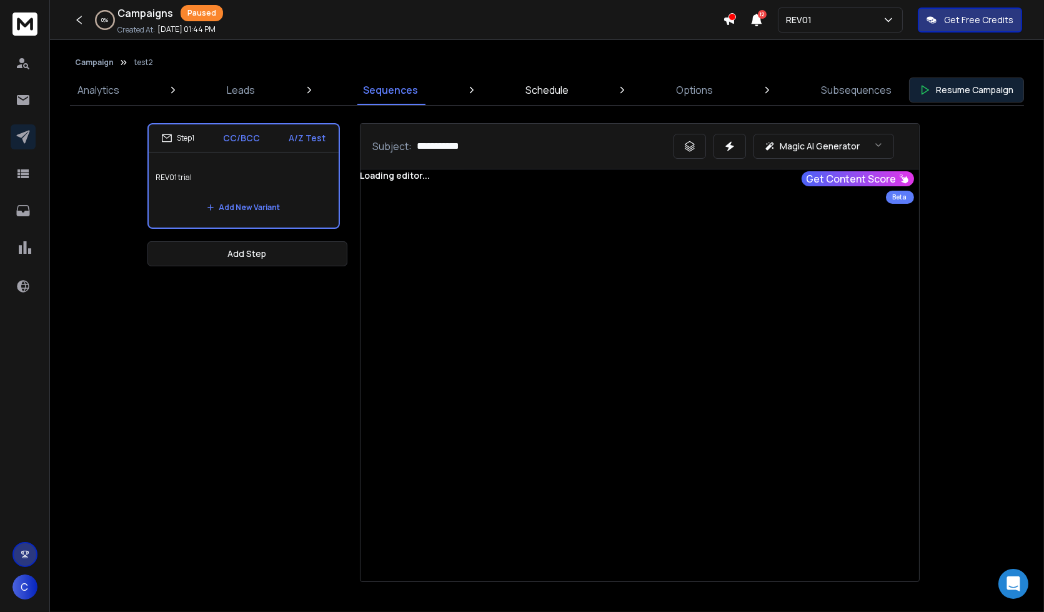
click at [534, 98] on link "Schedule" at bounding box center [547, 90] width 58 height 30
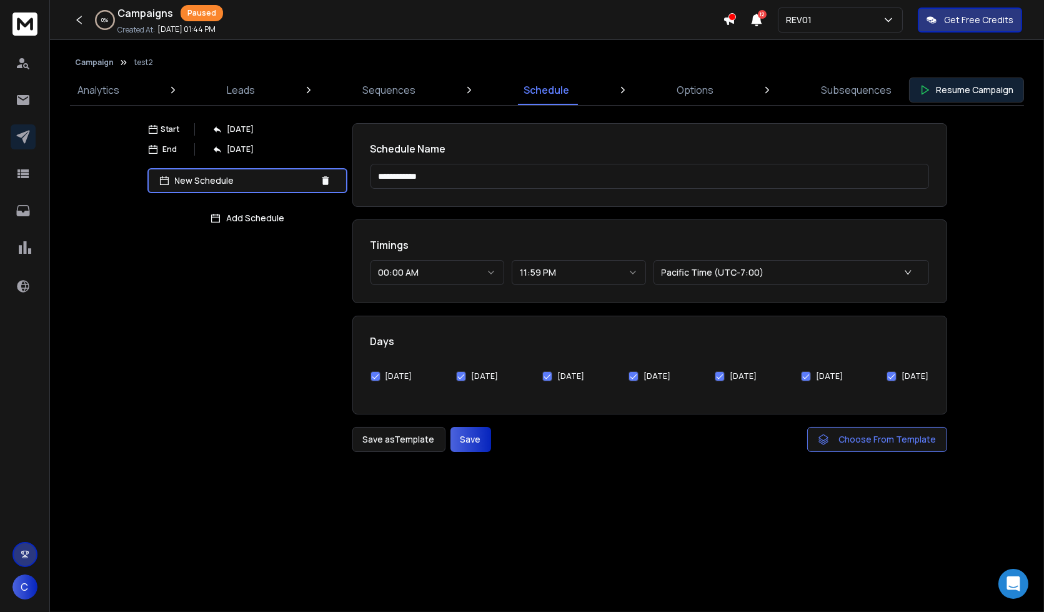
click at [94, 64] on button "Campaign" at bounding box center [94, 62] width 39 height 10
